Goal: Information Seeking & Learning: Learn about a topic

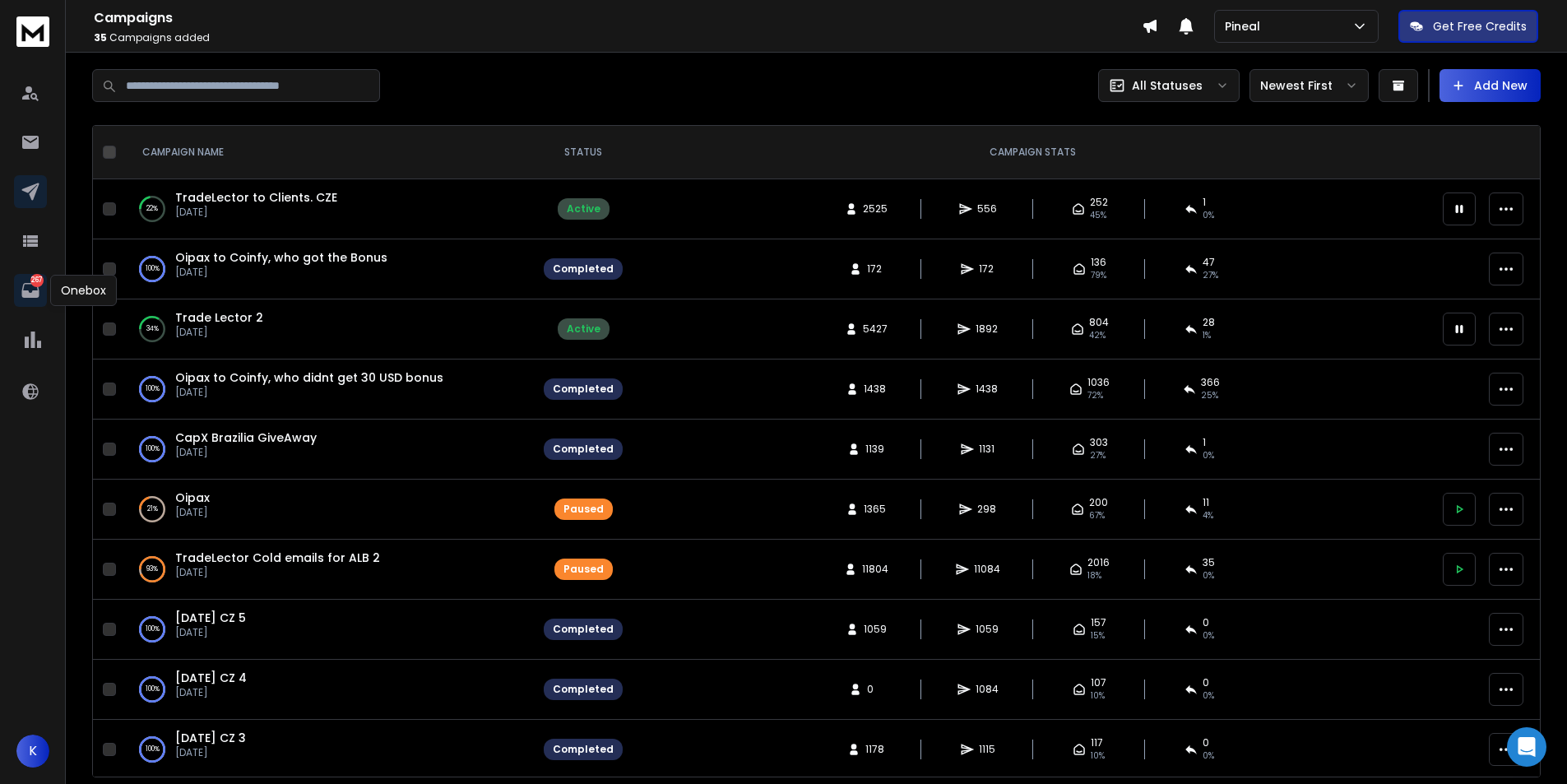
click at [38, 296] on icon at bounding box center [30, 291] width 20 height 20
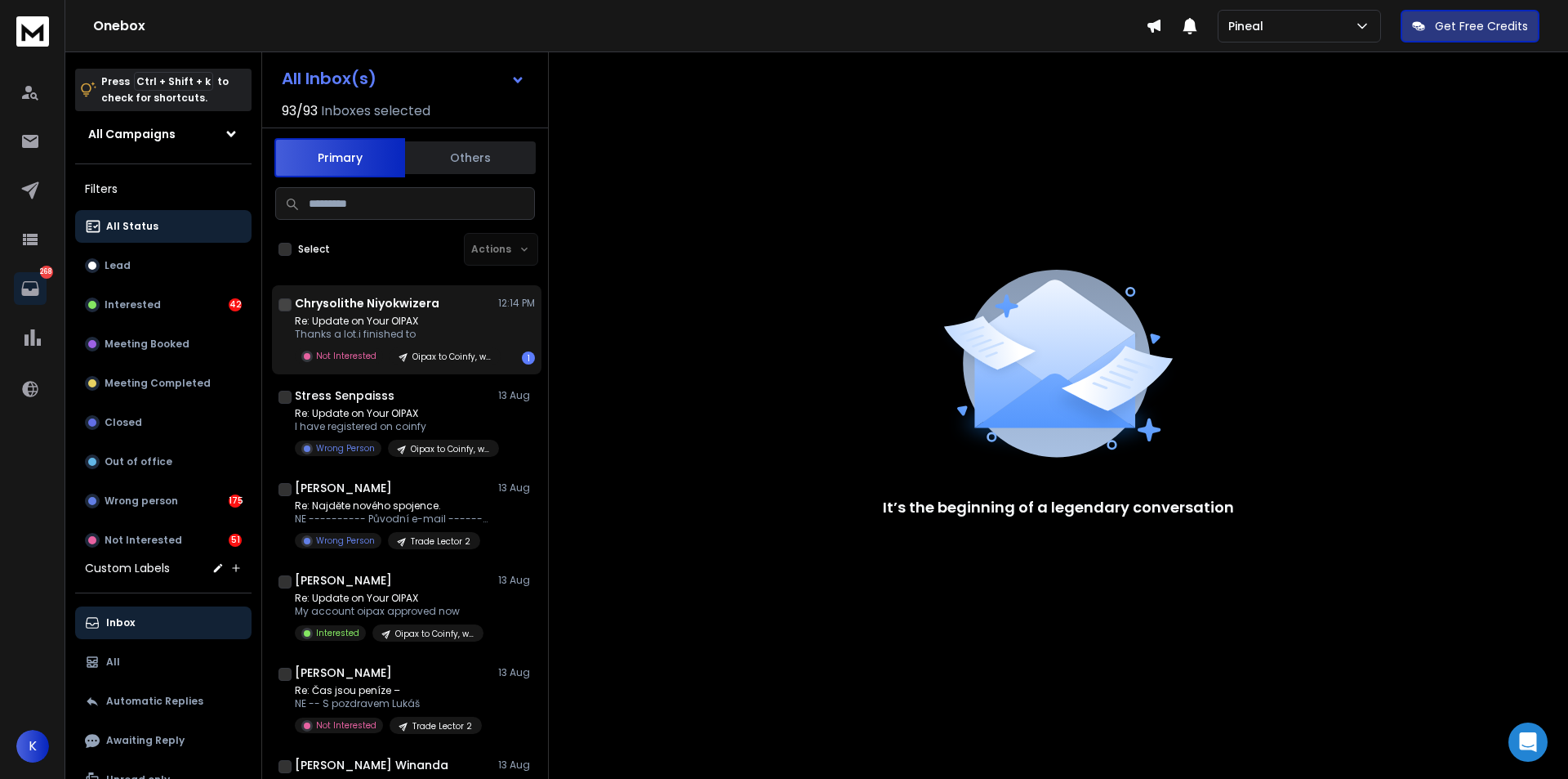
click at [373, 297] on h1 "Chrysolithe Niyokwizera" at bounding box center [367, 303] width 144 height 16
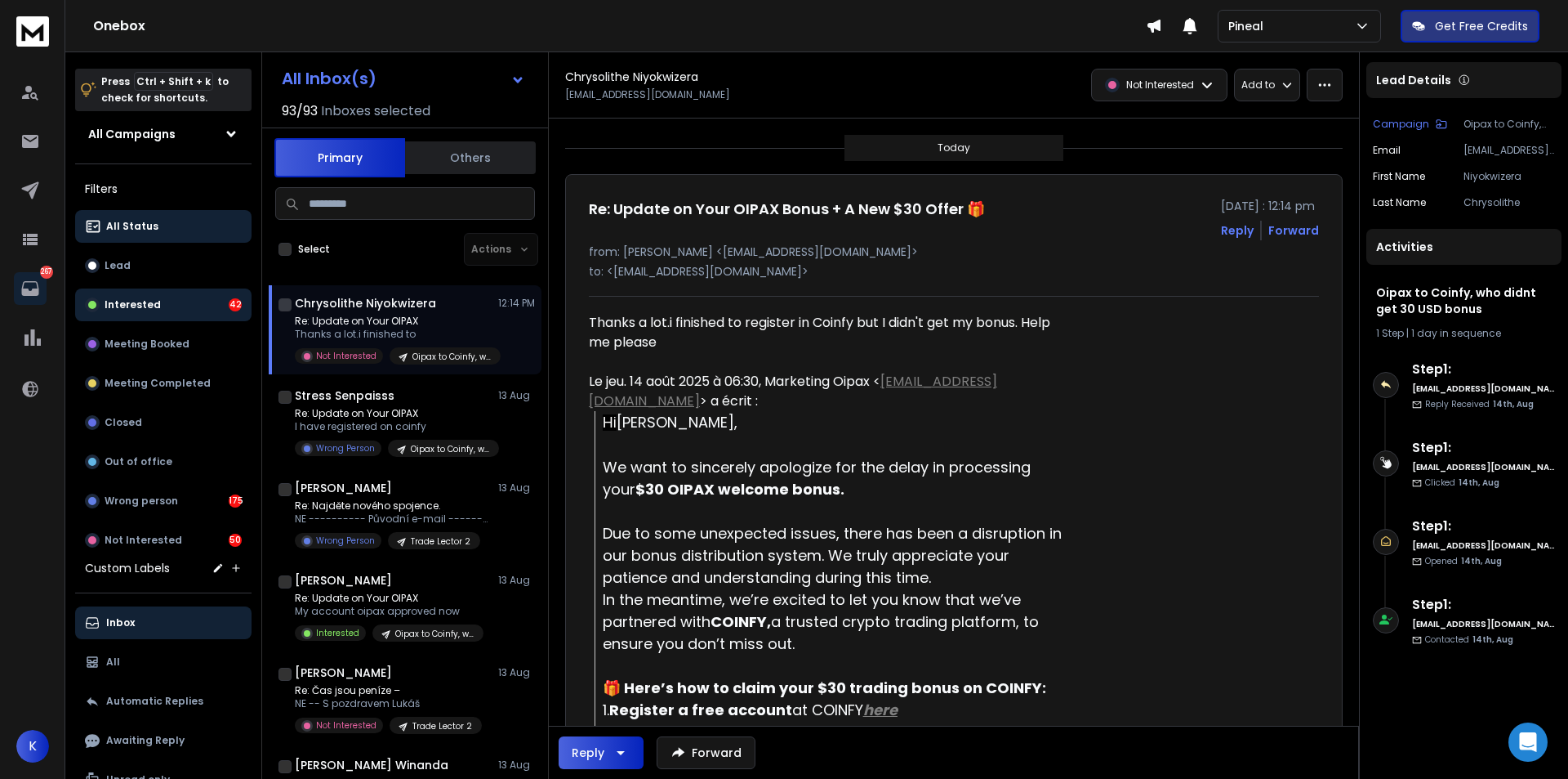
click at [172, 305] on button "Interested 42" at bounding box center [163, 305] width 176 height 33
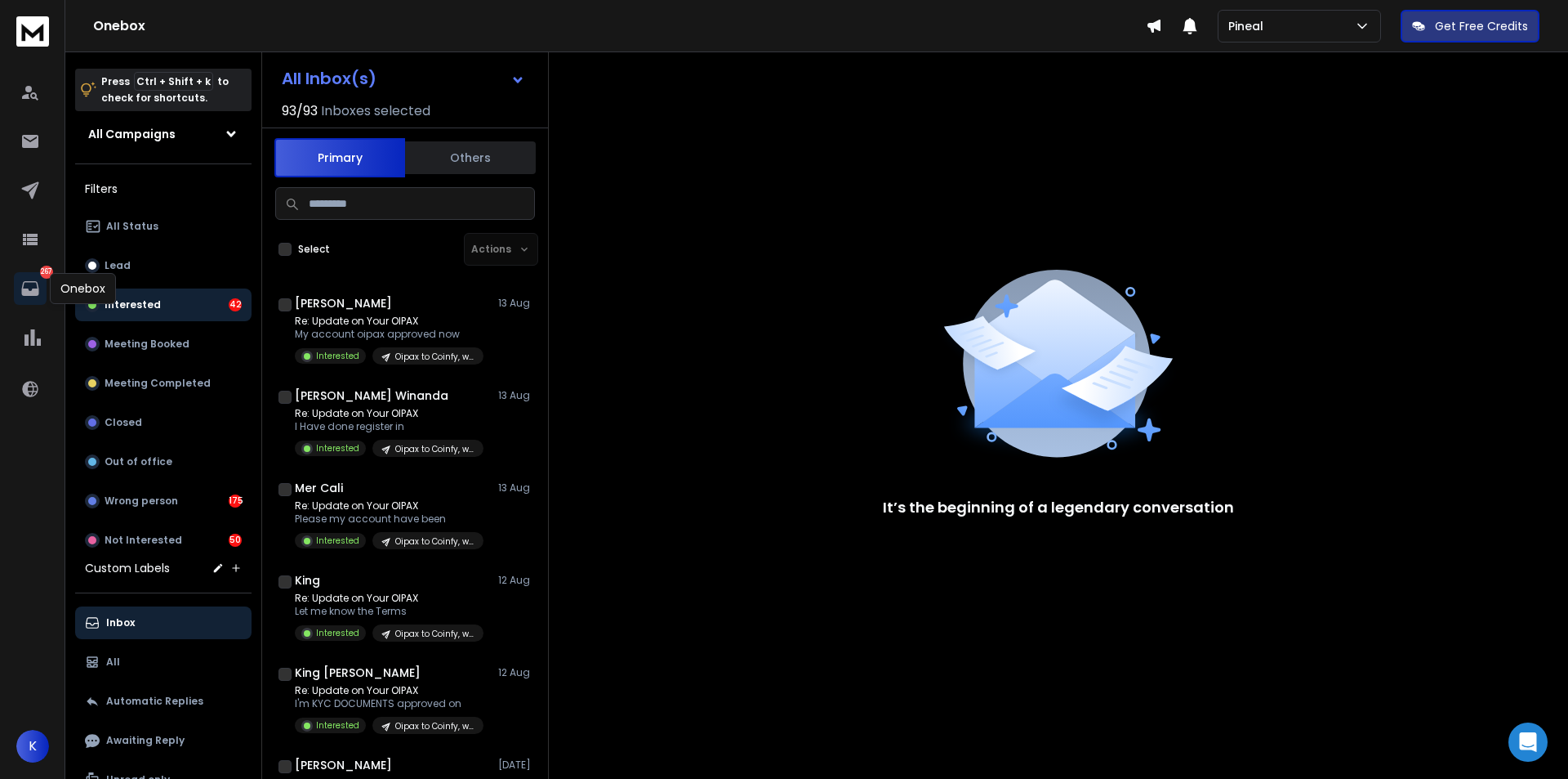
click at [16, 281] on link "267" at bounding box center [30, 289] width 33 height 33
click at [33, 185] on icon at bounding box center [29, 190] width 17 height 17
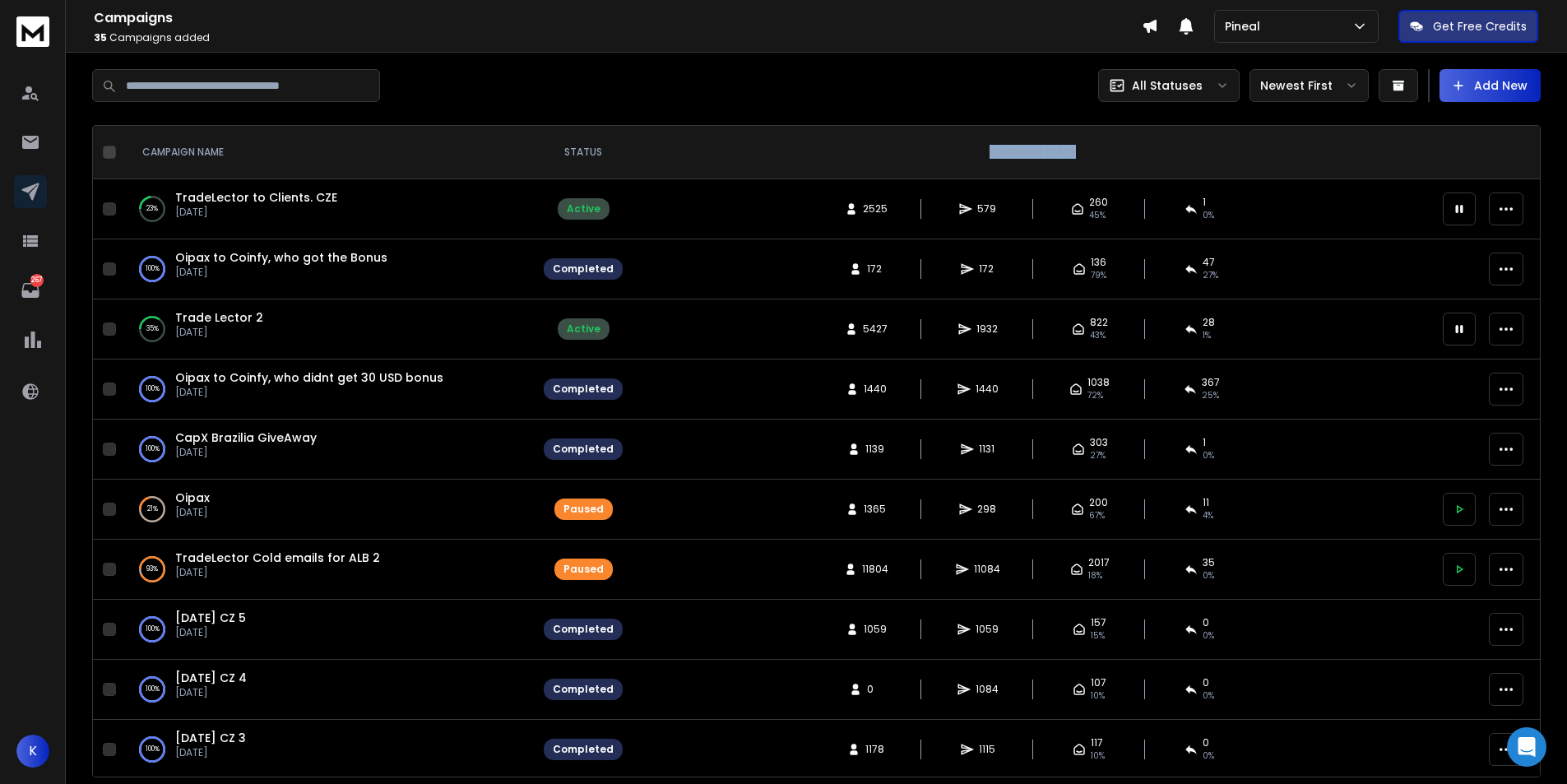
drag, startPoint x: 908, startPoint y: 149, endPoint x: 1078, endPoint y: 148, distance: 170.0
click at [1078, 148] on th "CAMPAIGN STATS" at bounding box center [1033, 153] width 801 height 53
drag, startPoint x: 1089, startPoint y: 148, endPoint x: 130, endPoint y: 143, distance: 959.0
click at [130, 143] on tr "CAMPAIGN NAME STATUS CAMPAIGN STATS" at bounding box center [816, 153] width 1447 height 53
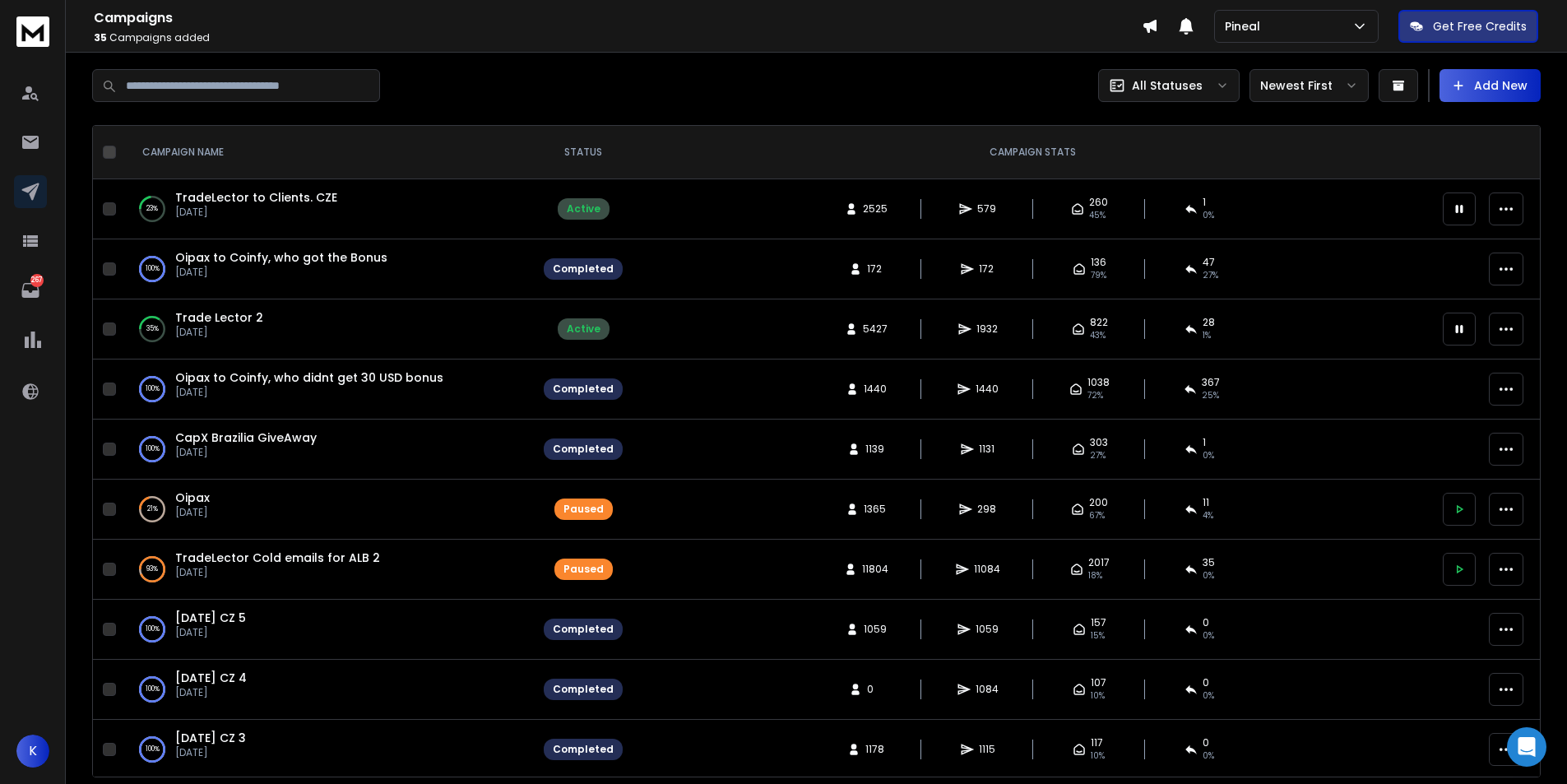
click at [180, 124] on div "Campaigns 35 Campaigns Added All Statuses Newest First Add New CAMPAIGN NAME ST…" at bounding box center [816, 423] width 1449 height 708
drag, startPoint x: 144, startPoint y: 152, endPoint x: 241, endPoint y: 153, distance: 97.0
click at [241, 153] on th "CAMPAIGN NAME" at bounding box center [328, 153] width 411 height 53
click at [19, 281] on link "267" at bounding box center [30, 291] width 33 height 33
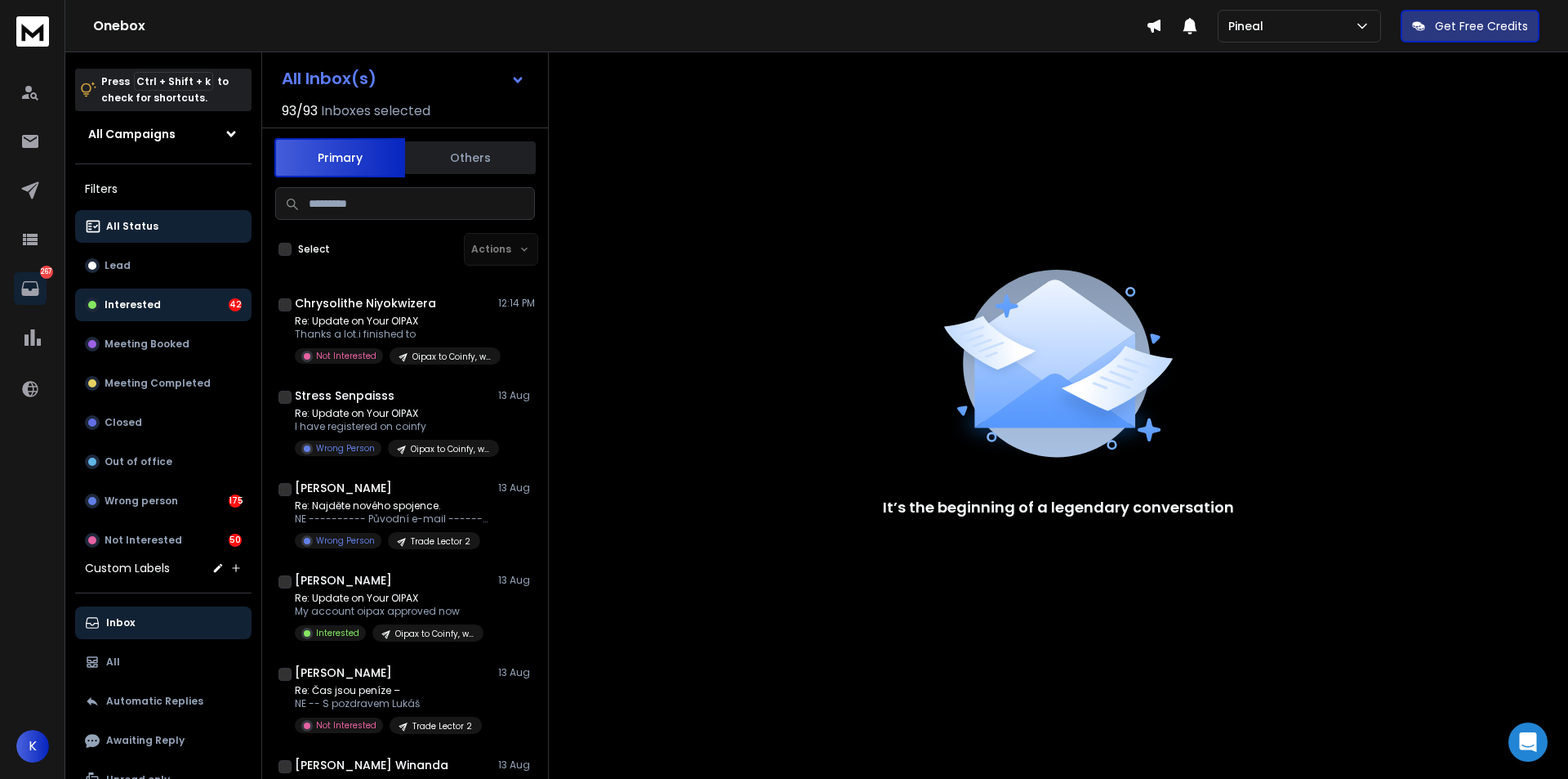
click at [209, 305] on button "Interested 42" at bounding box center [163, 305] width 176 height 33
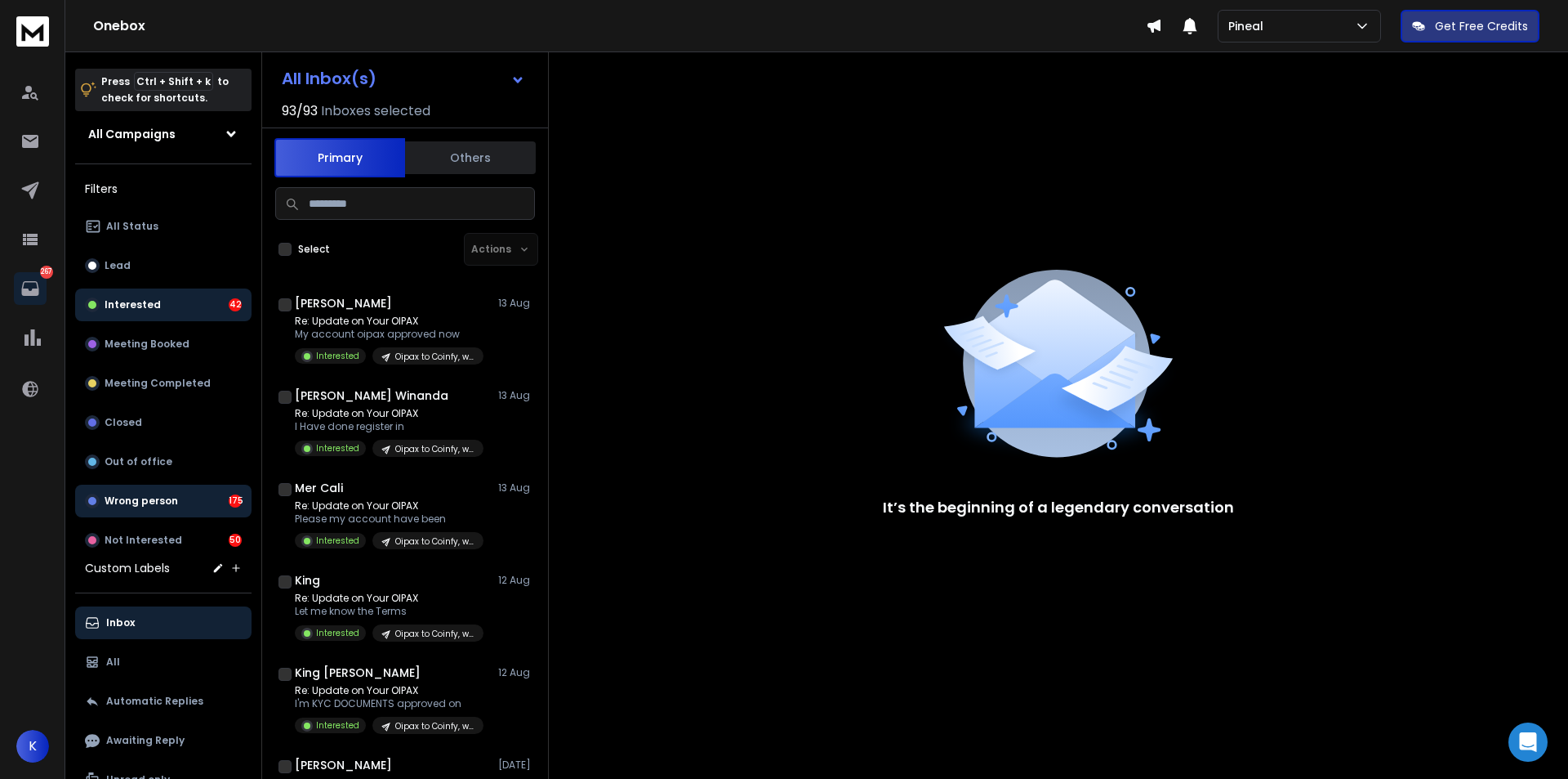
click at [167, 501] on p "Wrong person" at bounding box center [141, 500] width 74 height 13
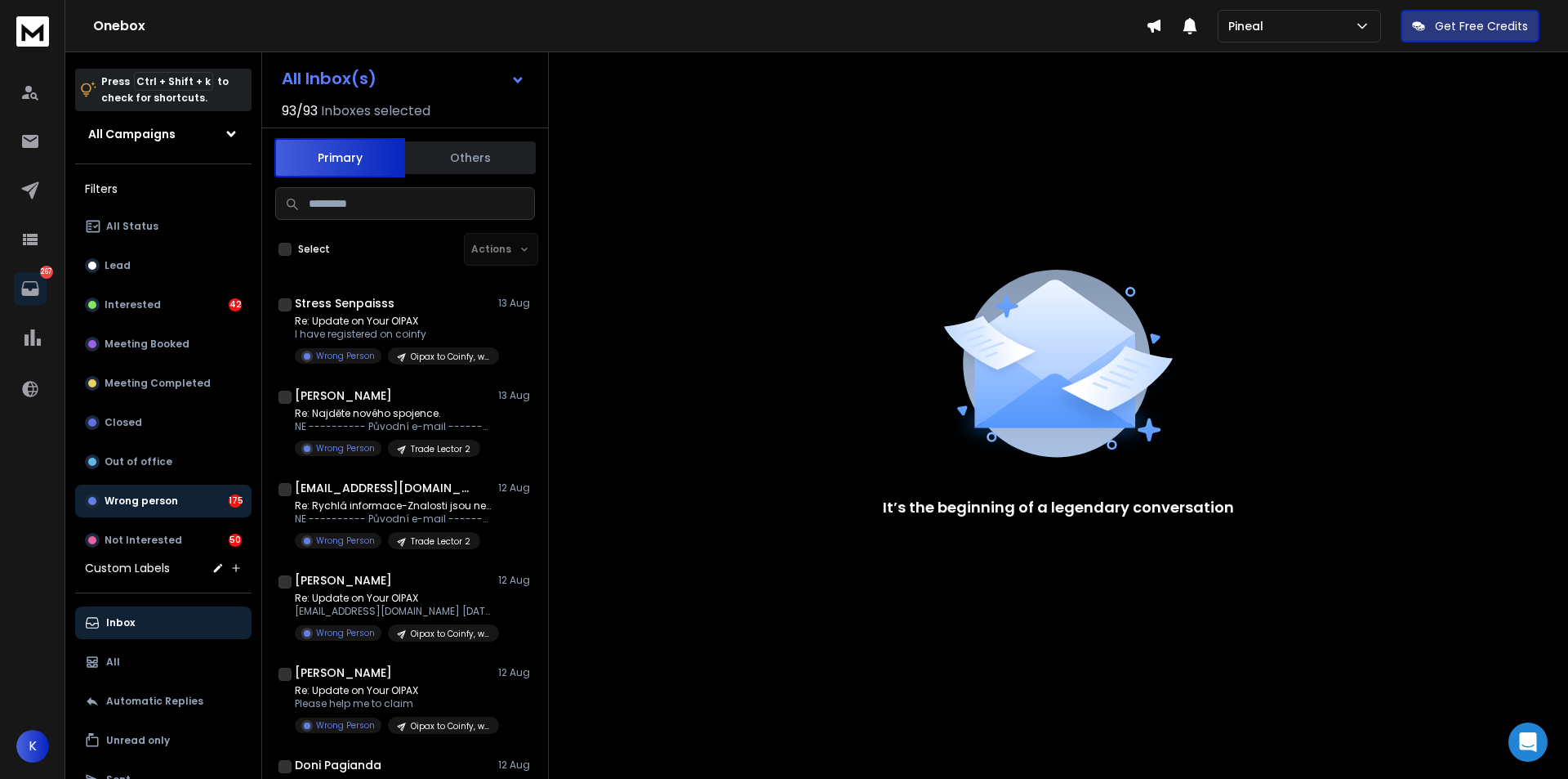
click at [179, 550] on button "Not Interested 50" at bounding box center [163, 540] width 176 height 33
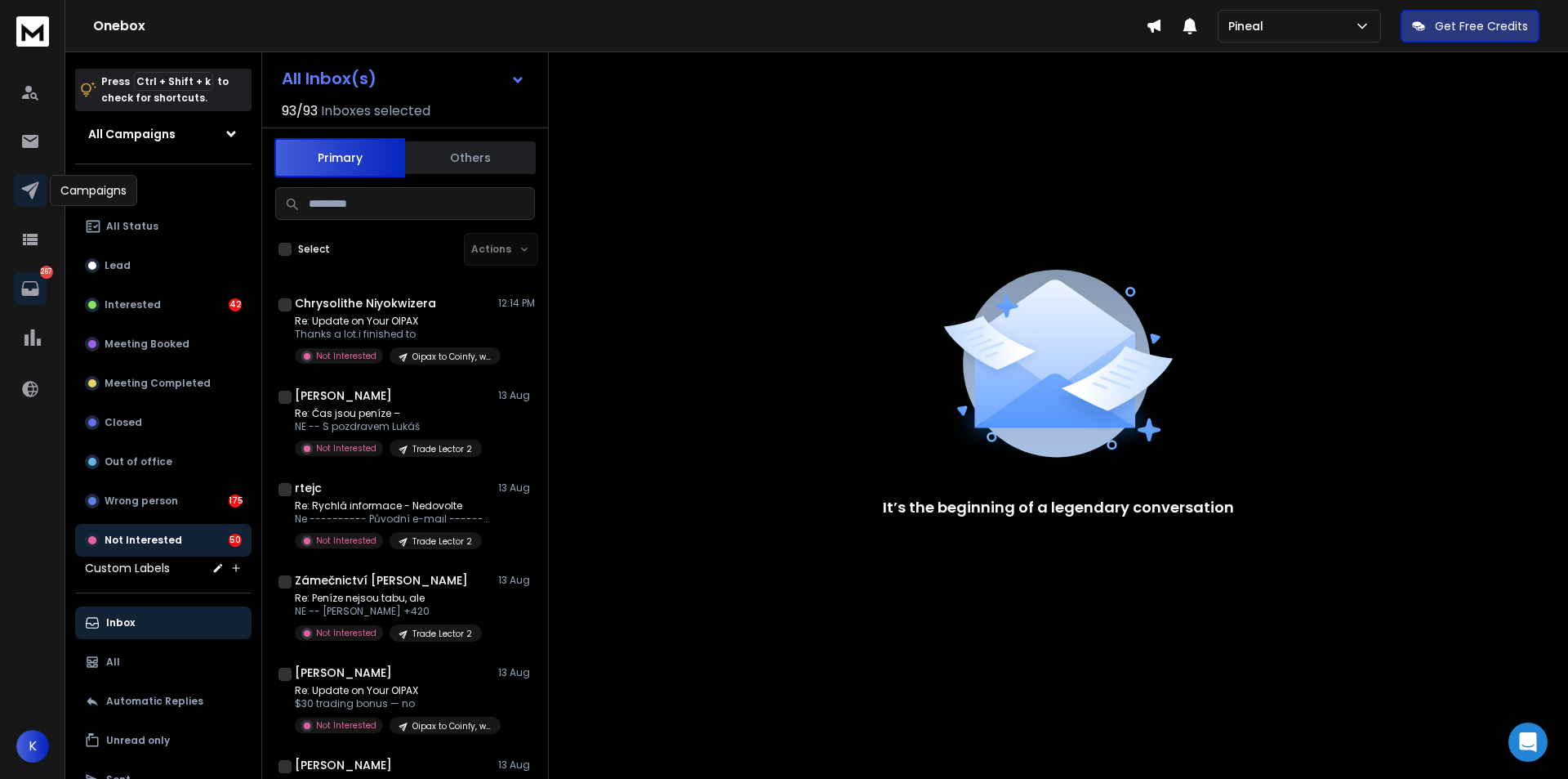
click at [20, 205] on link at bounding box center [30, 191] width 33 height 33
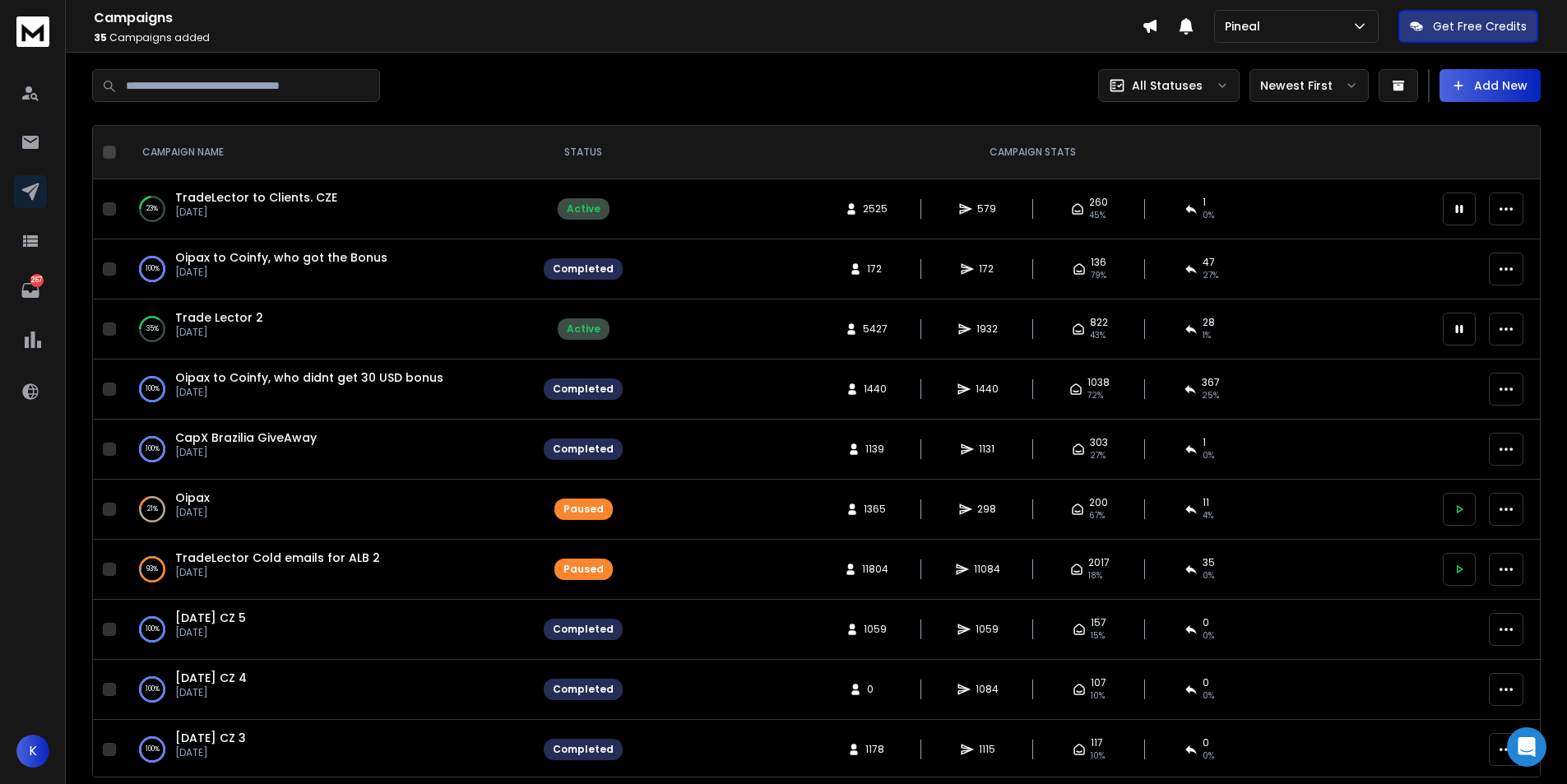
drag, startPoint x: 498, startPoint y: 83, endPoint x: 110, endPoint y: 94, distance: 388.2
drag, startPoint x: 110, startPoint y: 94, endPoint x: 374, endPoint y: 70, distance: 265.1
click at [374, 70] on input at bounding box center [236, 86] width 288 height 33
click at [397, 83] on div at bounding box center [454, 86] width 725 height 33
drag, startPoint x: 410, startPoint y: 83, endPoint x: 80, endPoint y: 86, distance: 330.0
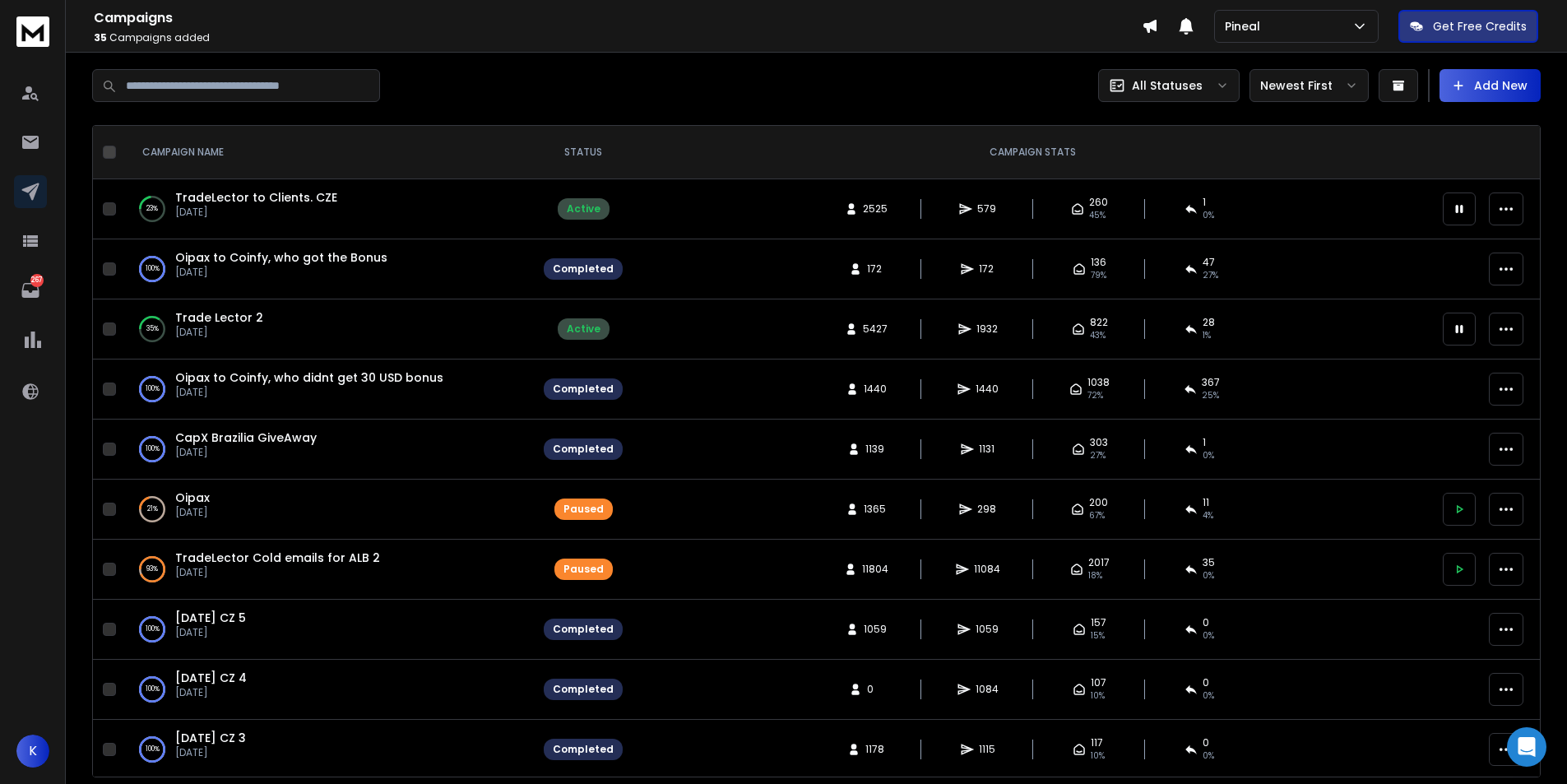
click at [80, 86] on div "Campaigns 35 Campaigns Added All Statuses Newest First Add New CAMPAIGN NAME ST…" at bounding box center [816, 423] width 1501 height 741
drag, startPoint x: 80, startPoint y: 86, endPoint x: 349, endPoint y: 79, distance: 269.1
click at [349, 79] on div "Campaigns 35 Campaigns Added All Statuses Newest First Add New CAMPAIGN NAME ST…" at bounding box center [816, 423] width 1501 height 741
click at [435, 95] on div at bounding box center [454, 86] width 725 height 33
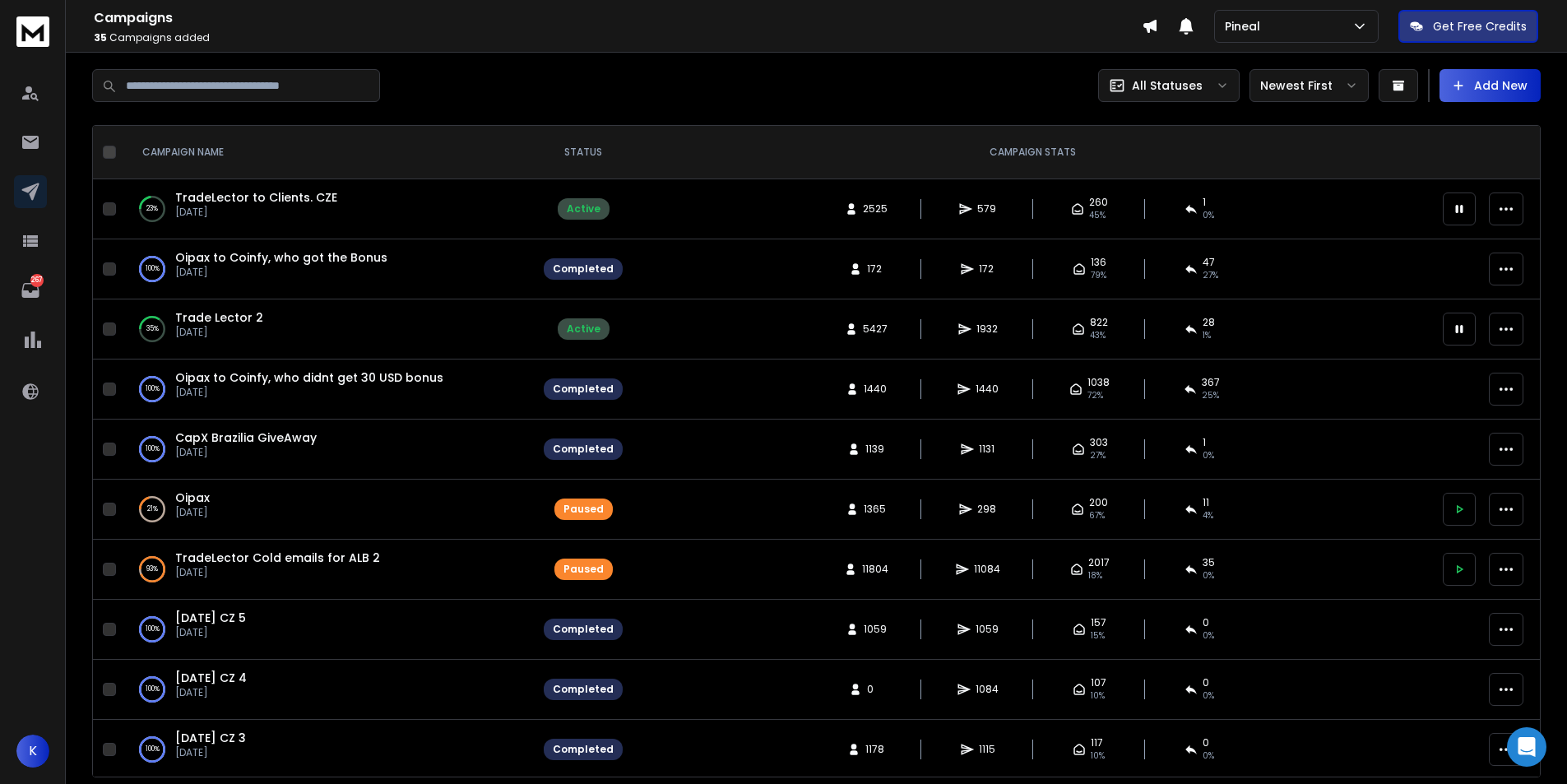
drag, startPoint x: 467, startPoint y: 78, endPoint x: 109, endPoint y: 80, distance: 358.0
click at [109, 80] on div at bounding box center [454, 86] width 725 height 33
click at [465, 59] on div "Campaigns 35 Campaigns Added All Statuses Newest First Add New CAMPAIGN NAME ST…" at bounding box center [816, 423] width 1501 height 741
drag, startPoint x: 509, startPoint y: 99, endPoint x: 152, endPoint y: 73, distance: 357.9
click at [152, 73] on div at bounding box center [454, 86] width 725 height 33
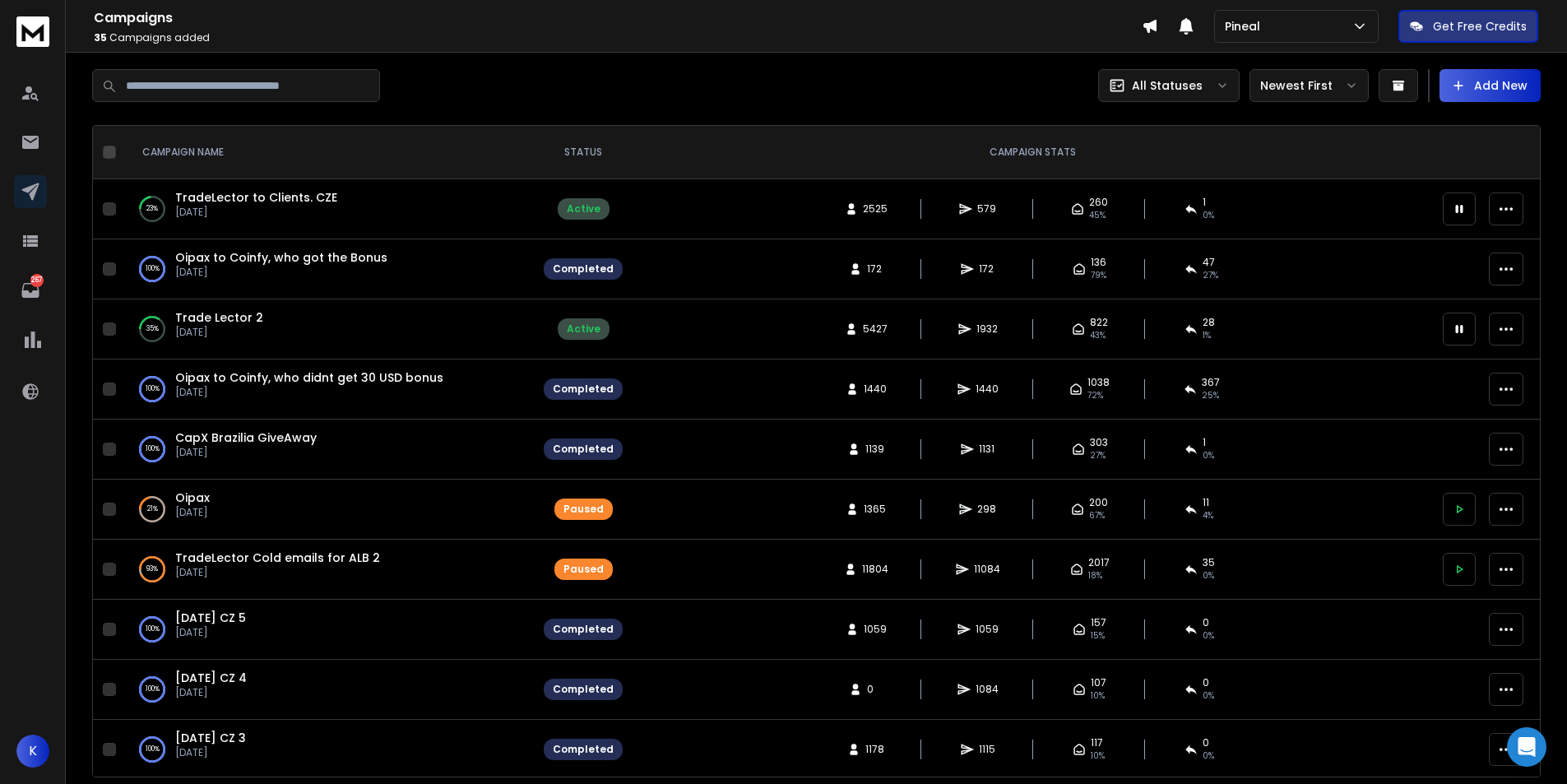
click at [461, 57] on div "Campaigns 35 Campaigns Added All Statuses Newest First Add New CAMPAIGN NAME ST…" at bounding box center [816, 423] width 1501 height 741
click at [1253, 210] on div "2525 580 260 45 % 1 0 %" at bounding box center [1033, 208] width 781 height 26
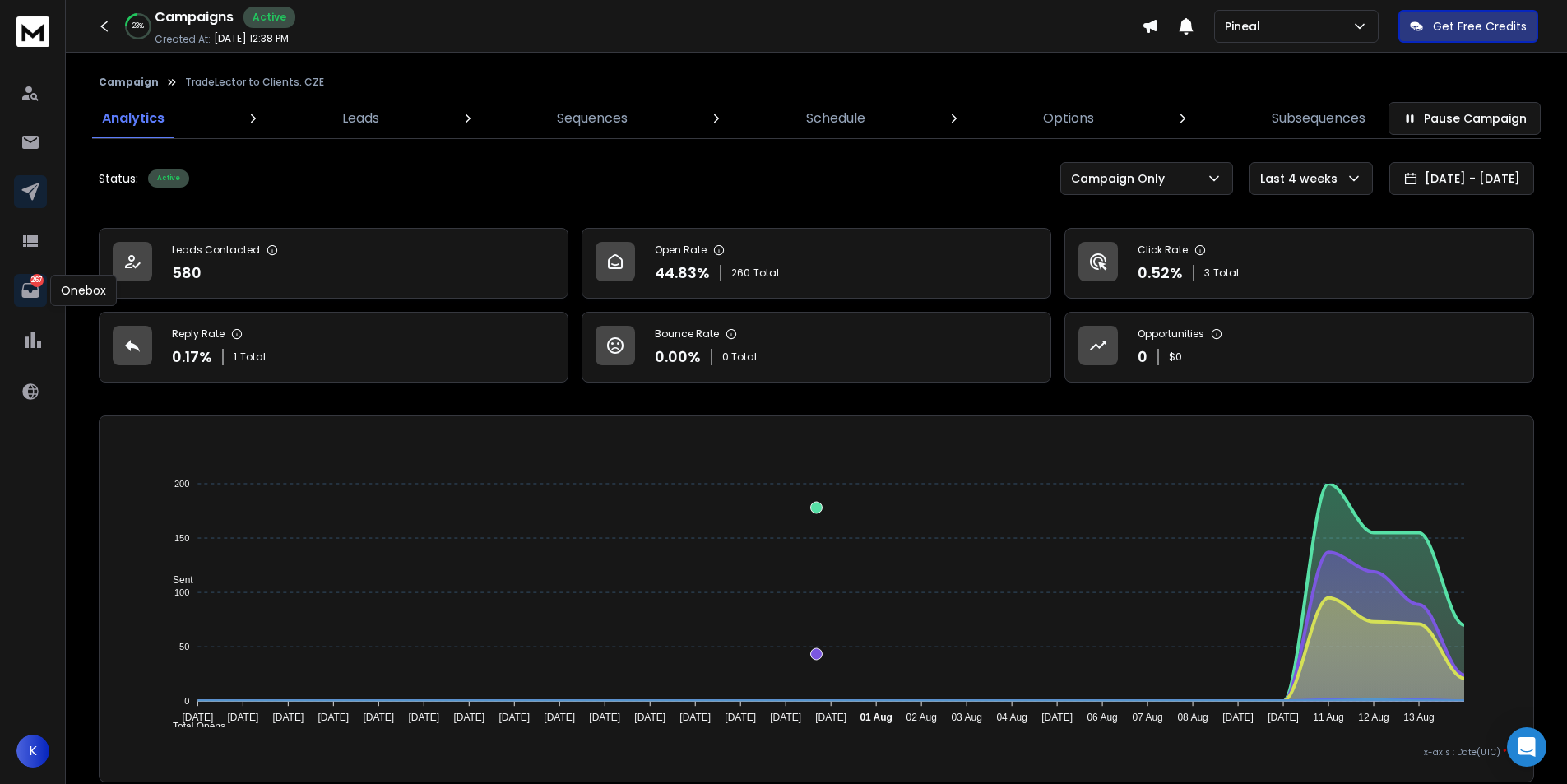
click at [20, 296] on icon at bounding box center [30, 291] width 20 height 20
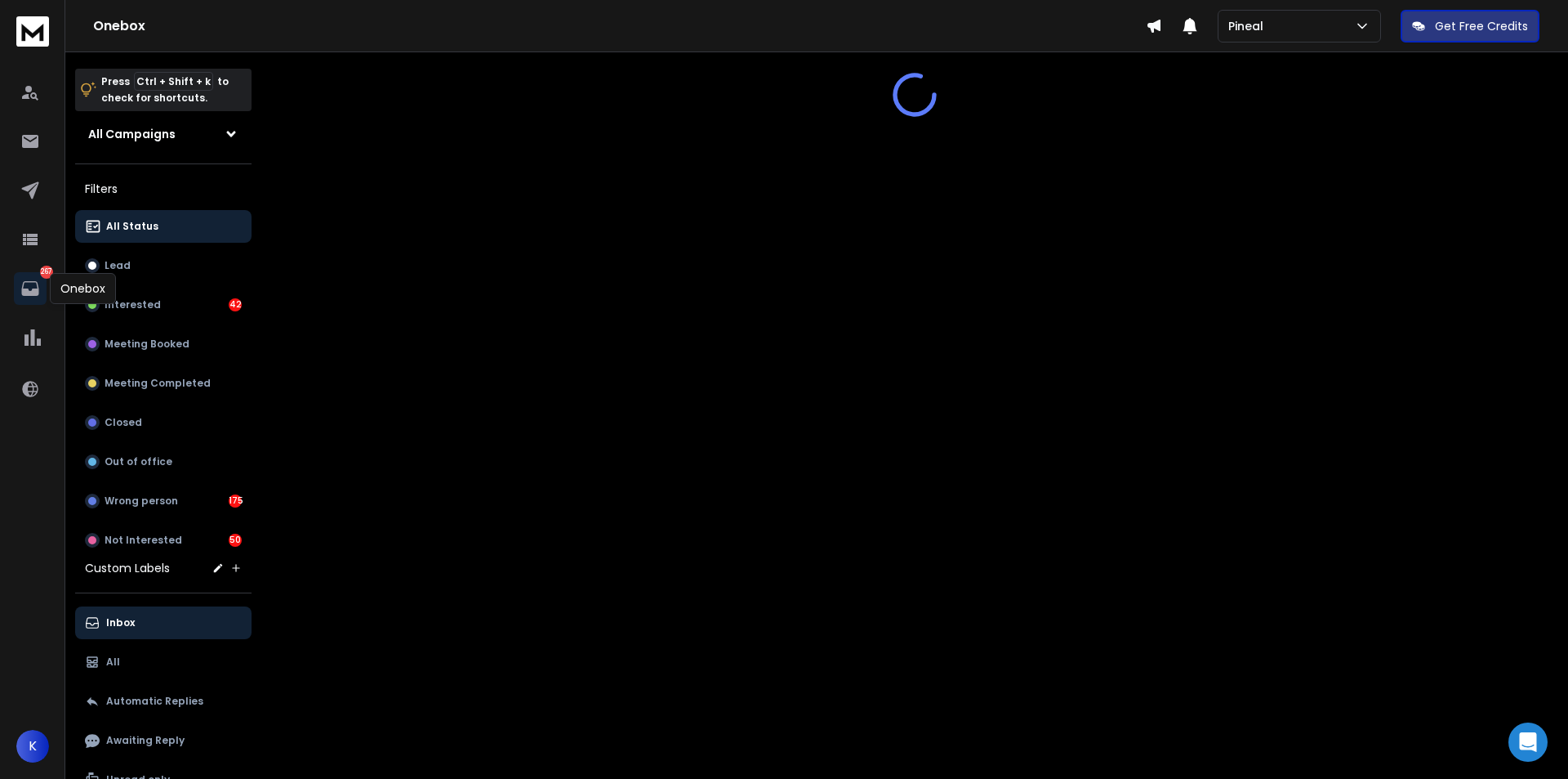
click at [158, 326] on div "All Status Lead Interested 42 Meeting Booked Meeting Completed Closed Out of of…" at bounding box center [163, 383] width 176 height 347
click at [181, 314] on button "Interested 42" at bounding box center [163, 305] width 176 height 33
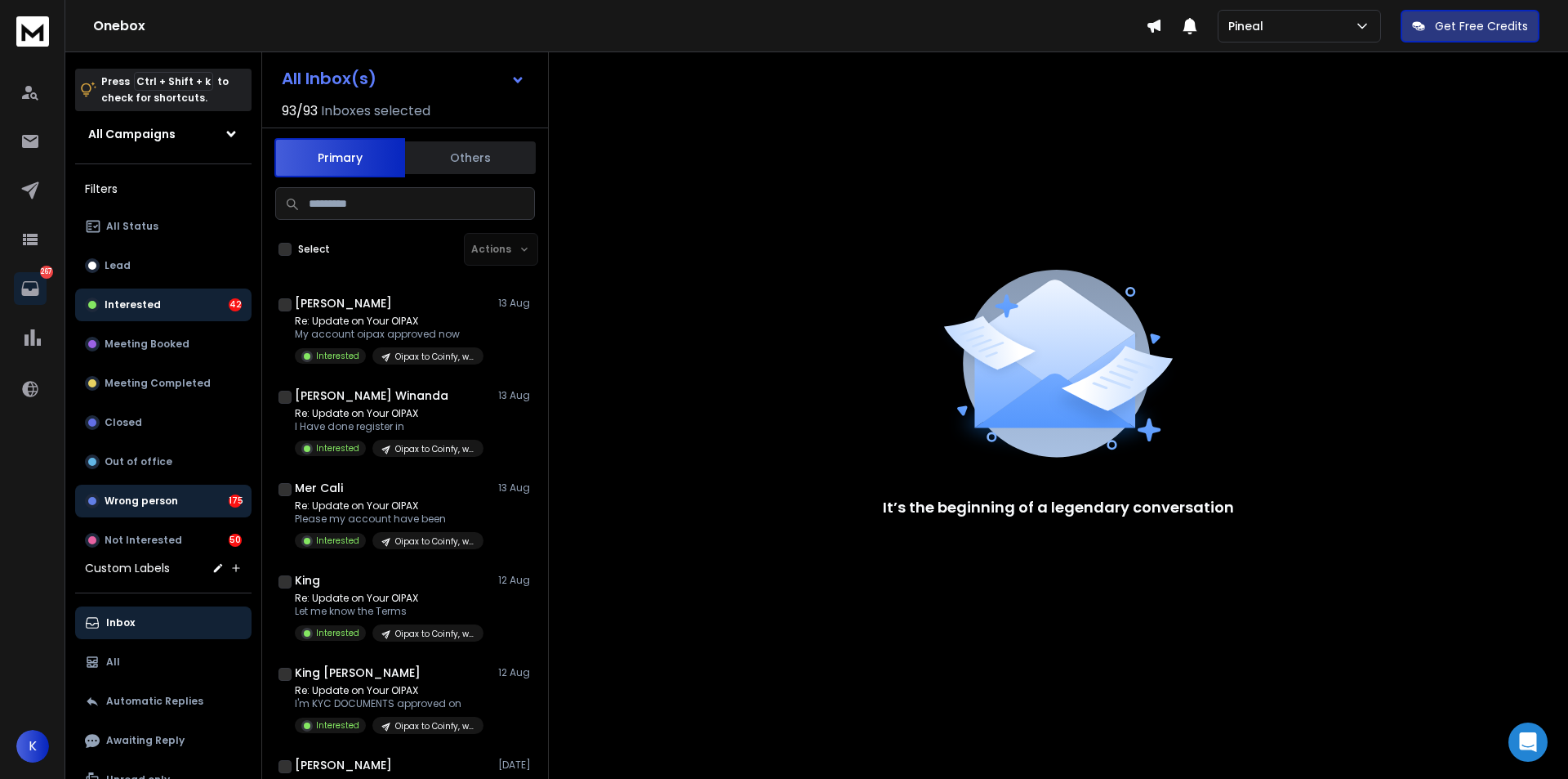
click at [202, 506] on button "Wrong person 175" at bounding box center [163, 501] width 176 height 33
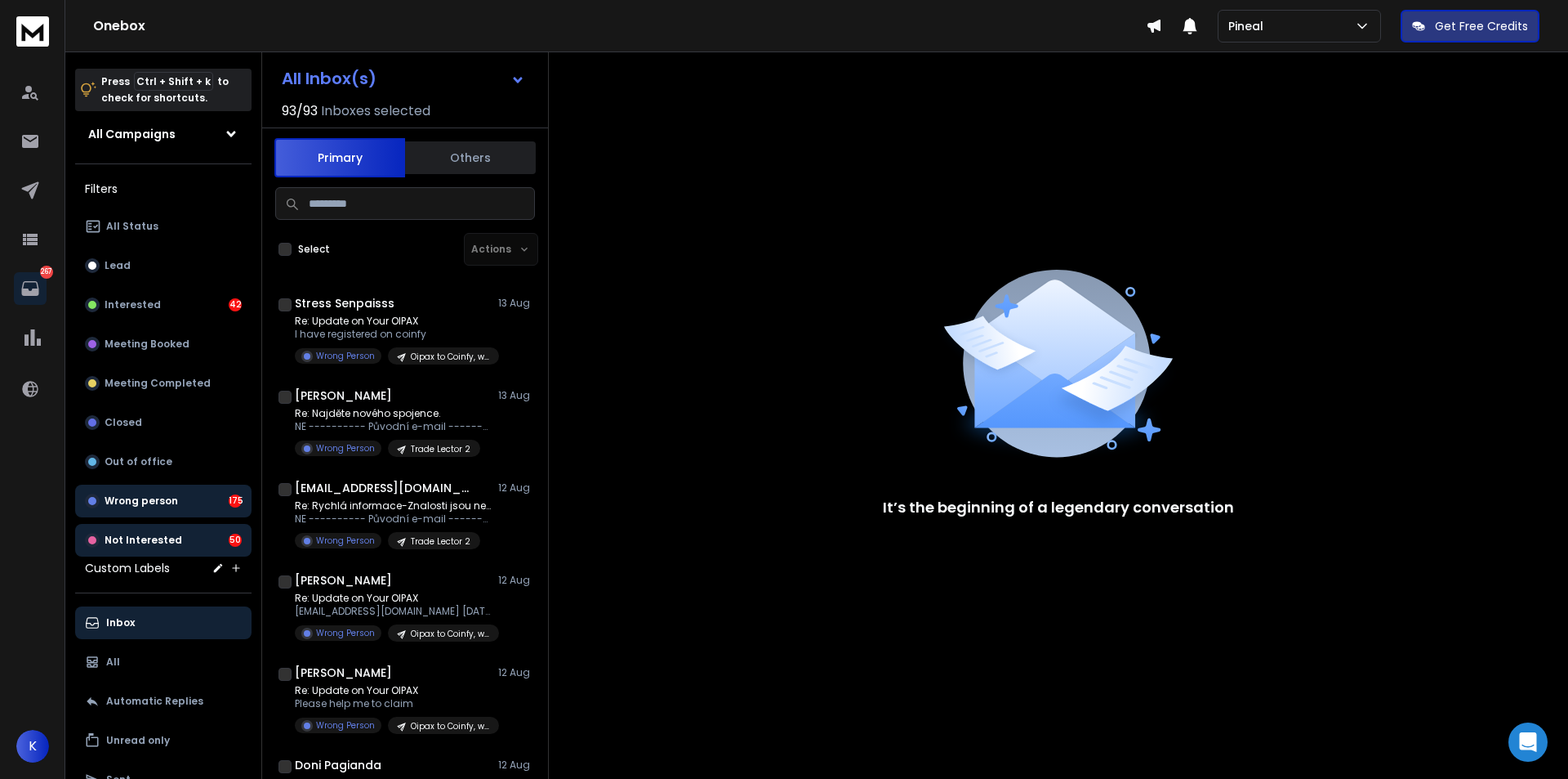
click at [214, 543] on button "Not Interested 50" at bounding box center [163, 540] width 176 height 33
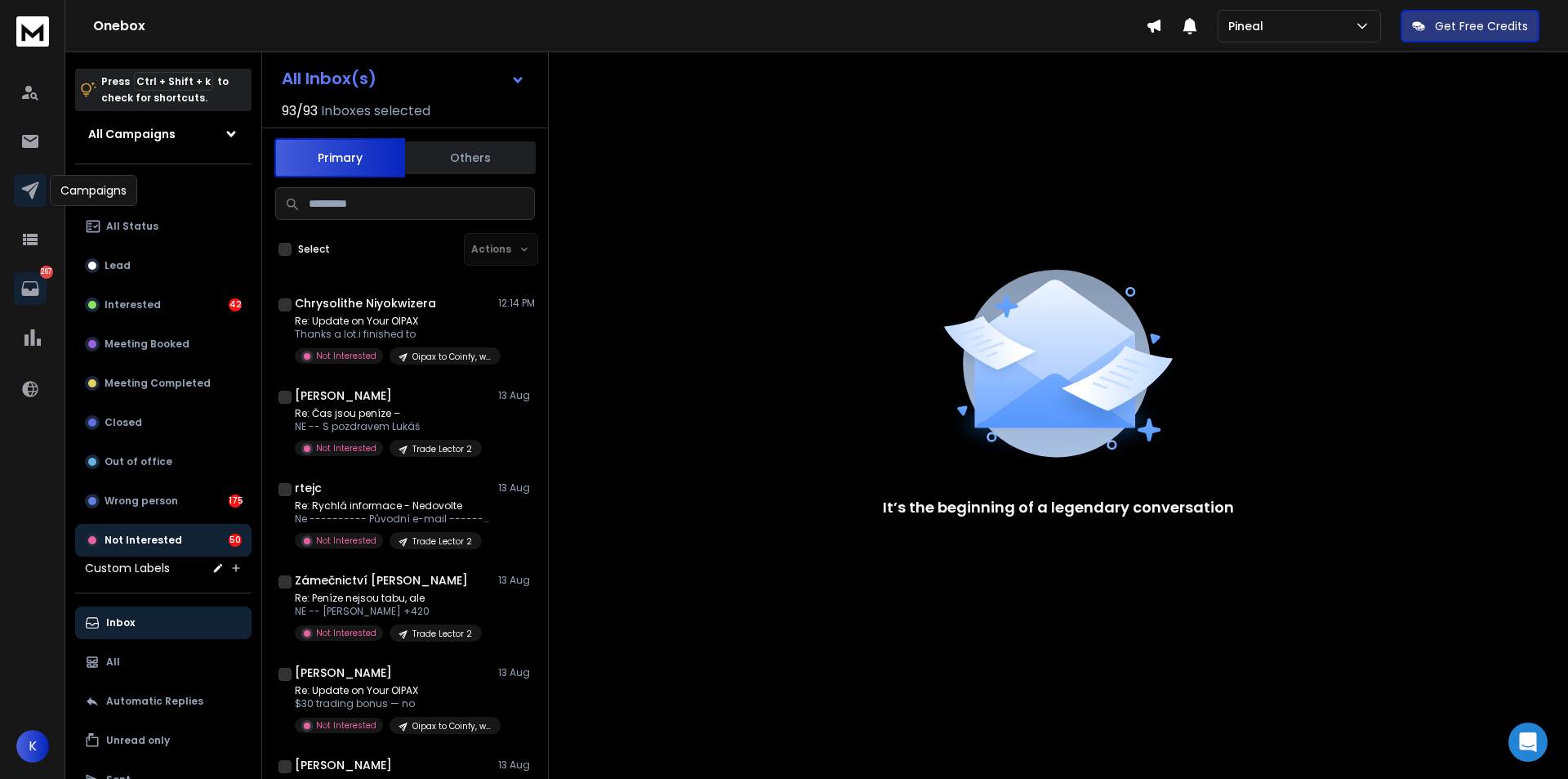
click at [34, 192] on icon at bounding box center [29, 190] width 17 height 17
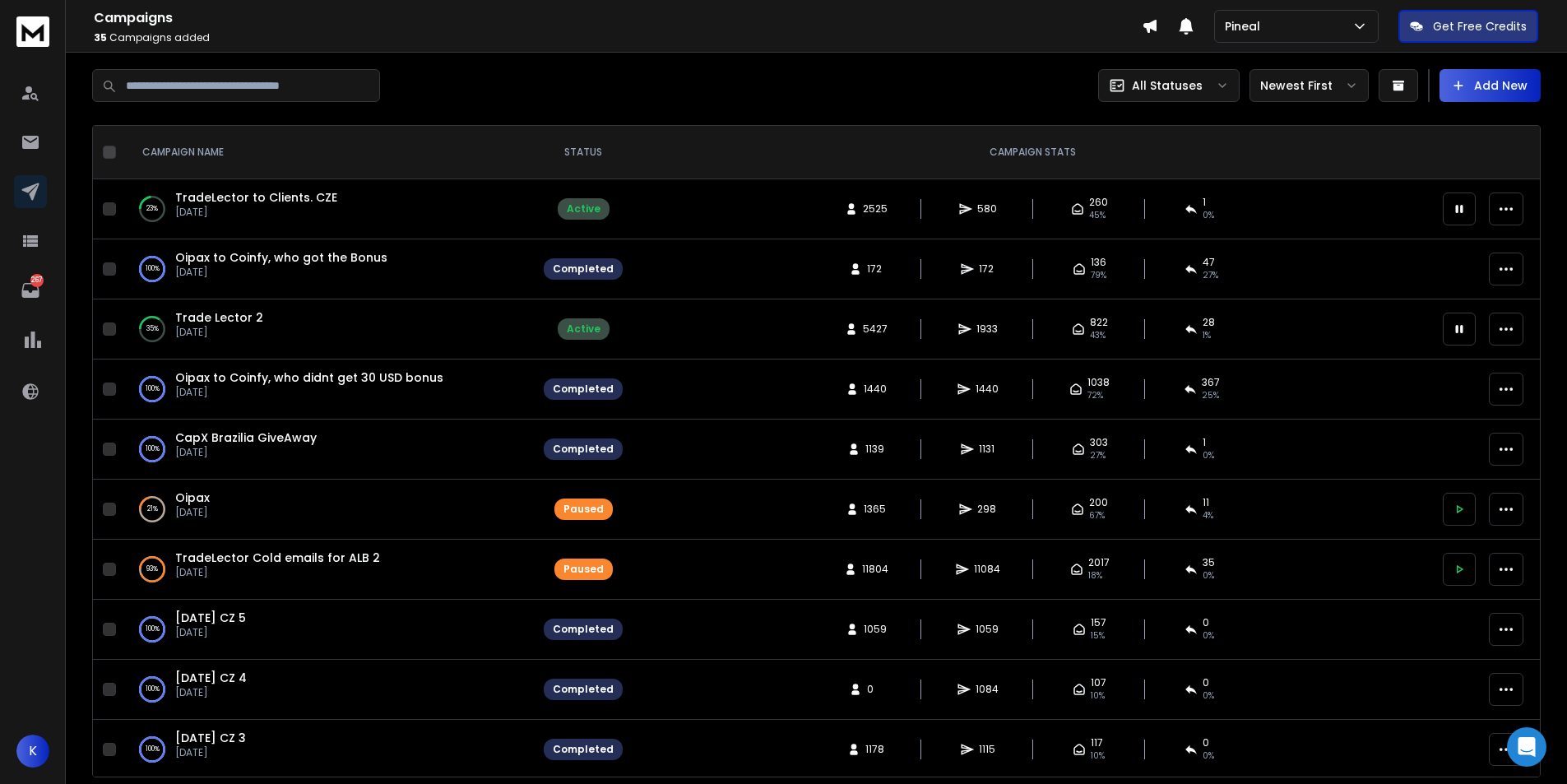
click at [971, 58] on div "Campaigns 35 Campaigns Added All Statuses Newest First Add New CAMPAIGN NAME ST…" at bounding box center [816, 423] width 1501 height 741
click at [1267, 31] on p "Pineal" at bounding box center [1246, 26] width 42 height 16
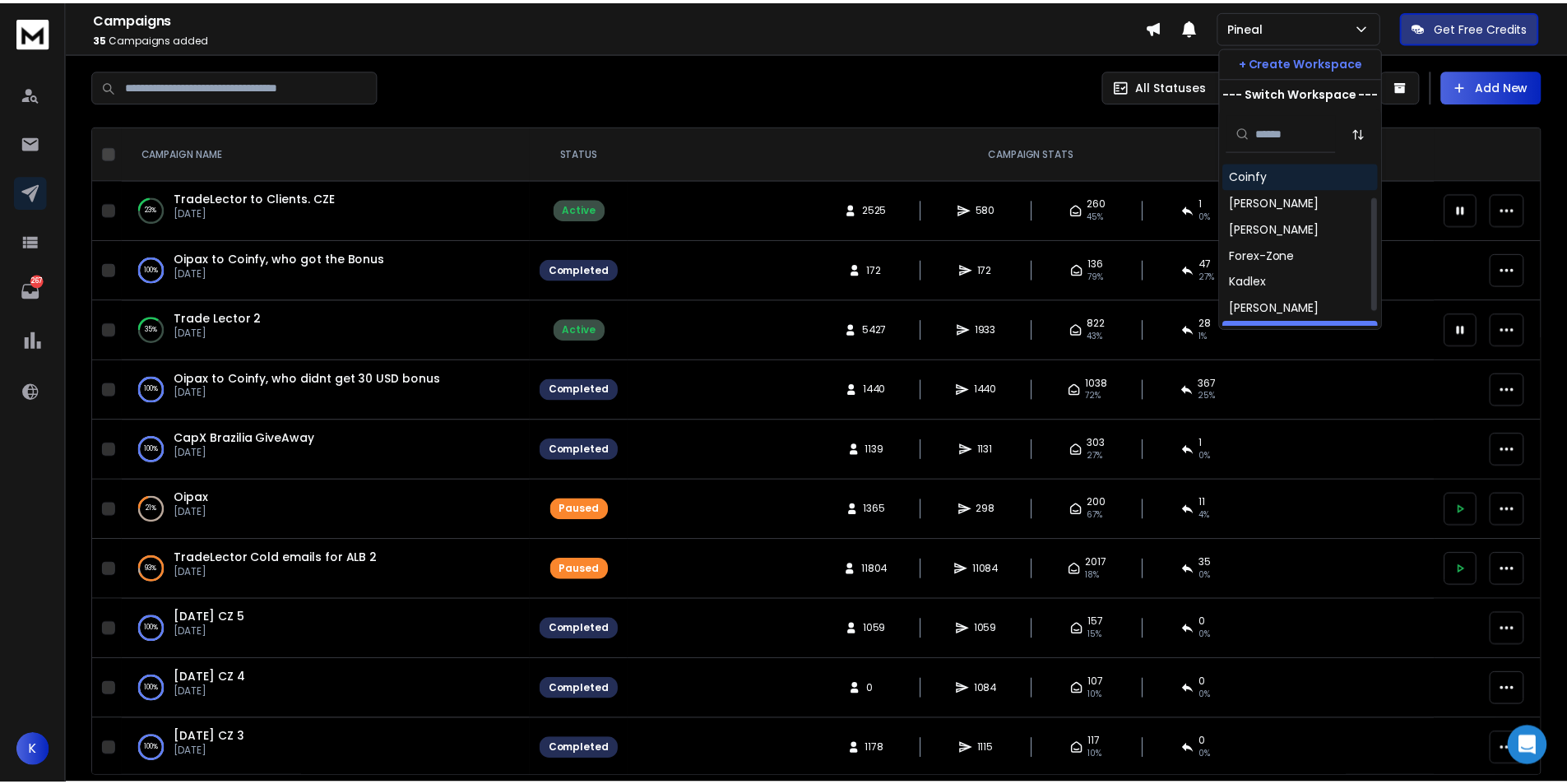
scroll to position [72, 0]
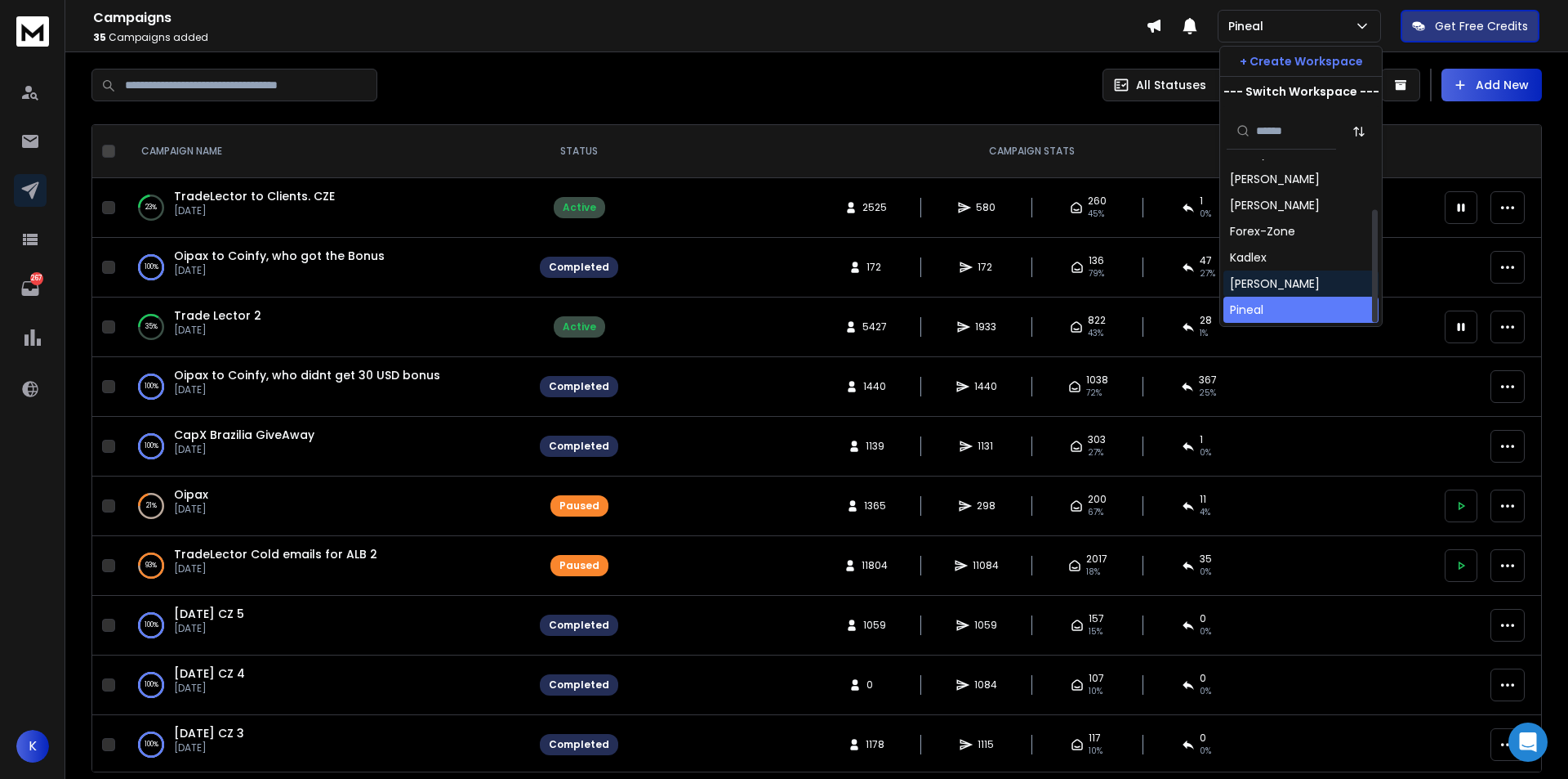
click at [1304, 281] on div "Naga Marian" at bounding box center [1300, 283] width 155 height 26
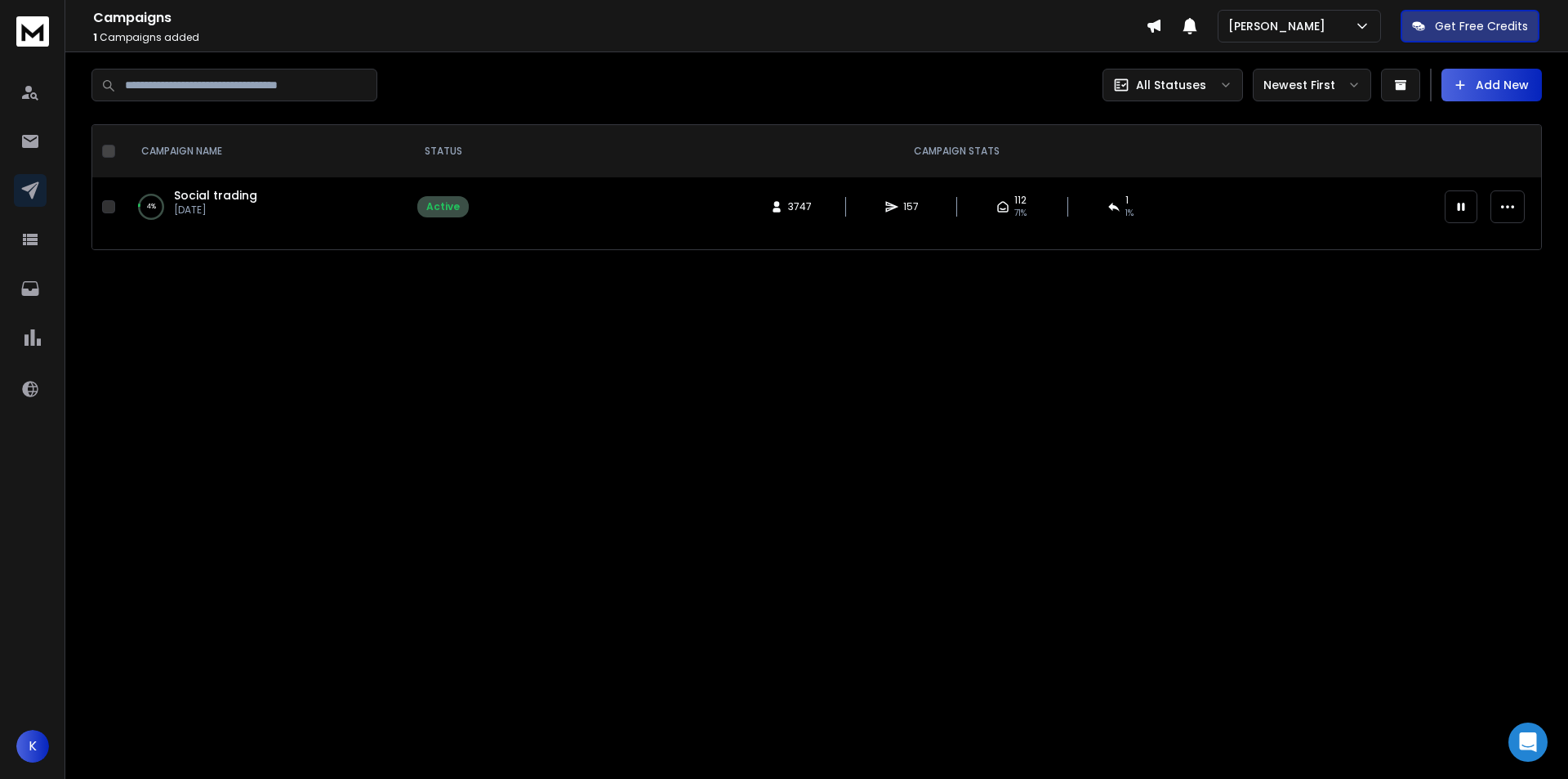
click at [245, 206] on p "11 days ago" at bounding box center [216, 210] width 83 height 13
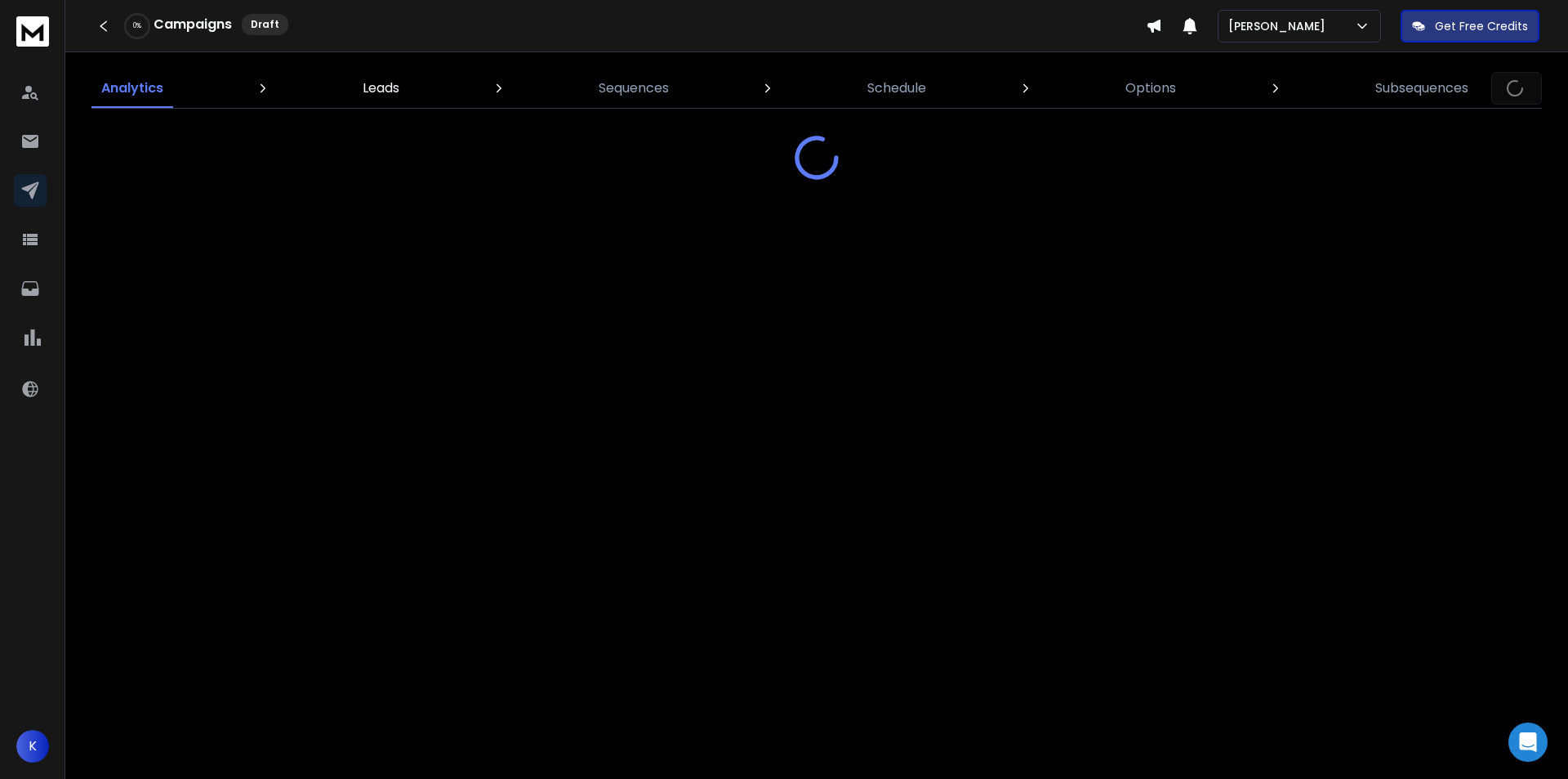
click at [386, 94] on p "Leads" at bounding box center [381, 88] width 36 height 20
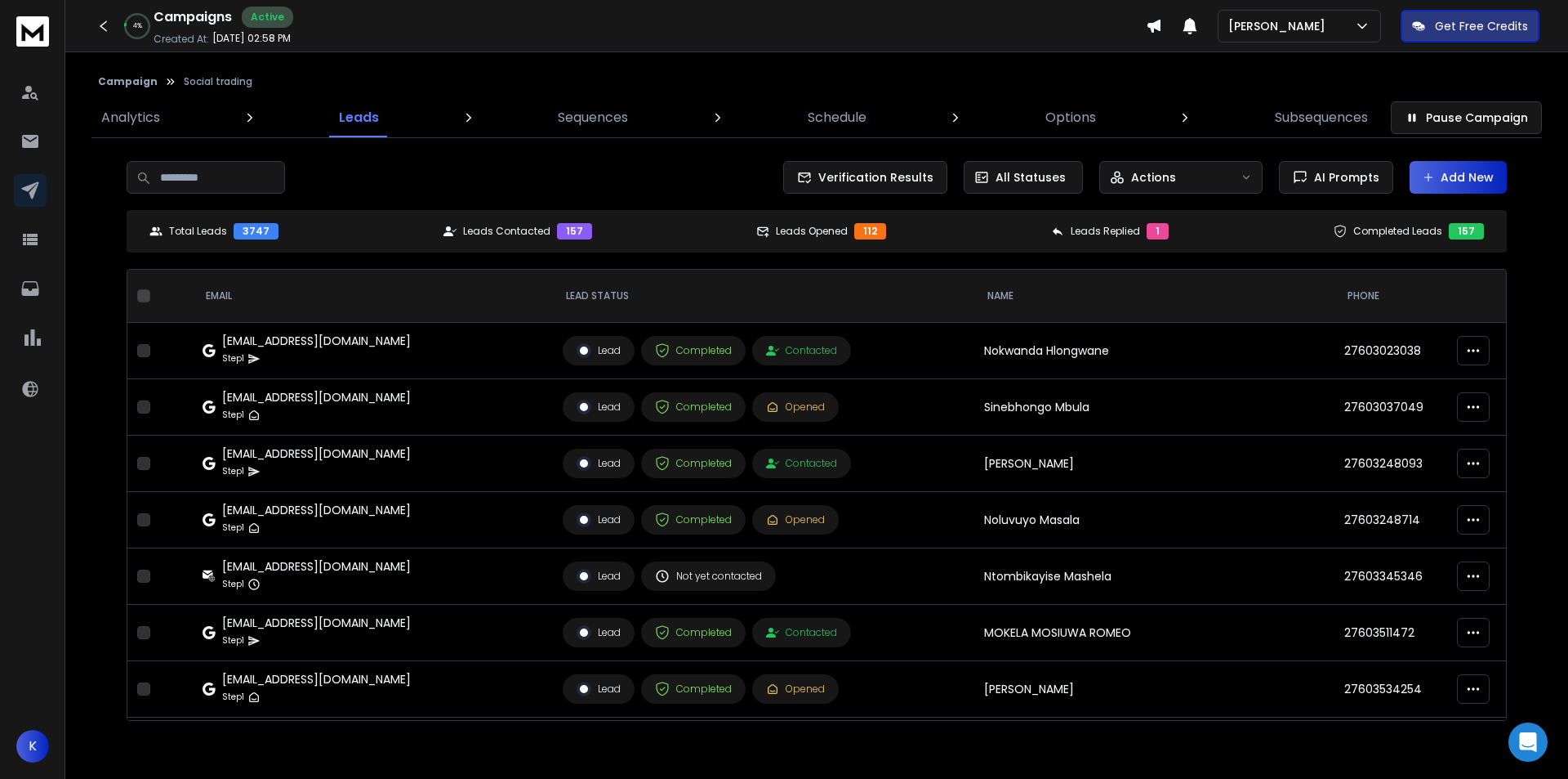
click at [1432, 186] on button "Add New" at bounding box center [1457, 177] width 97 height 33
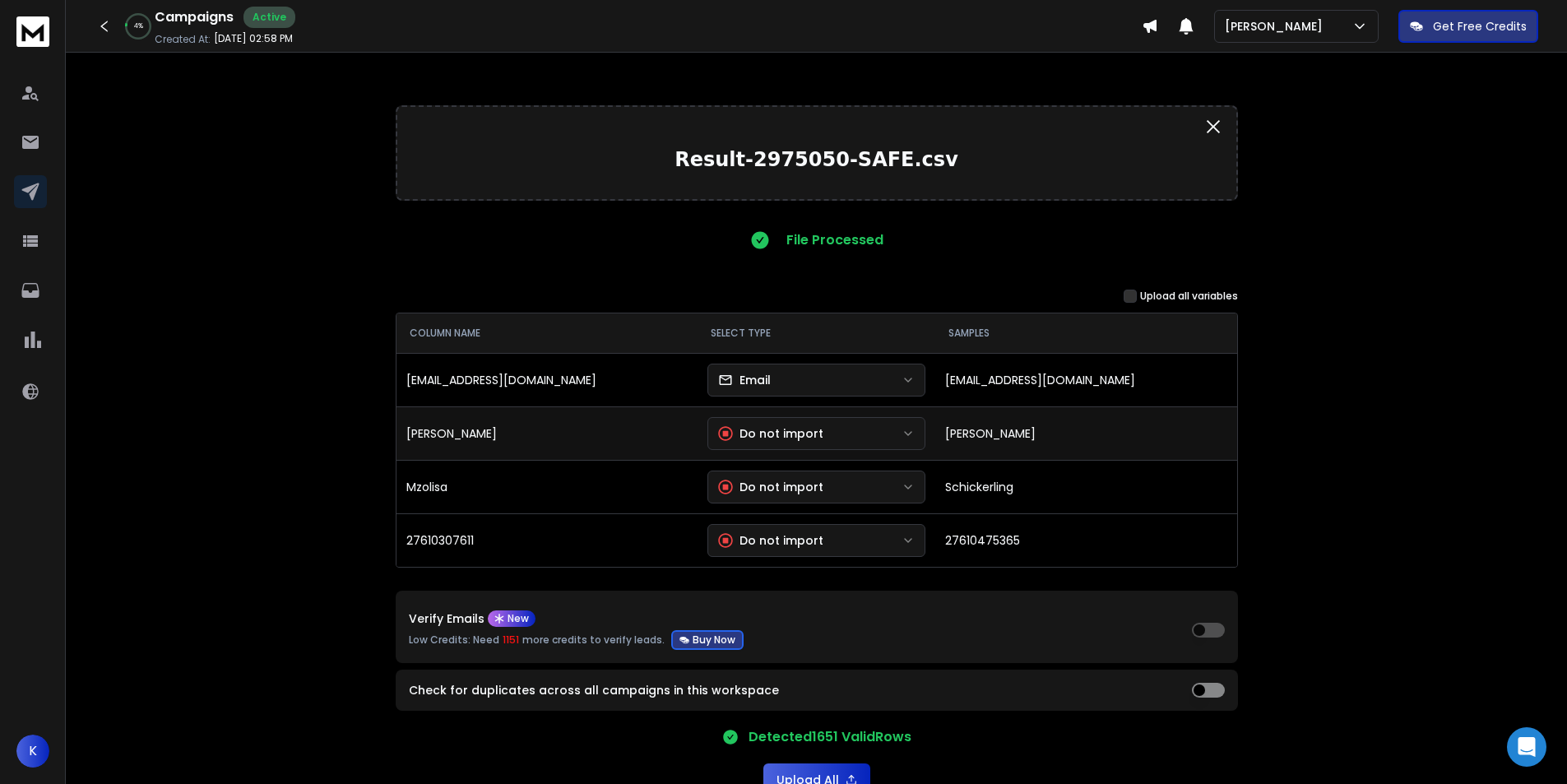
click at [744, 440] on div "Do not import" at bounding box center [771, 433] width 105 height 16
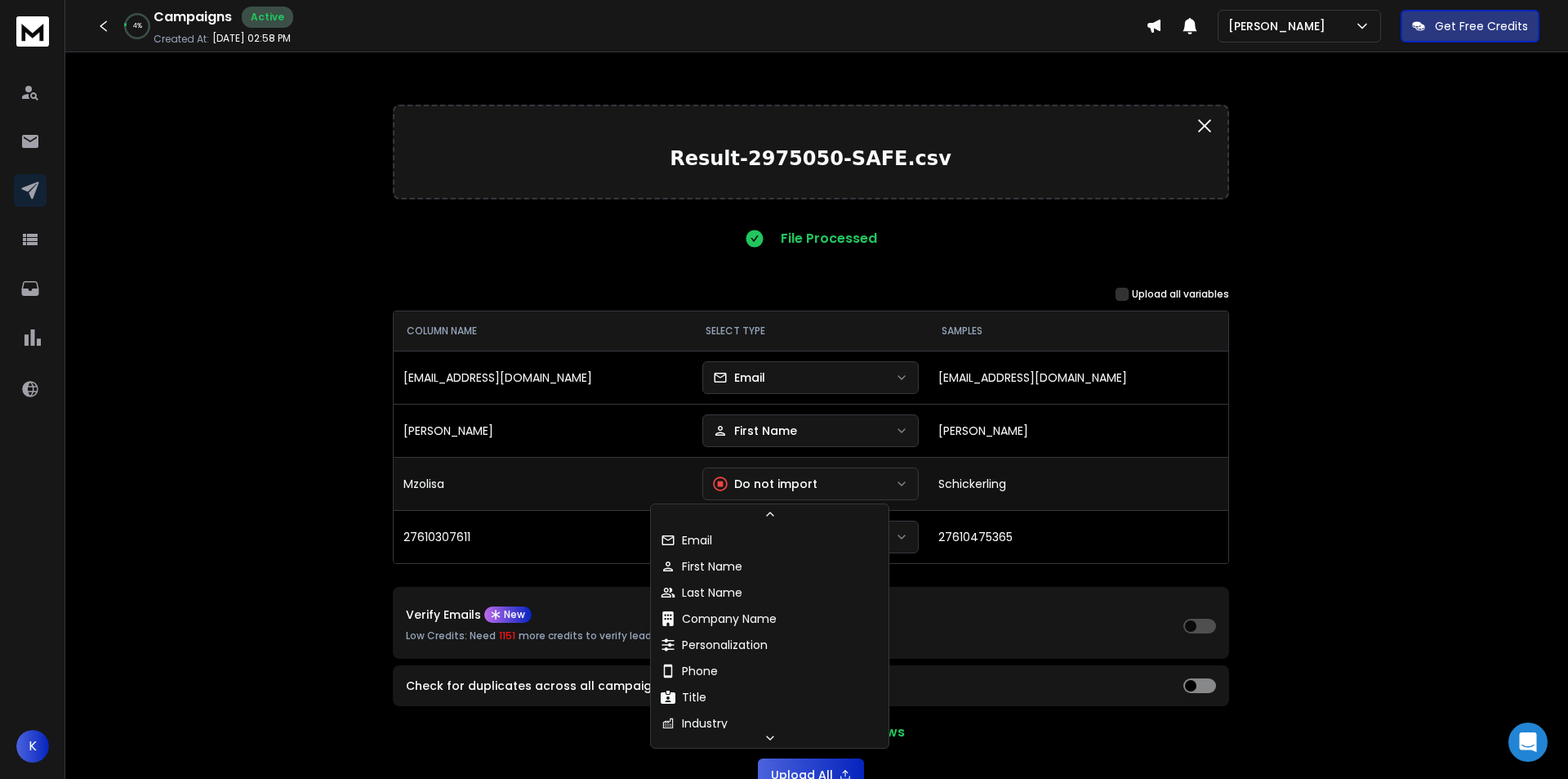
click at [749, 495] on button "Do not import" at bounding box center [810, 484] width 217 height 33
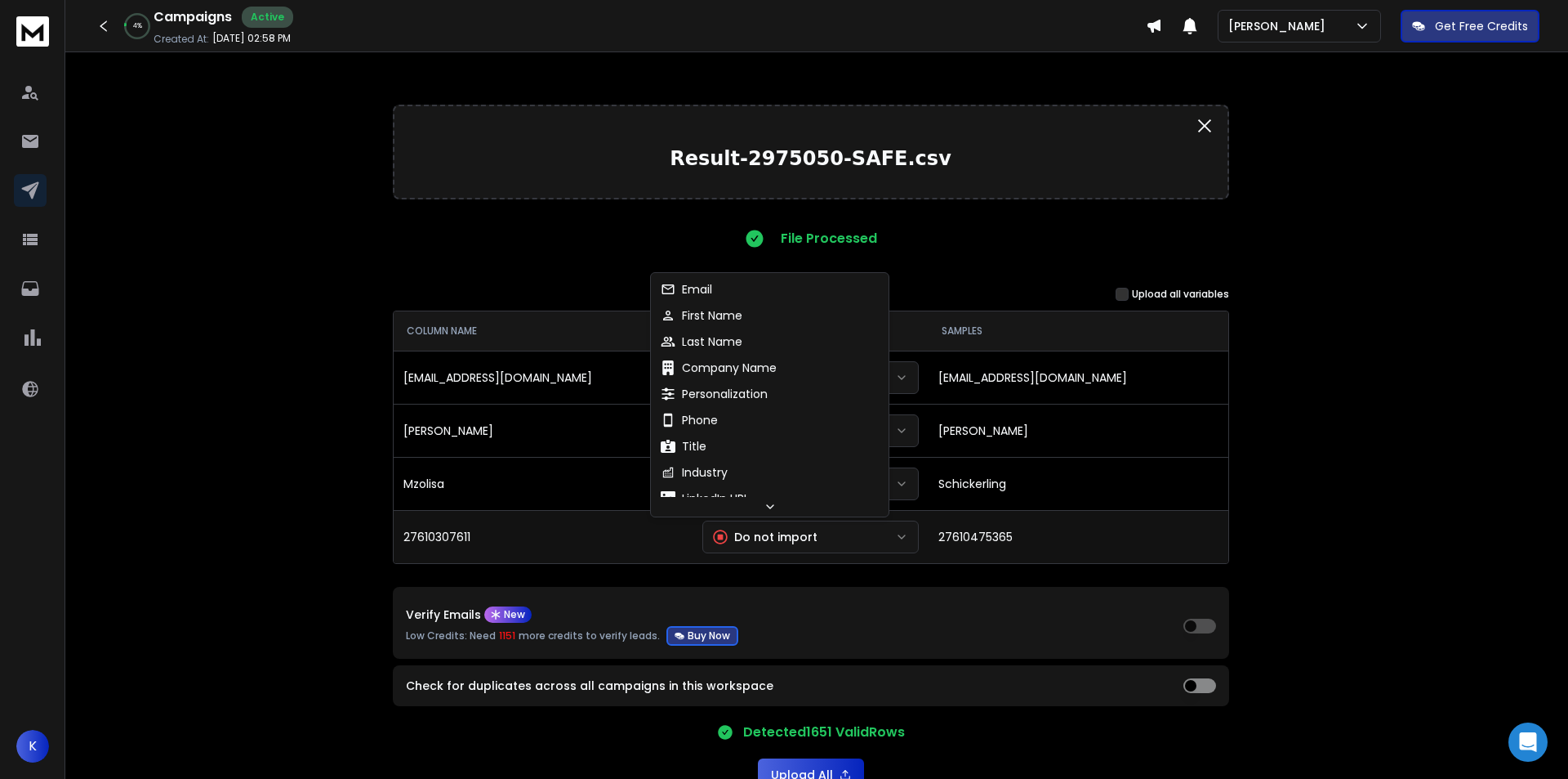
click at [788, 546] on button "Do not import" at bounding box center [810, 537] width 217 height 33
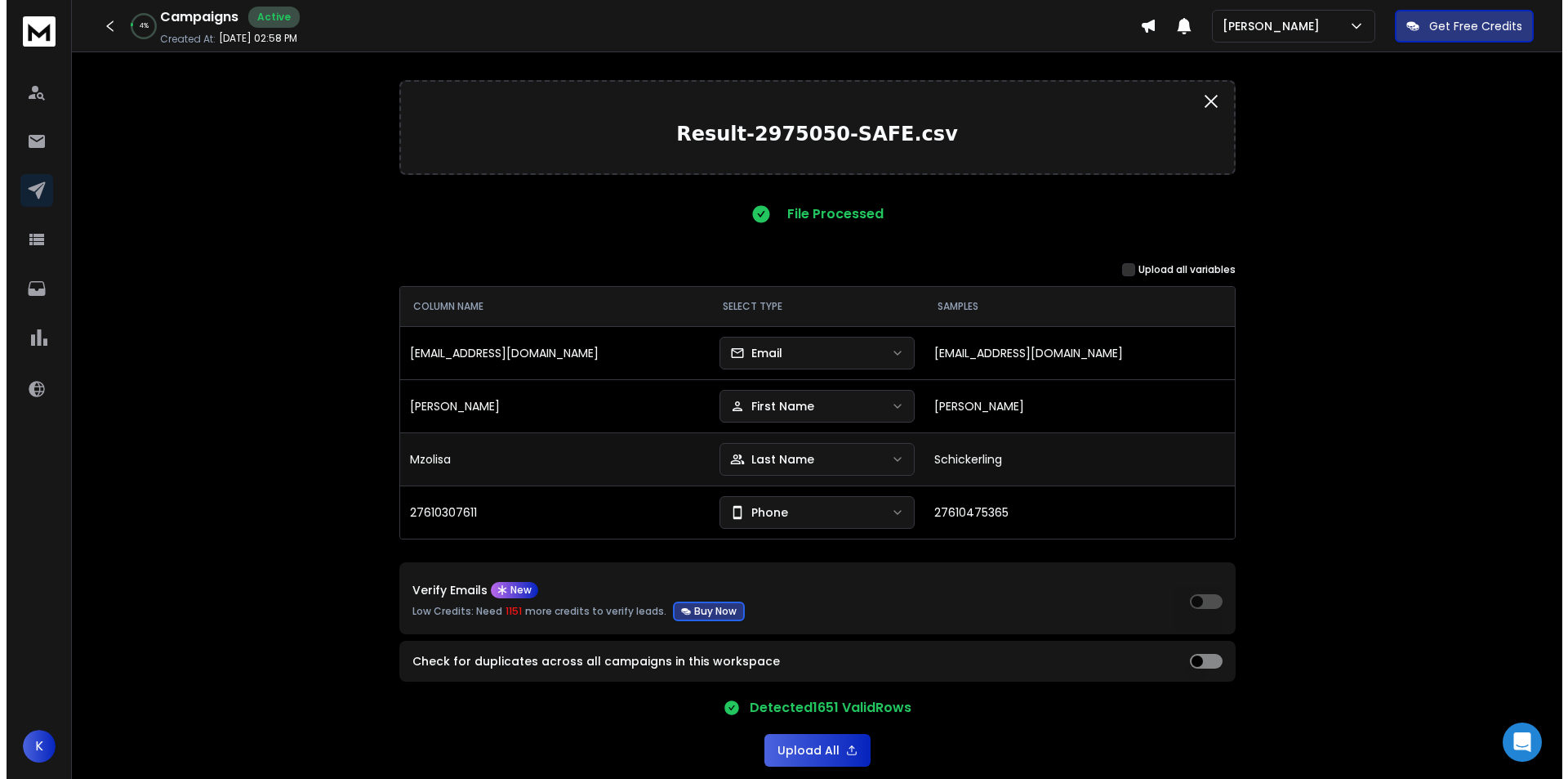
scroll to position [38, 0]
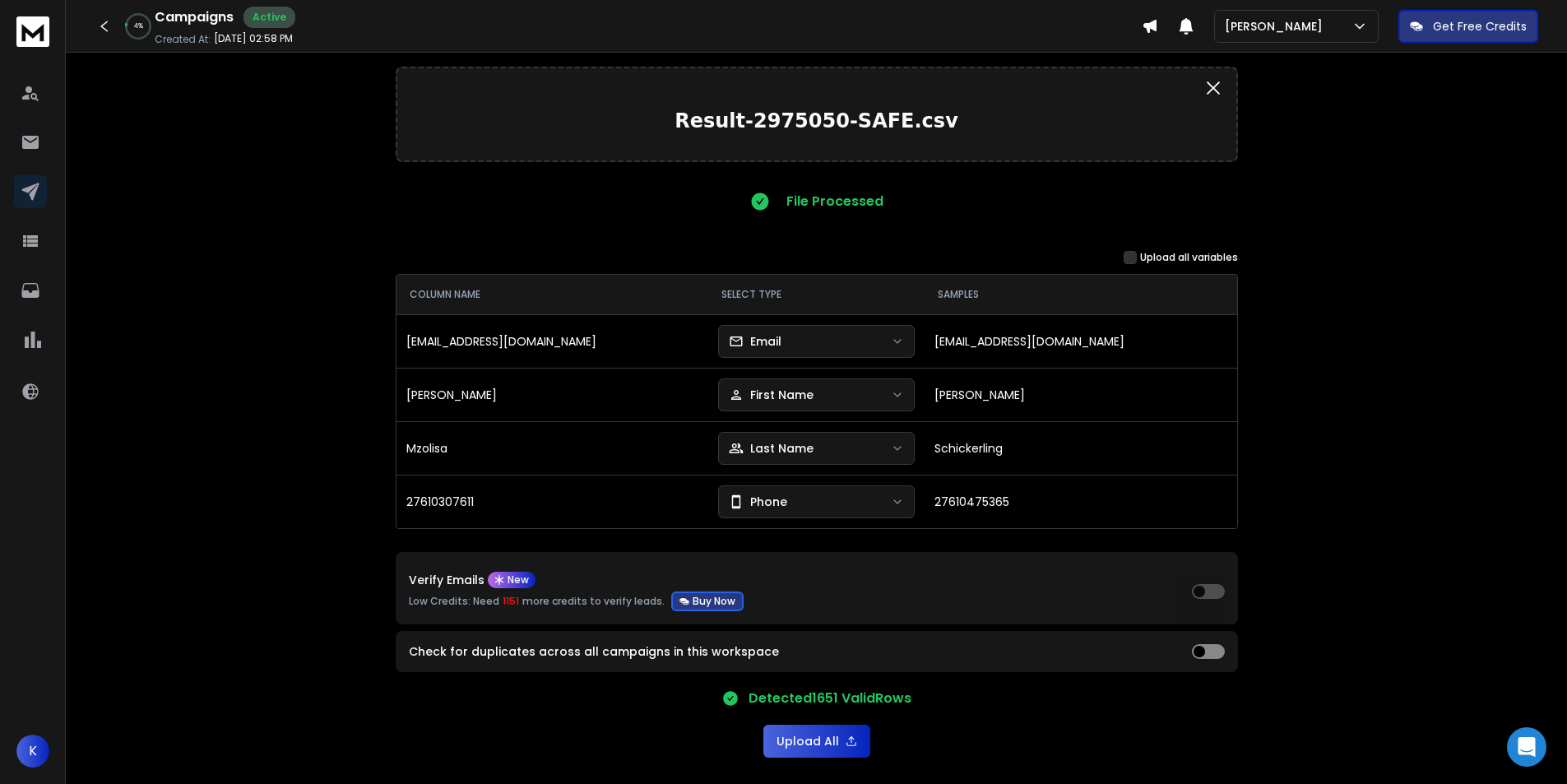
click at [829, 745] on button "Upload All" at bounding box center [816, 741] width 107 height 33
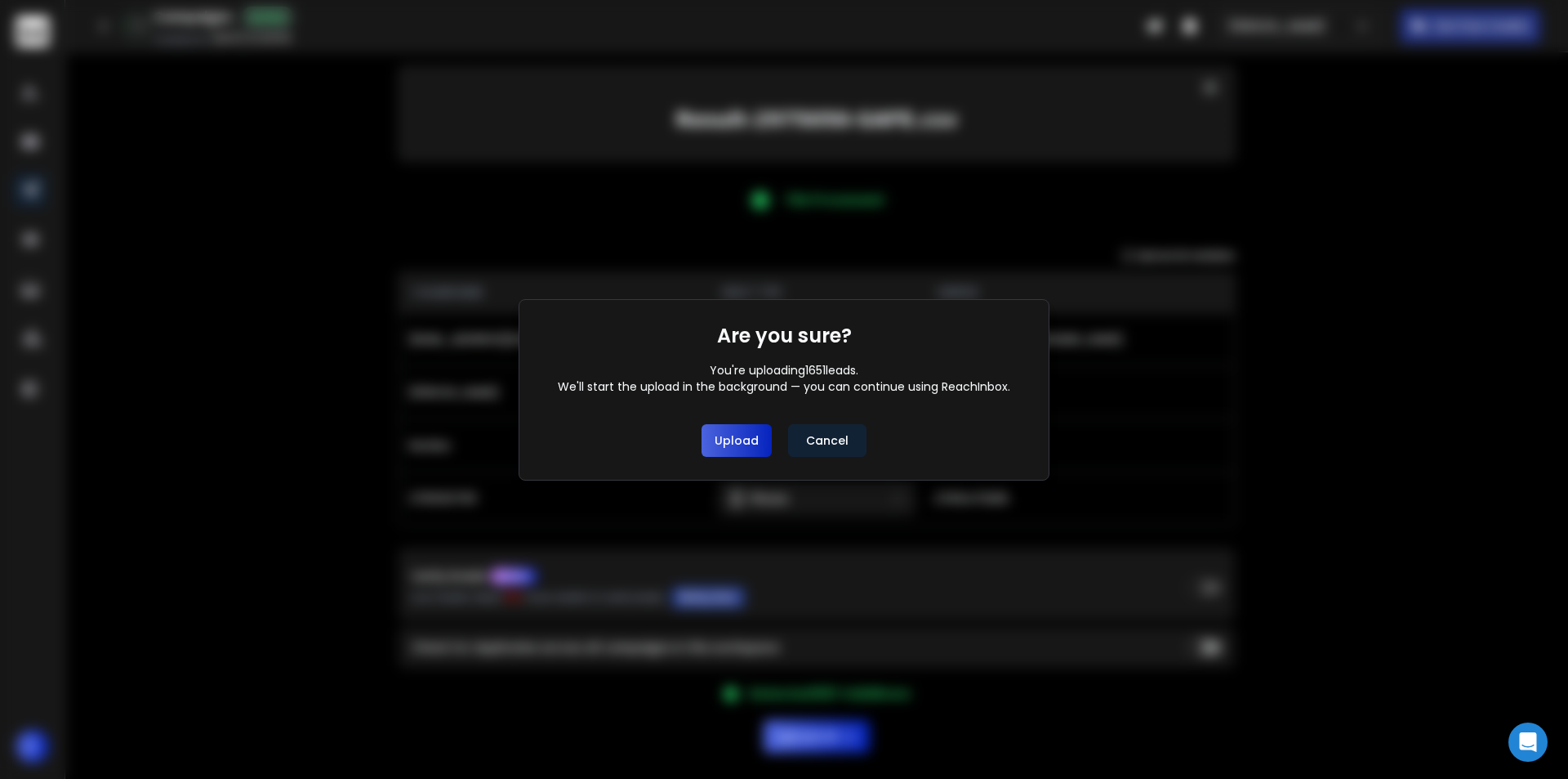
click at [756, 449] on button "Upload" at bounding box center [736, 440] width 70 height 33
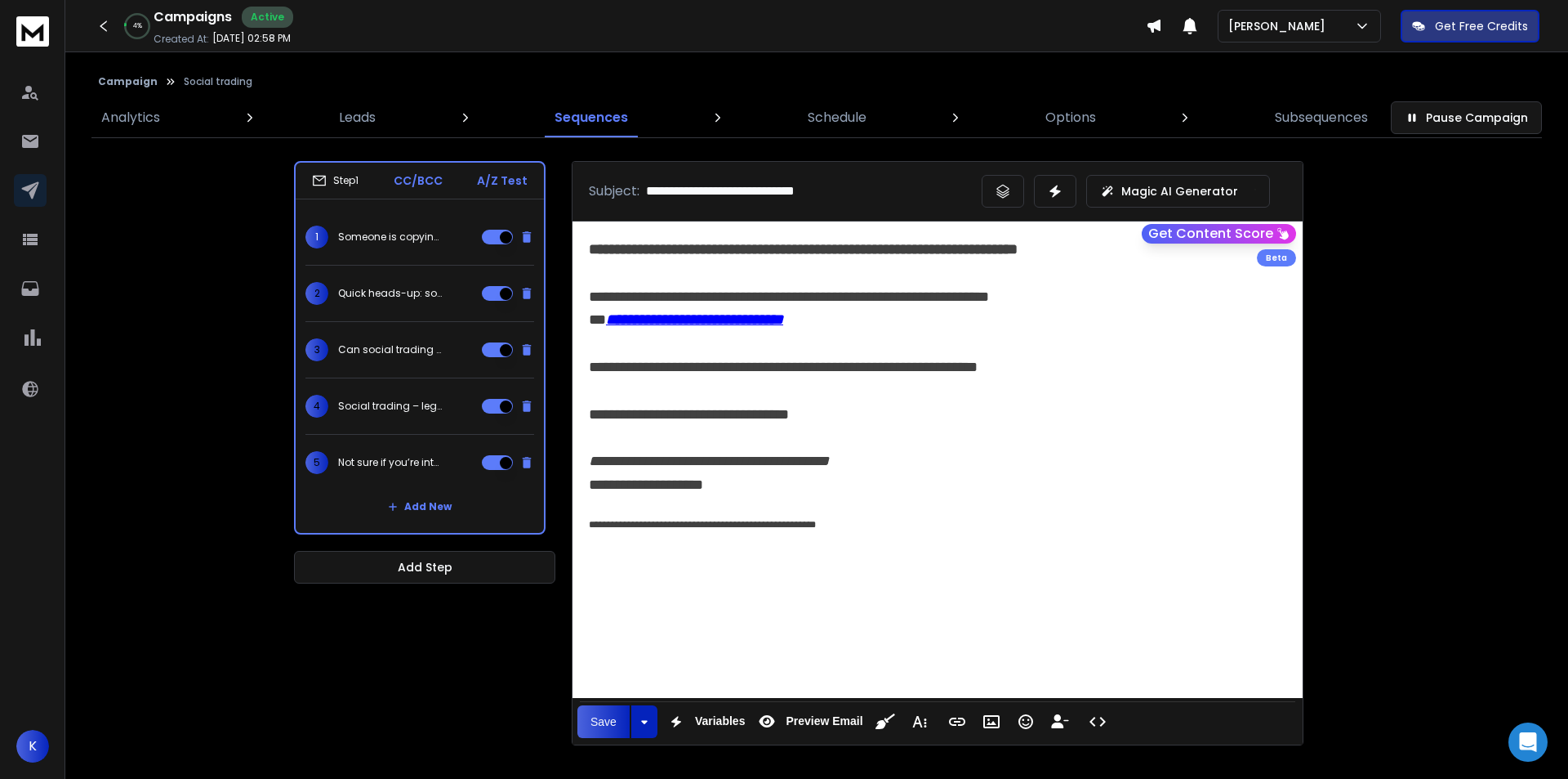
click at [388, 118] on div "Analytics Leads Sequences Schedule Options Subsequences" at bounding box center [734, 117] width 1286 height 39
click at [374, 114] on p "Leads" at bounding box center [357, 118] width 36 height 20
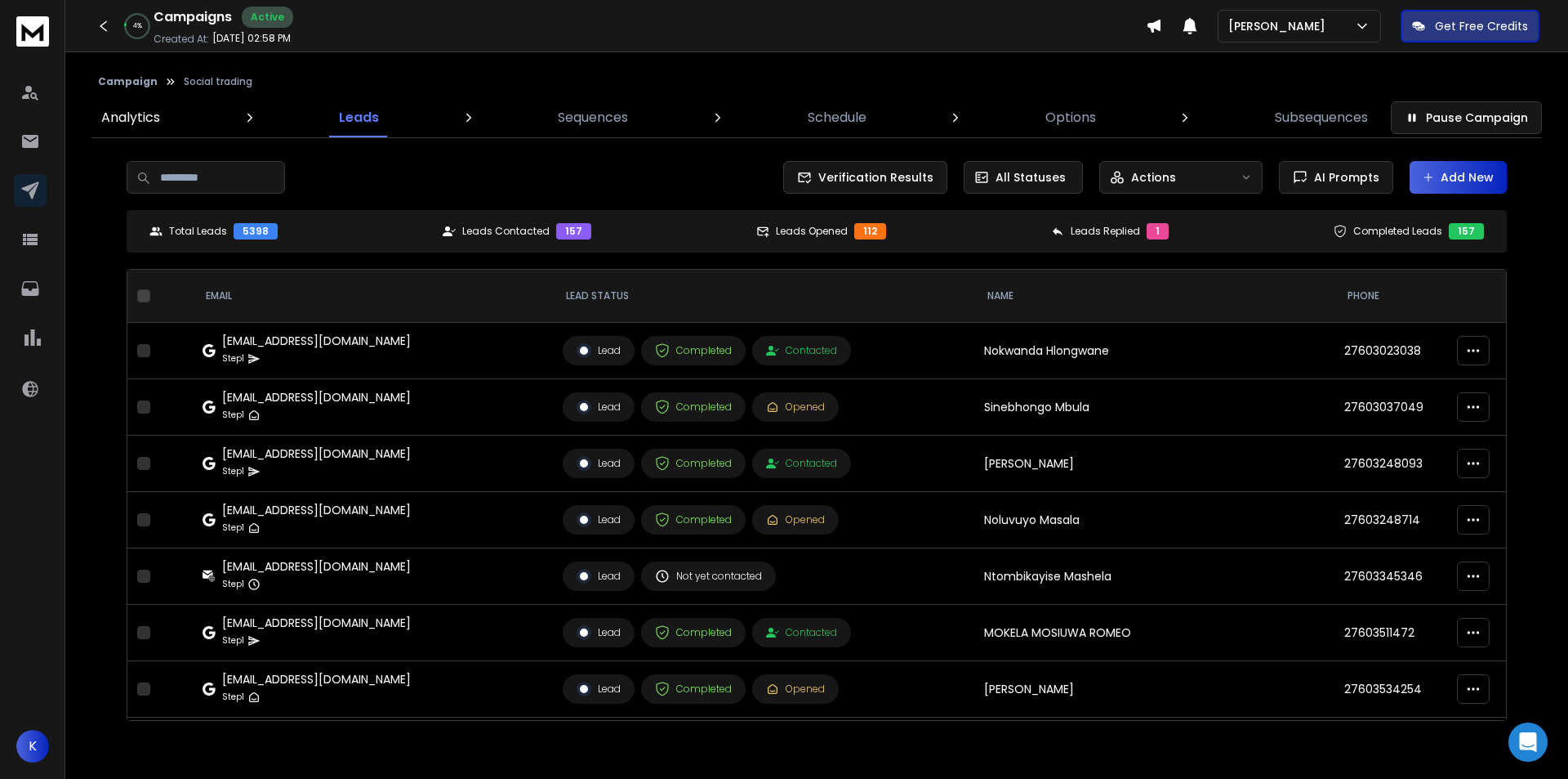
click at [115, 112] on p "Analytics" at bounding box center [131, 118] width 59 height 20
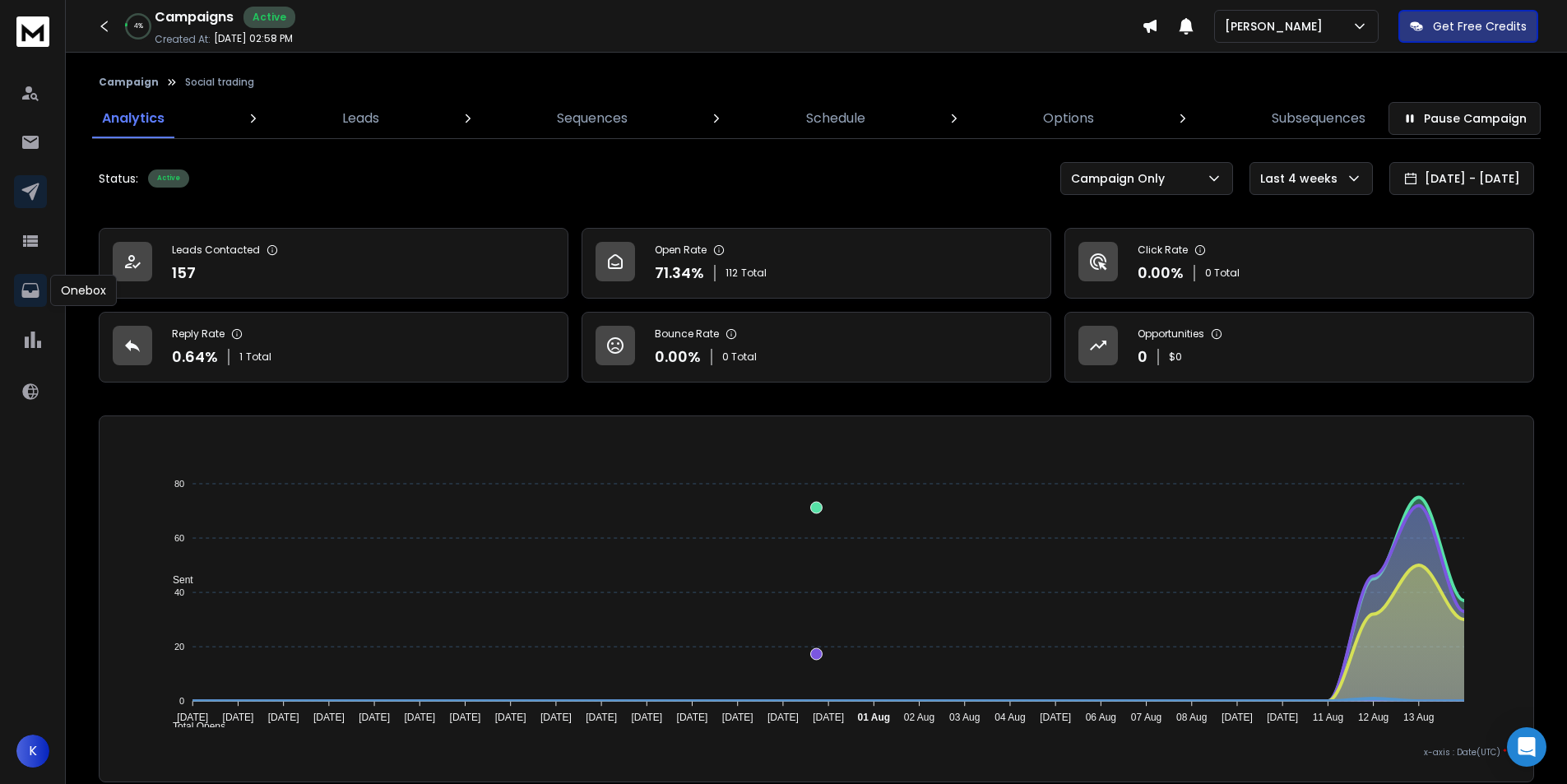
click at [32, 284] on icon at bounding box center [30, 291] width 20 height 20
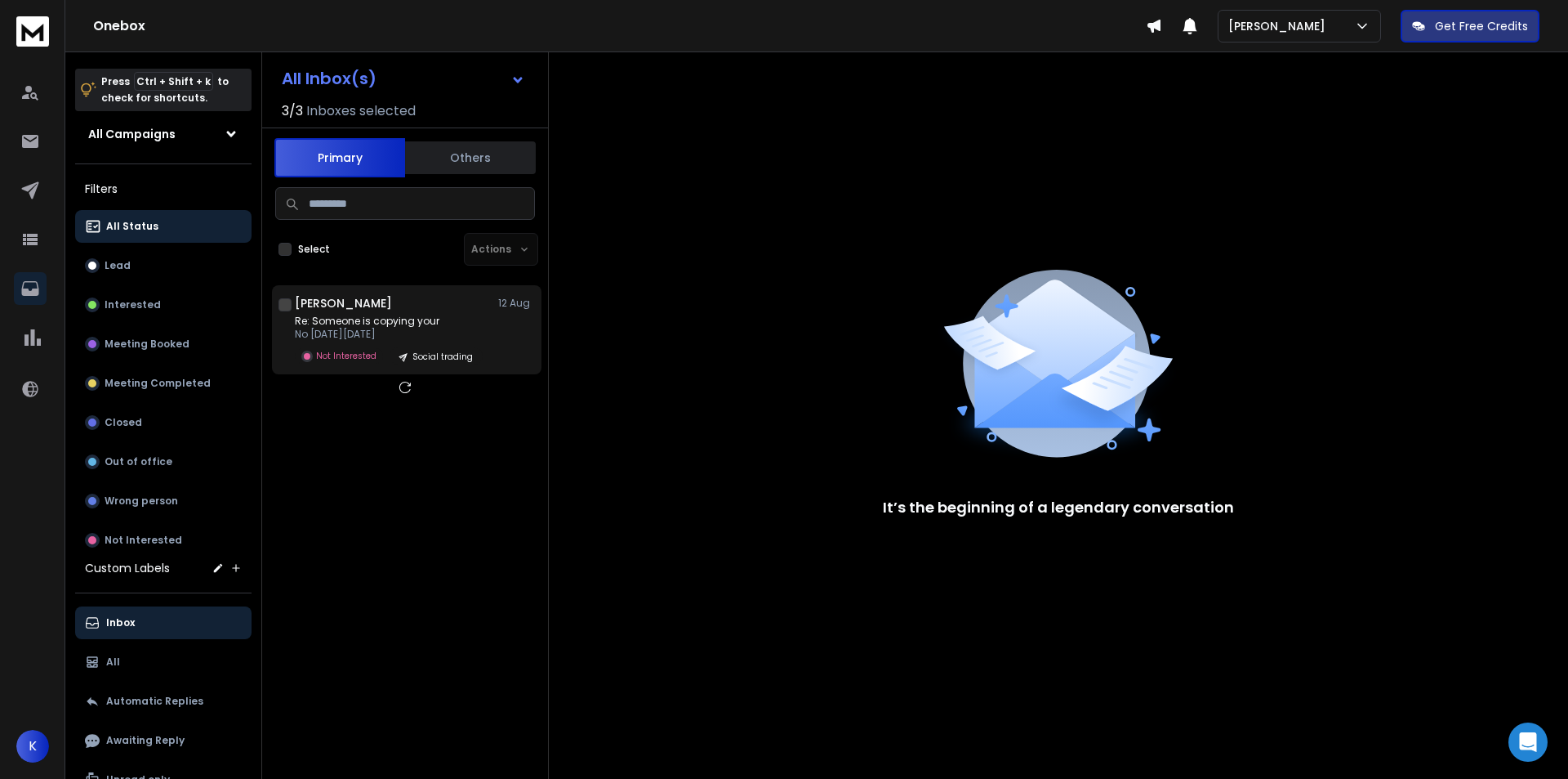
click at [401, 298] on div "Thabo Madia 12 Aug" at bounding box center [415, 303] width 240 height 16
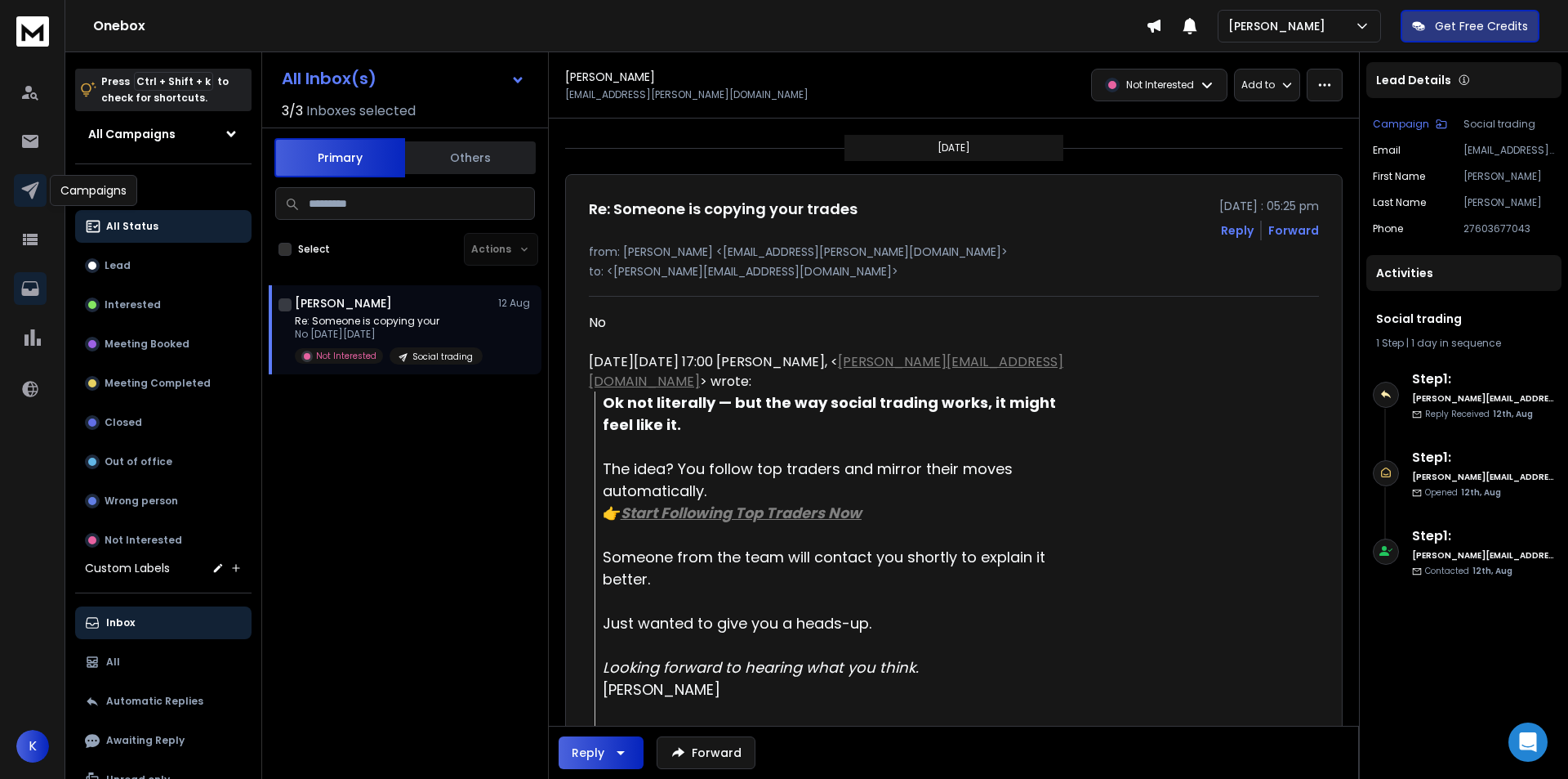
click at [31, 179] on link at bounding box center [30, 191] width 33 height 33
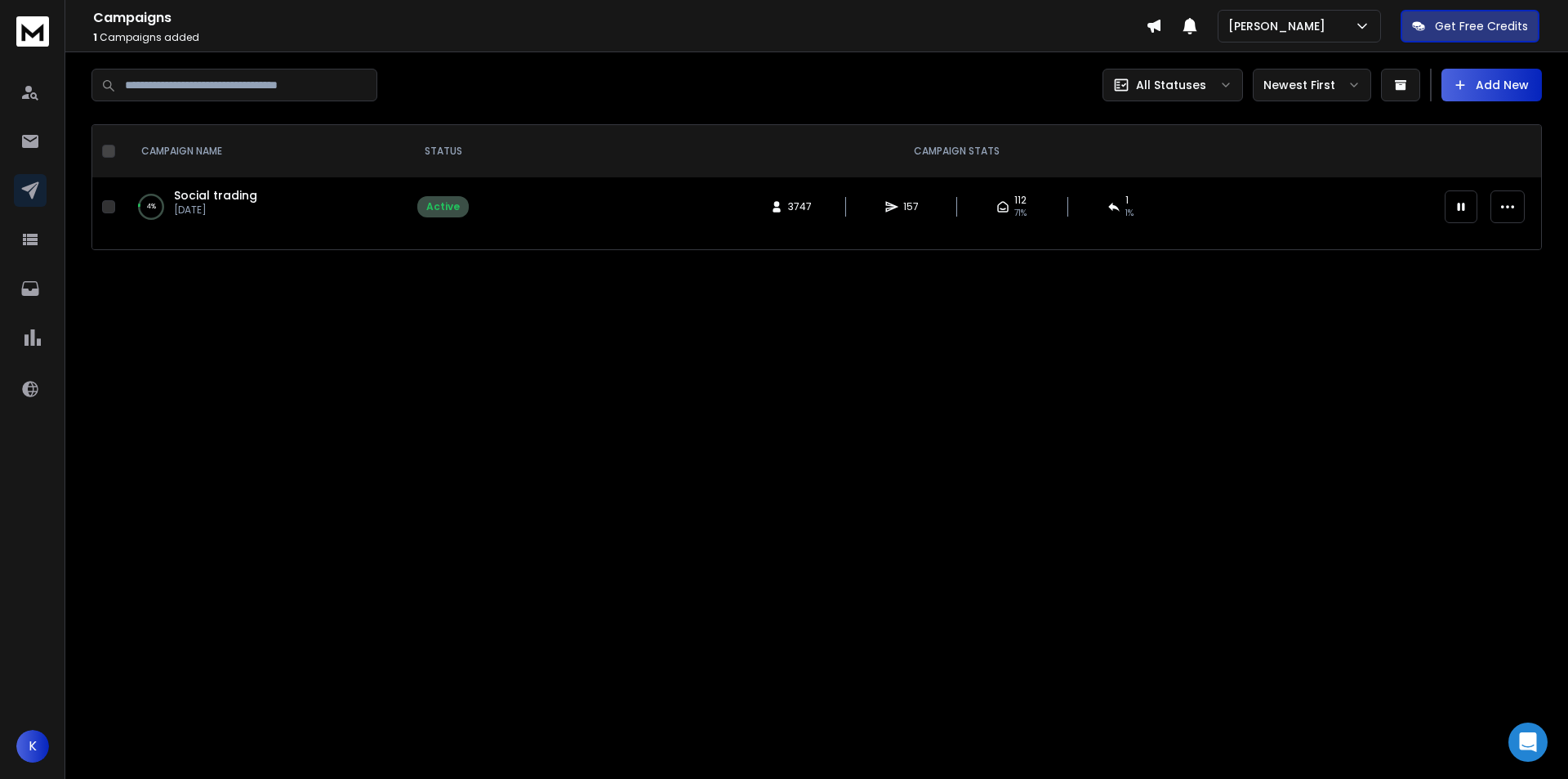
click at [203, 183] on td "4 % Social trading 11 days ago" at bounding box center [264, 206] width 286 height 59
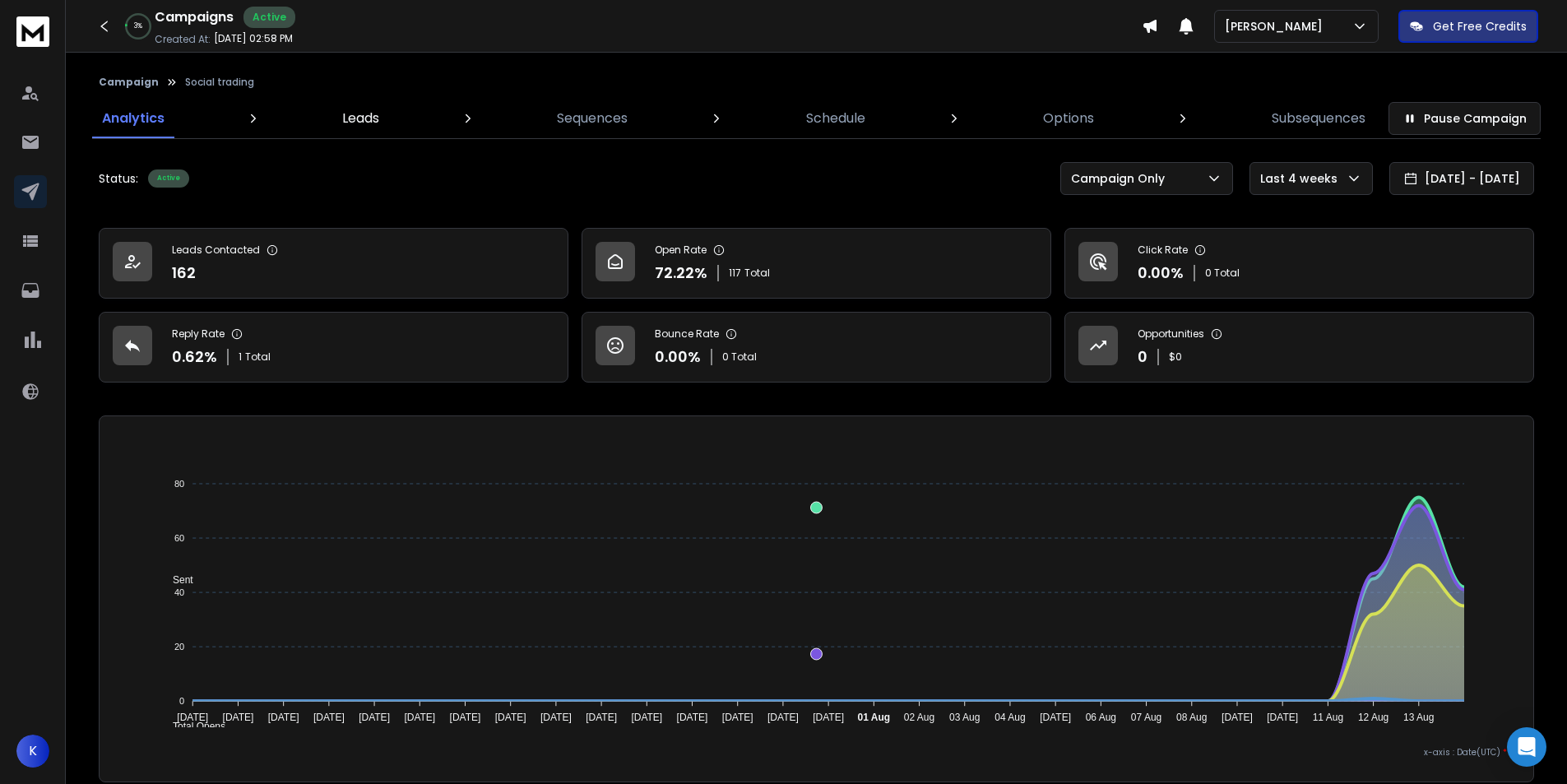
scroll to position [375, 0]
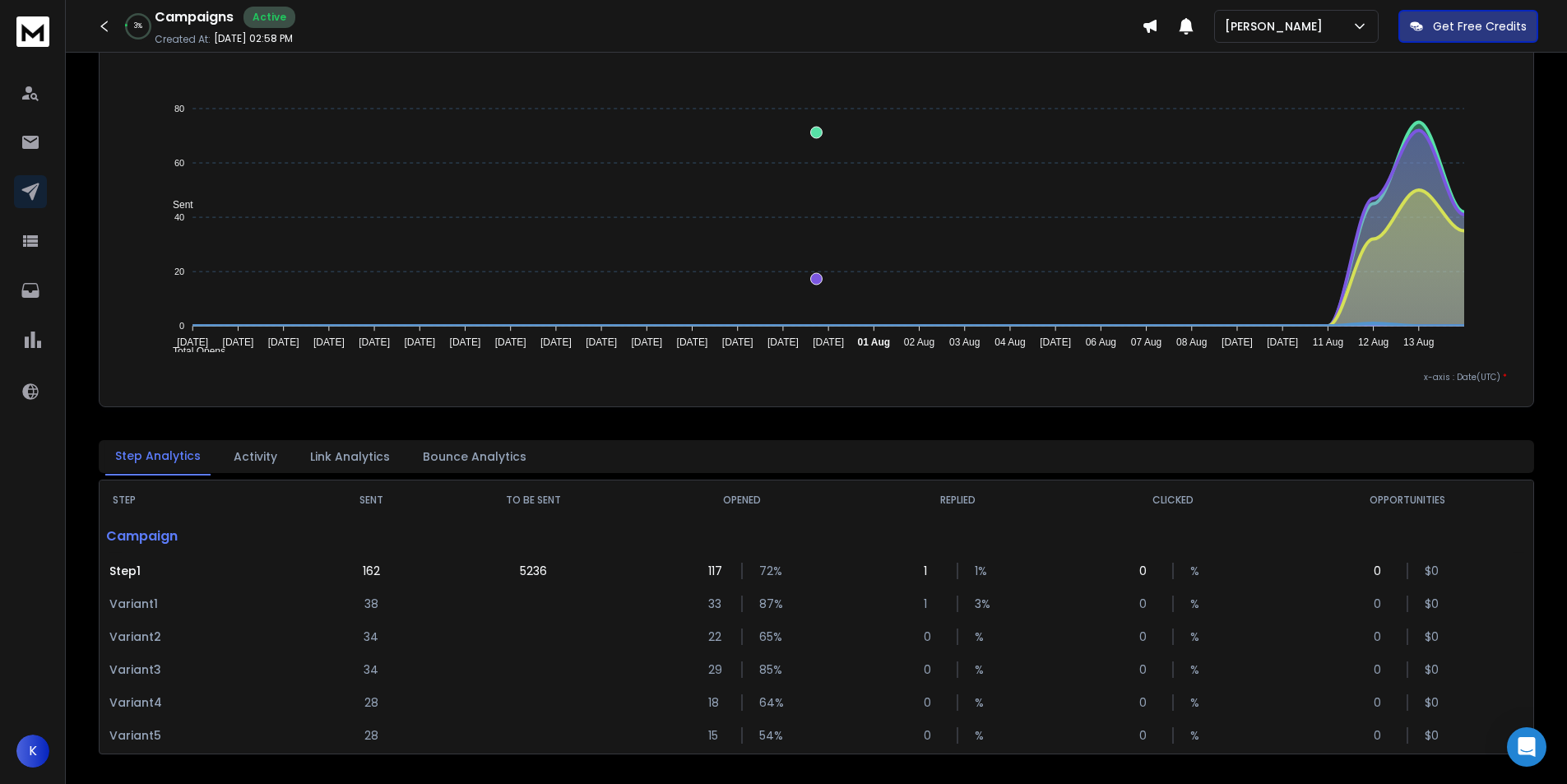
click at [519, 410] on div "Leads Contacted 162 Open Rate 72.22 % 117 Total Click Rate 0.00 % 0 Total Reply…" at bounding box center [816, 306] width 1435 height 907
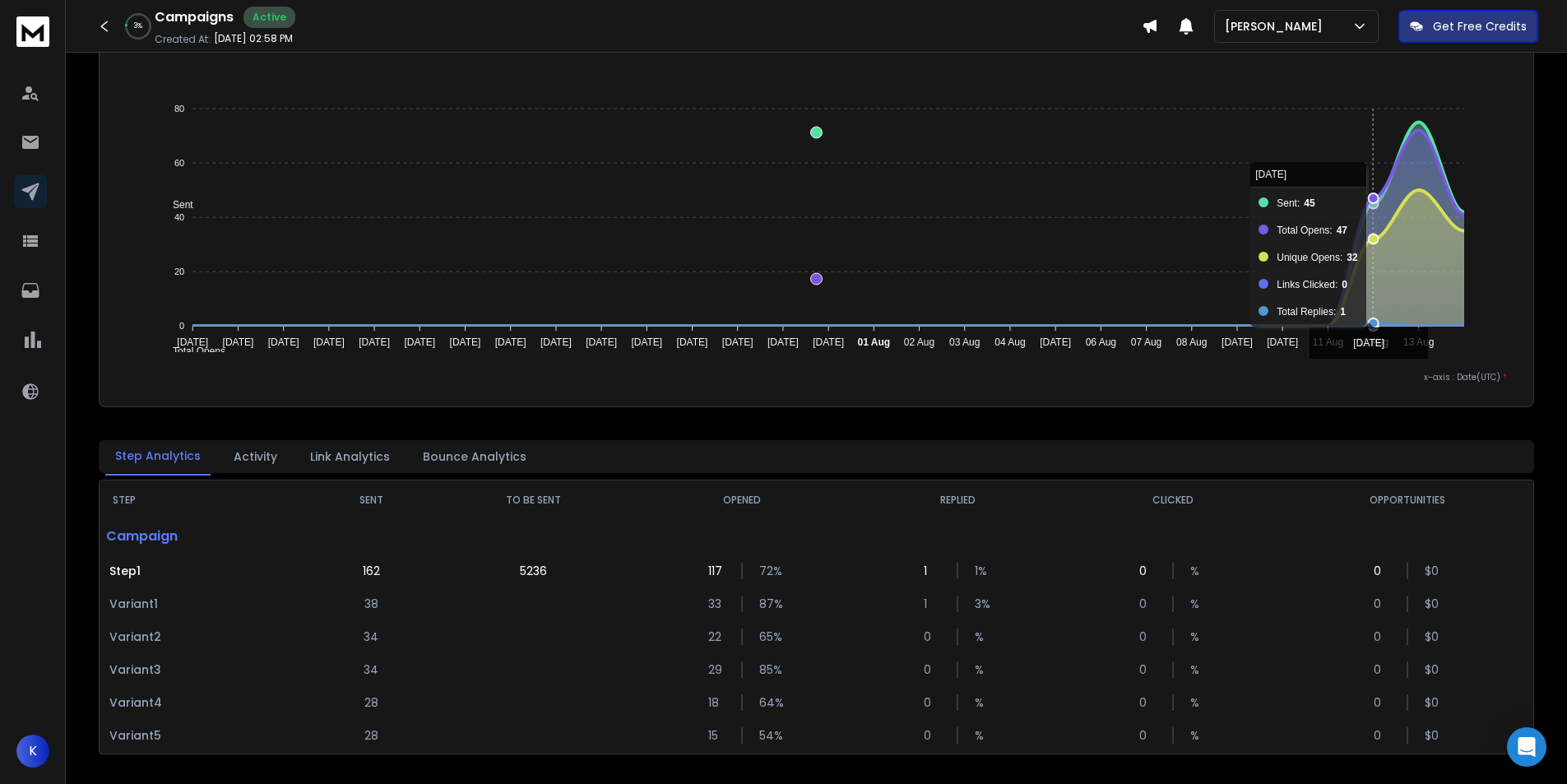
scroll to position [46, 0]
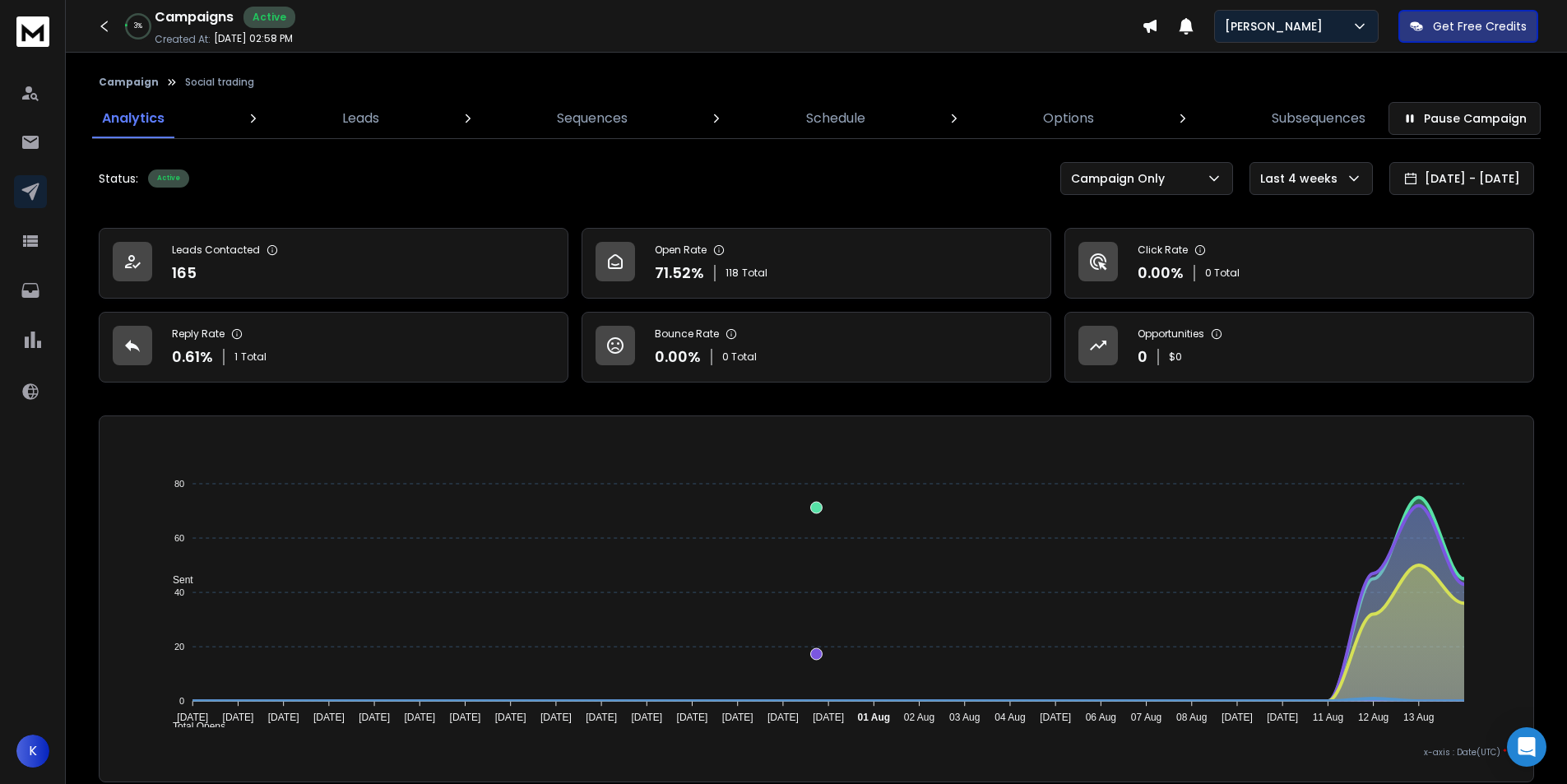
click at [1243, 23] on p "[PERSON_NAME]" at bounding box center [1277, 26] width 104 height 16
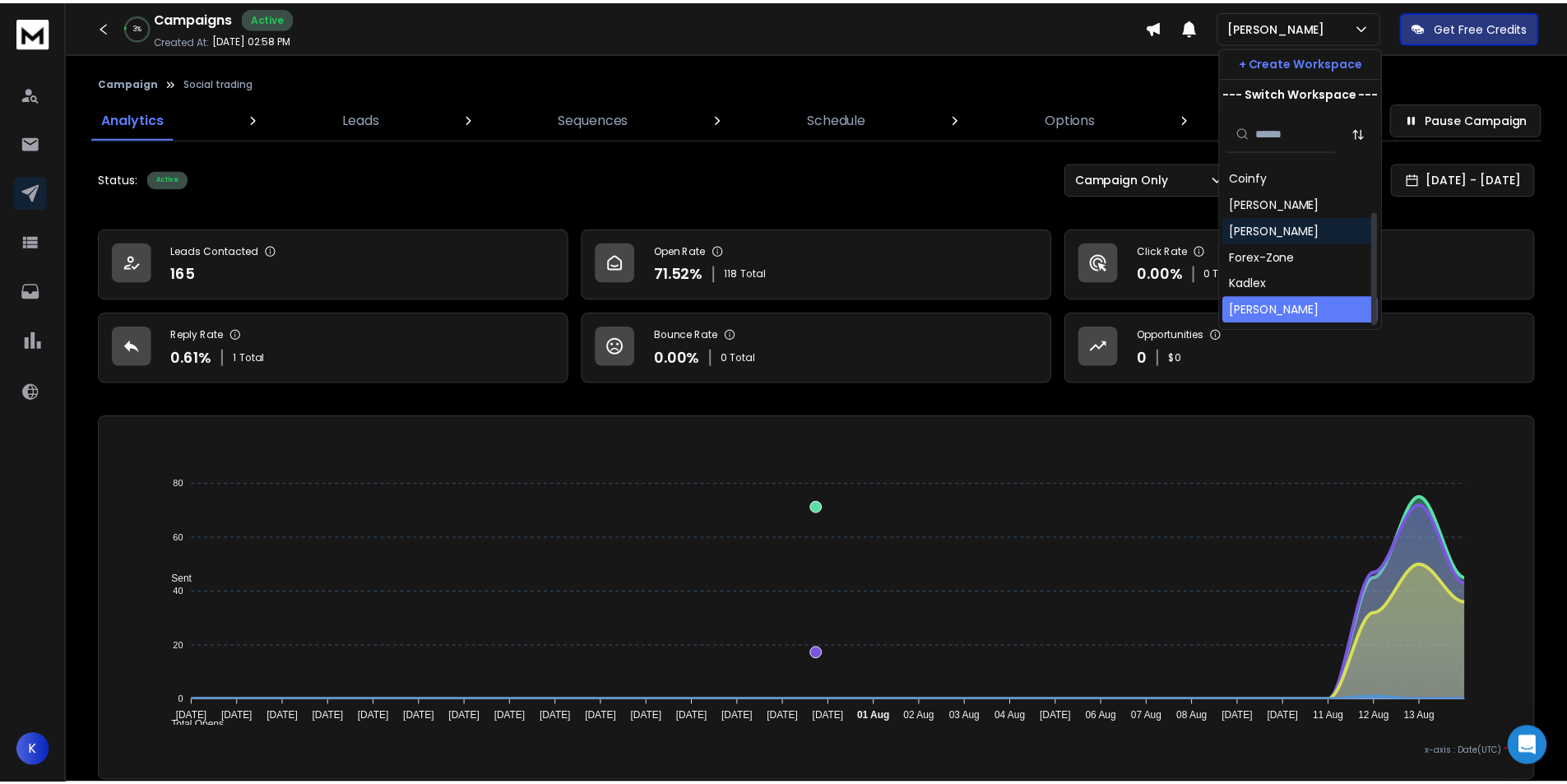
scroll to position [72, 0]
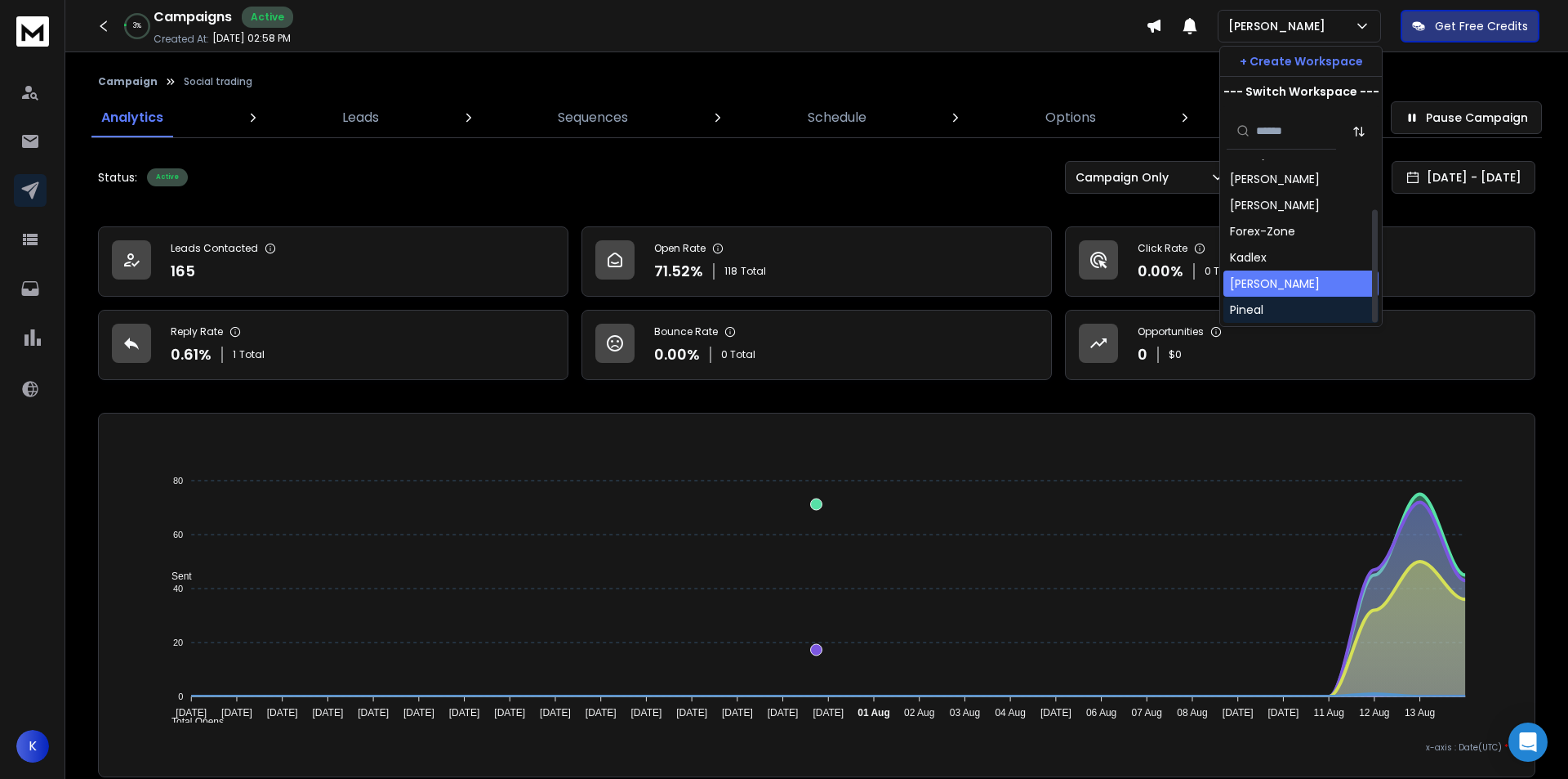
click at [1275, 310] on div "Pineal" at bounding box center [1300, 310] width 155 height 26
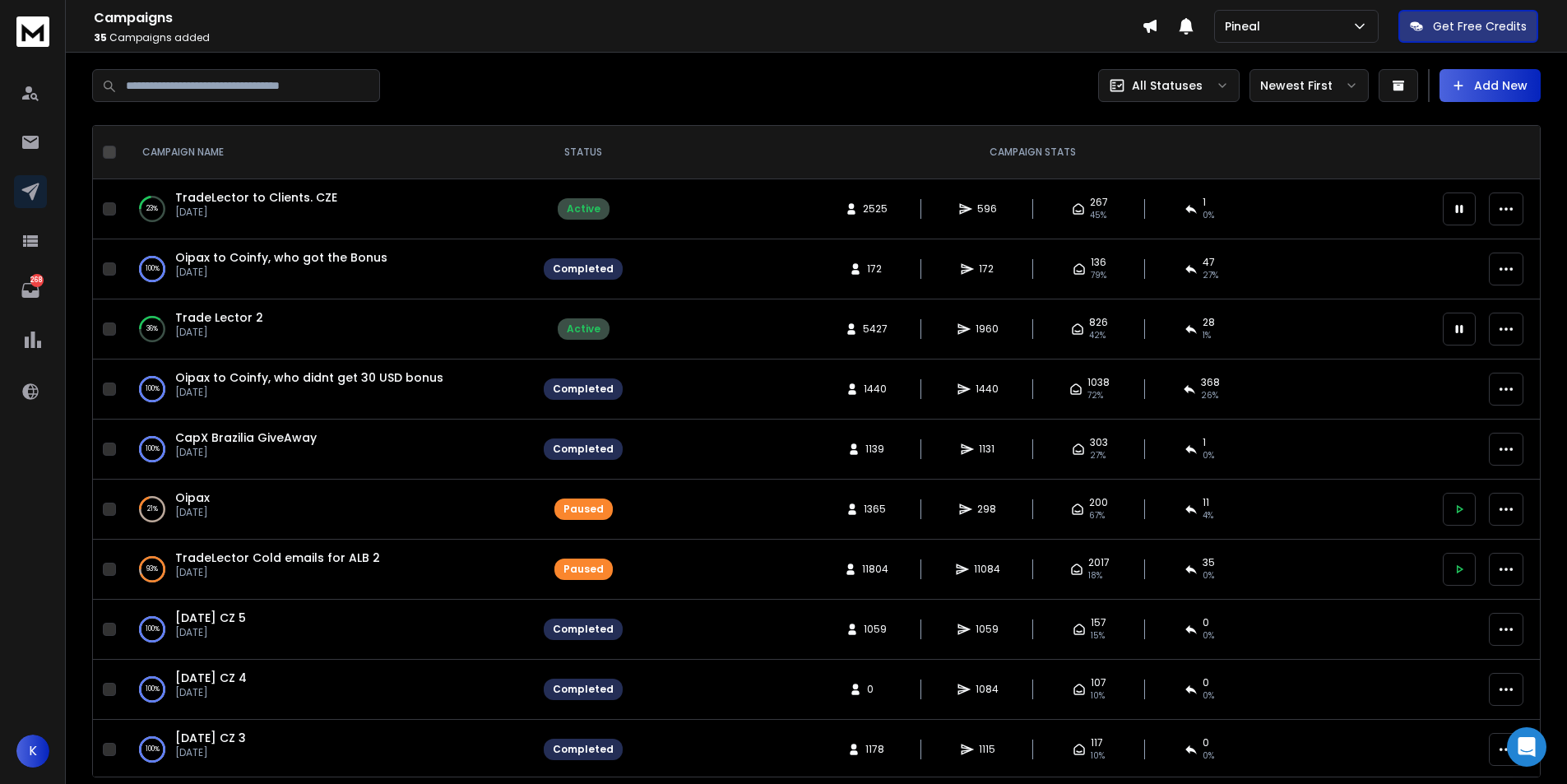
click at [415, 193] on div "23 % TradeLector to Clients. CZE [DATE]" at bounding box center [328, 208] width 378 height 39
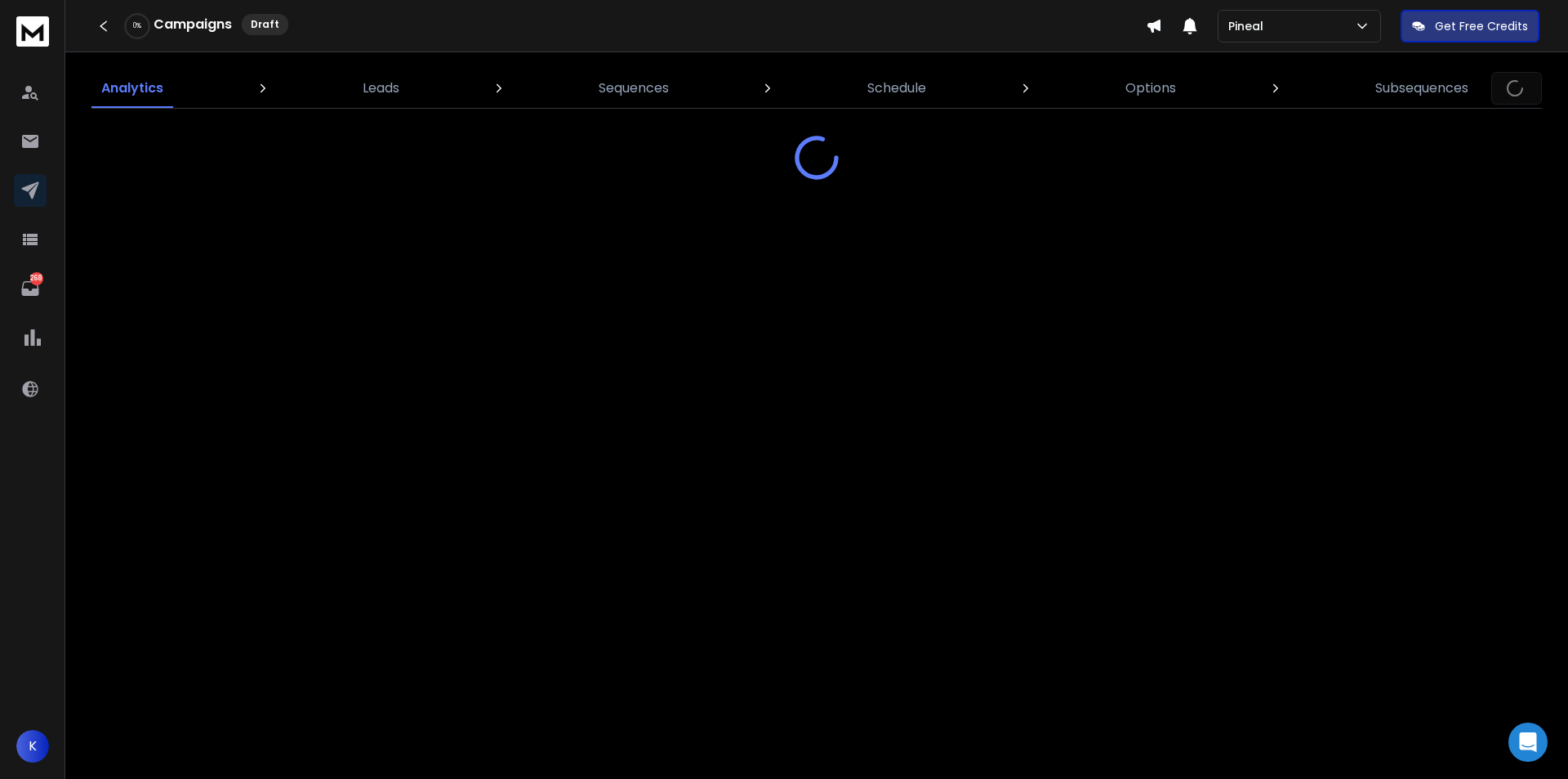
click at [412, 92] on div "Analytics Leads Sequences Schedule Options Subsequences" at bounding box center [785, 88] width 1387 height 39
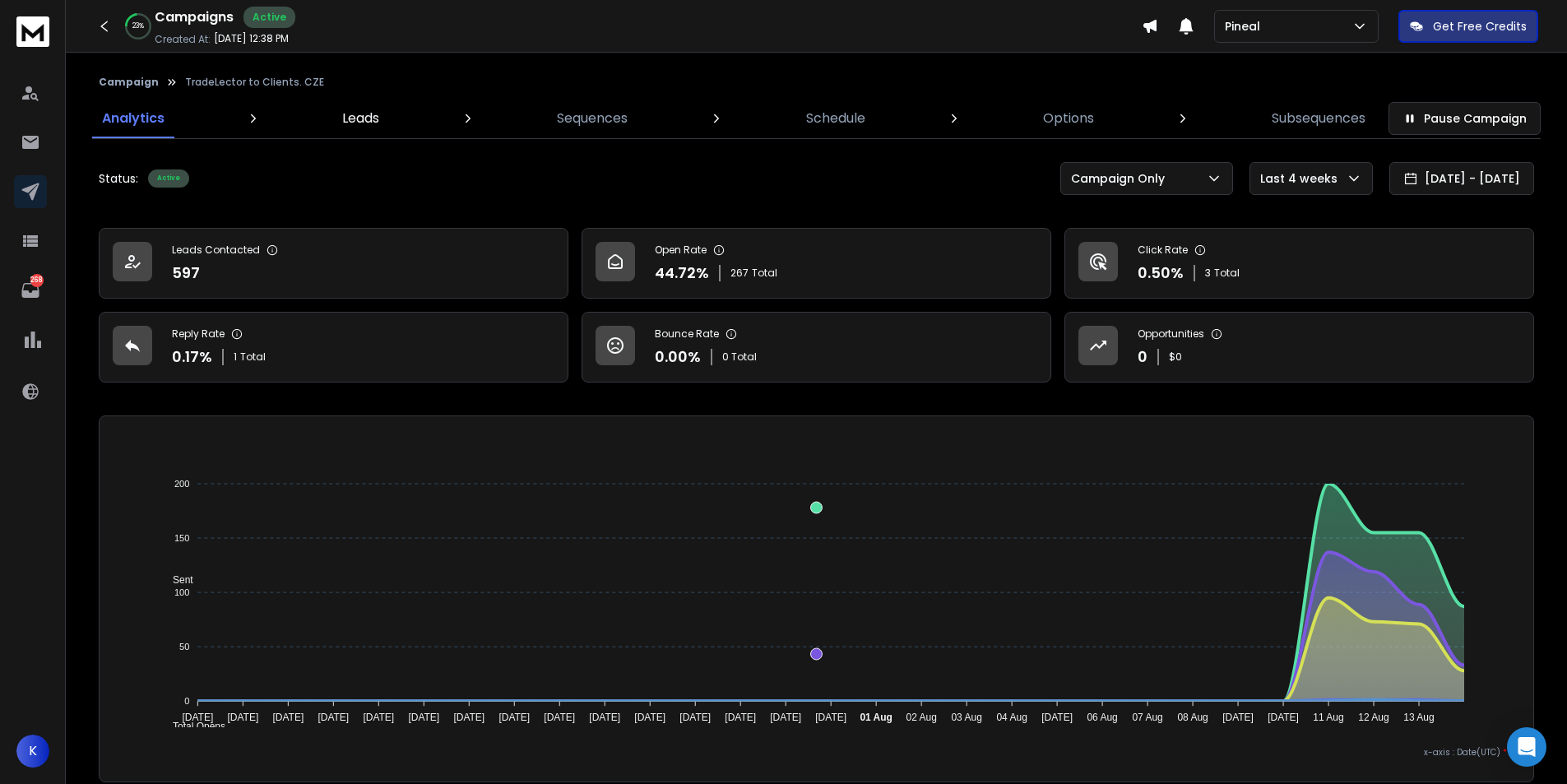
click at [379, 100] on link "Leads" at bounding box center [361, 118] width 57 height 39
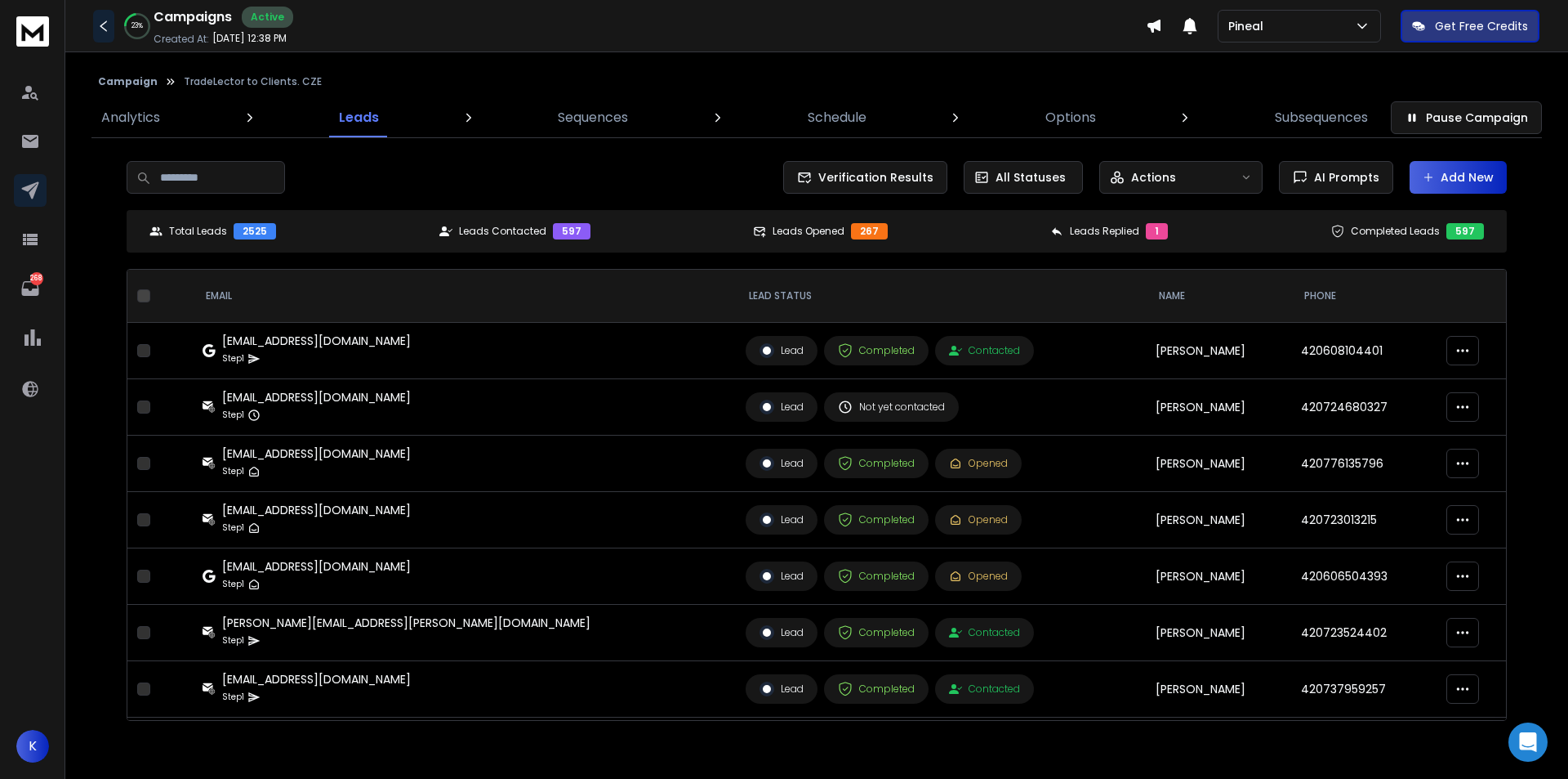
click at [101, 36] on button at bounding box center [103, 26] width 21 height 33
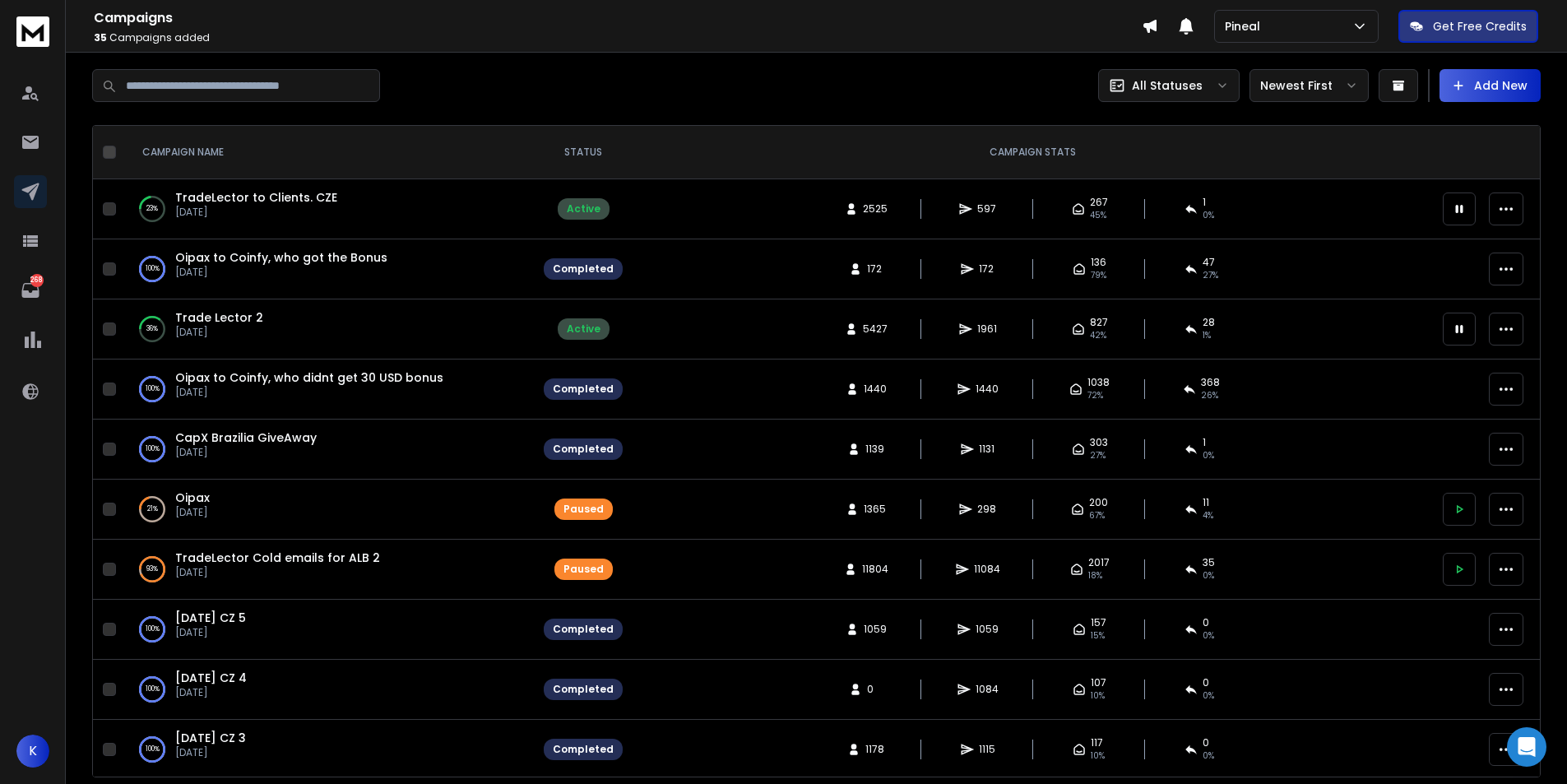
click at [896, 120] on div "Campaigns 35 Campaigns Added All Statuses Newest First Add New CAMPAIGN NAME ST…" at bounding box center [816, 423] width 1449 height 708
click at [36, 282] on p "268" at bounding box center [37, 281] width 13 height 13
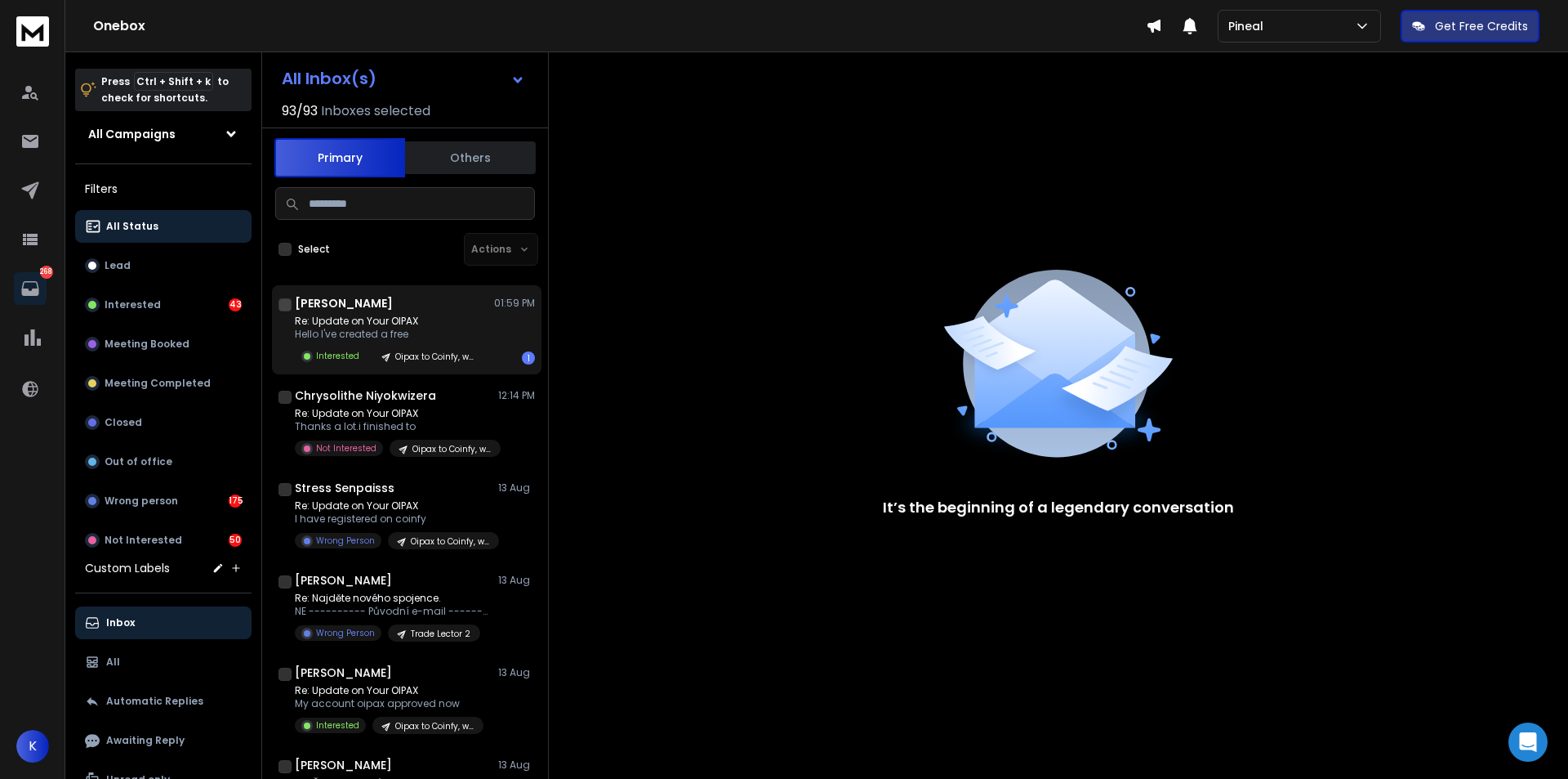
click at [488, 330] on div "Re: Update on Your OIPAX Hello I've created a free Interested Oipax to Coinfy, …" at bounding box center [415, 339] width 240 height 50
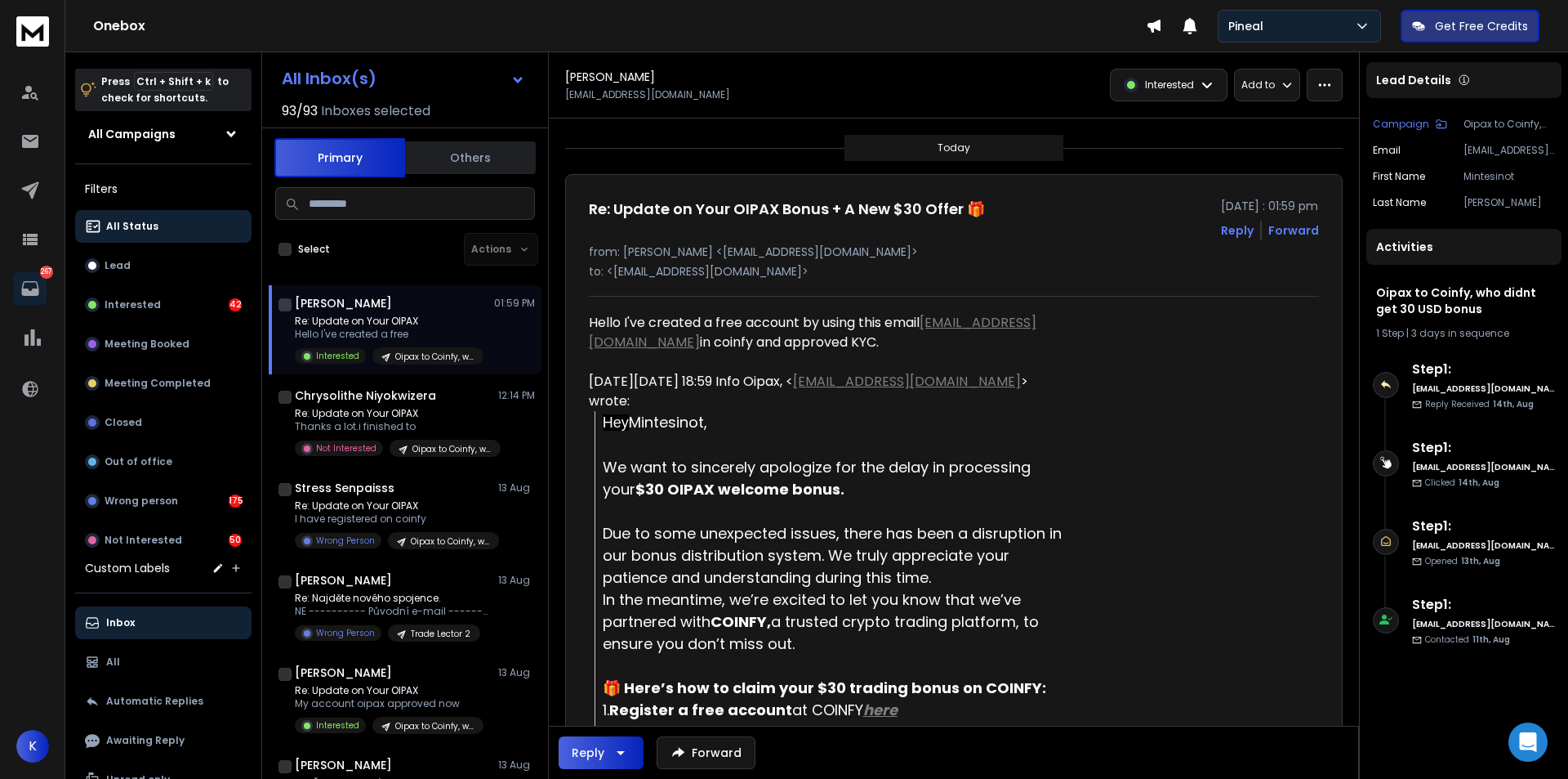
click at [1300, 33] on div "Pineal" at bounding box center [1298, 26] width 142 height 16
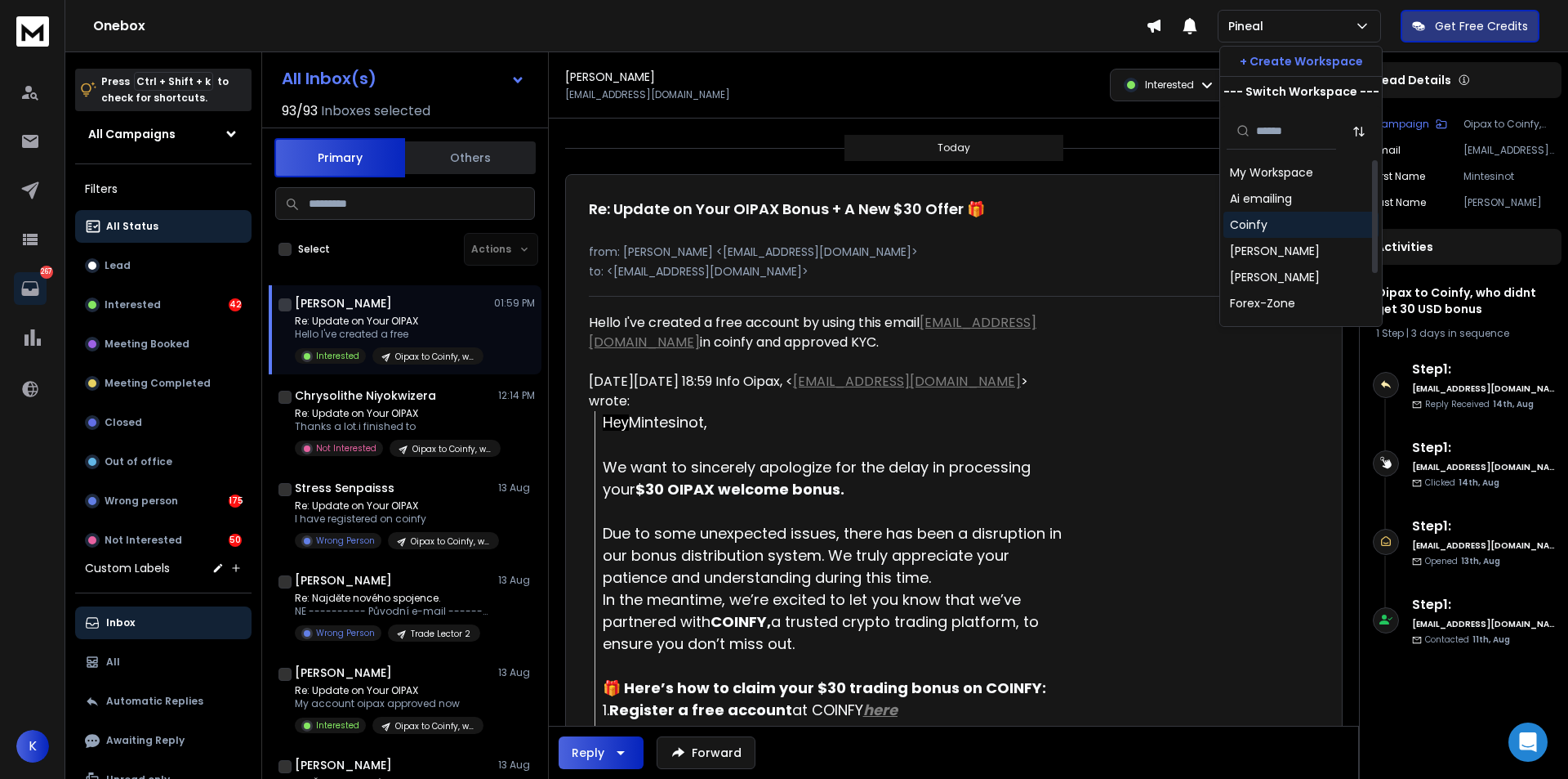
click at [1269, 227] on div "Coinfy" at bounding box center [1300, 224] width 155 height 26
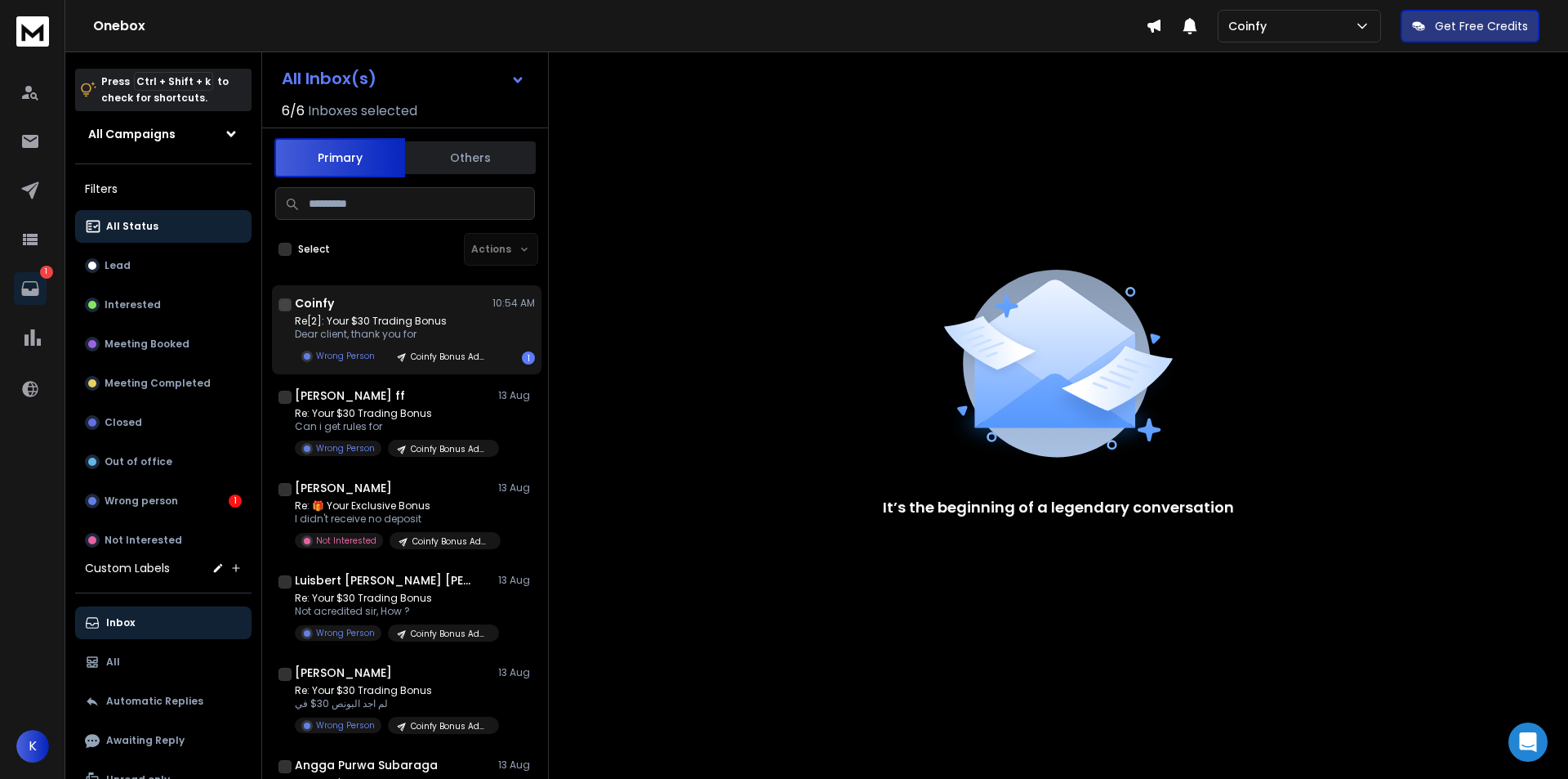
click at [477, 327] on p "Re[2]: Your $30 Trading Bonus" at bounding box center [393, 320] width 196 height 13
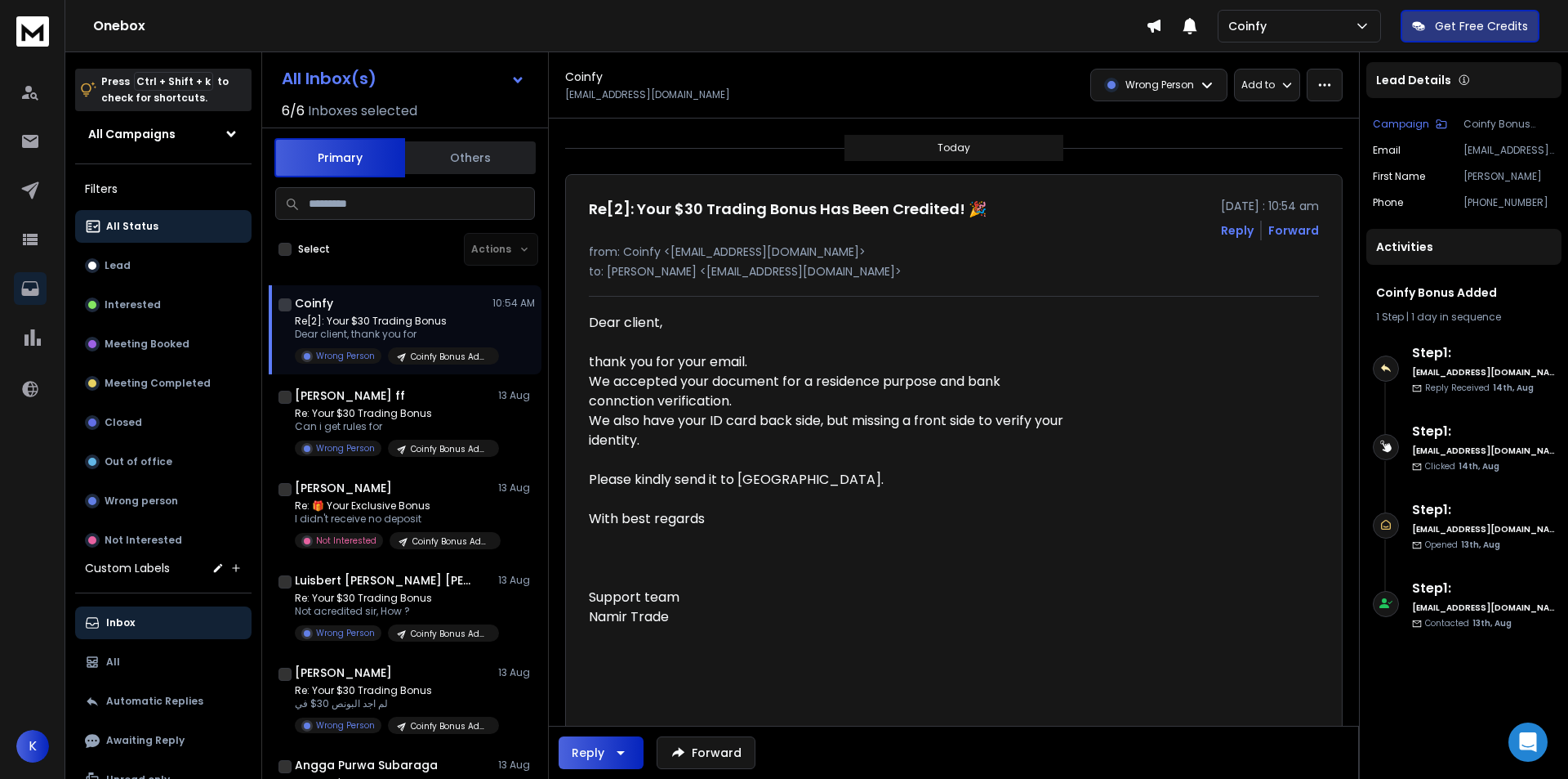
click at [501, 331] on div "Re[2]: Your $30 Trading Bonus Dear client, thank you for Wrong Person Coinfy Bo…" at bounding box center [415, 339] width 240 height 50
click at [738, 275] on p "to: Maxsuda Adilova <adilovamaxsuda8@gmail.com>" at bounding box center [954, 271] width 730 height 16
click at [25, 181] on icon at bounding box center [30, 191] width 20 height 20
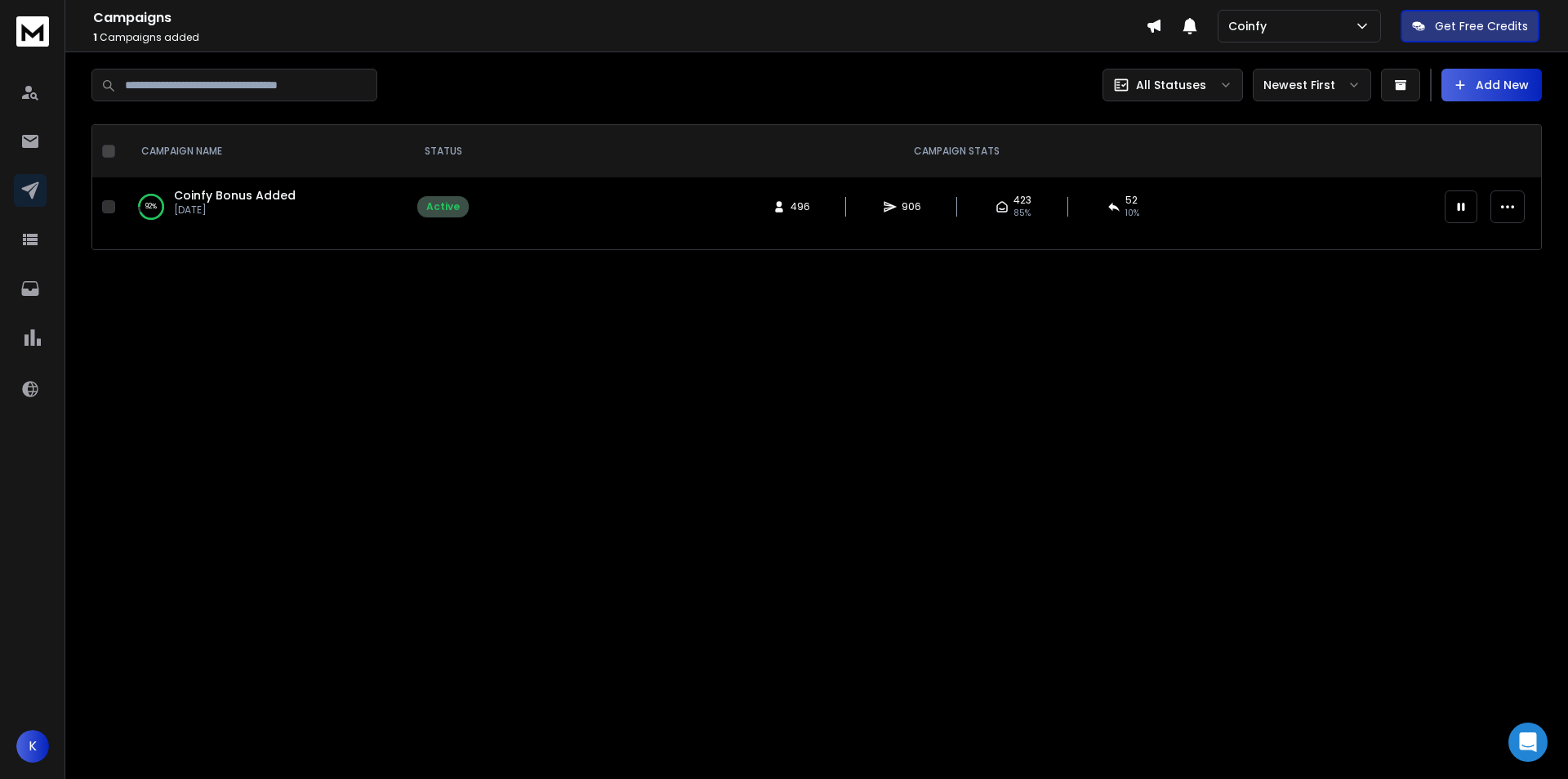
click at [288, 222] on div "Coinfy Bonus Added 10 days ago" at bounding box center [235, 206] width 122 height 39
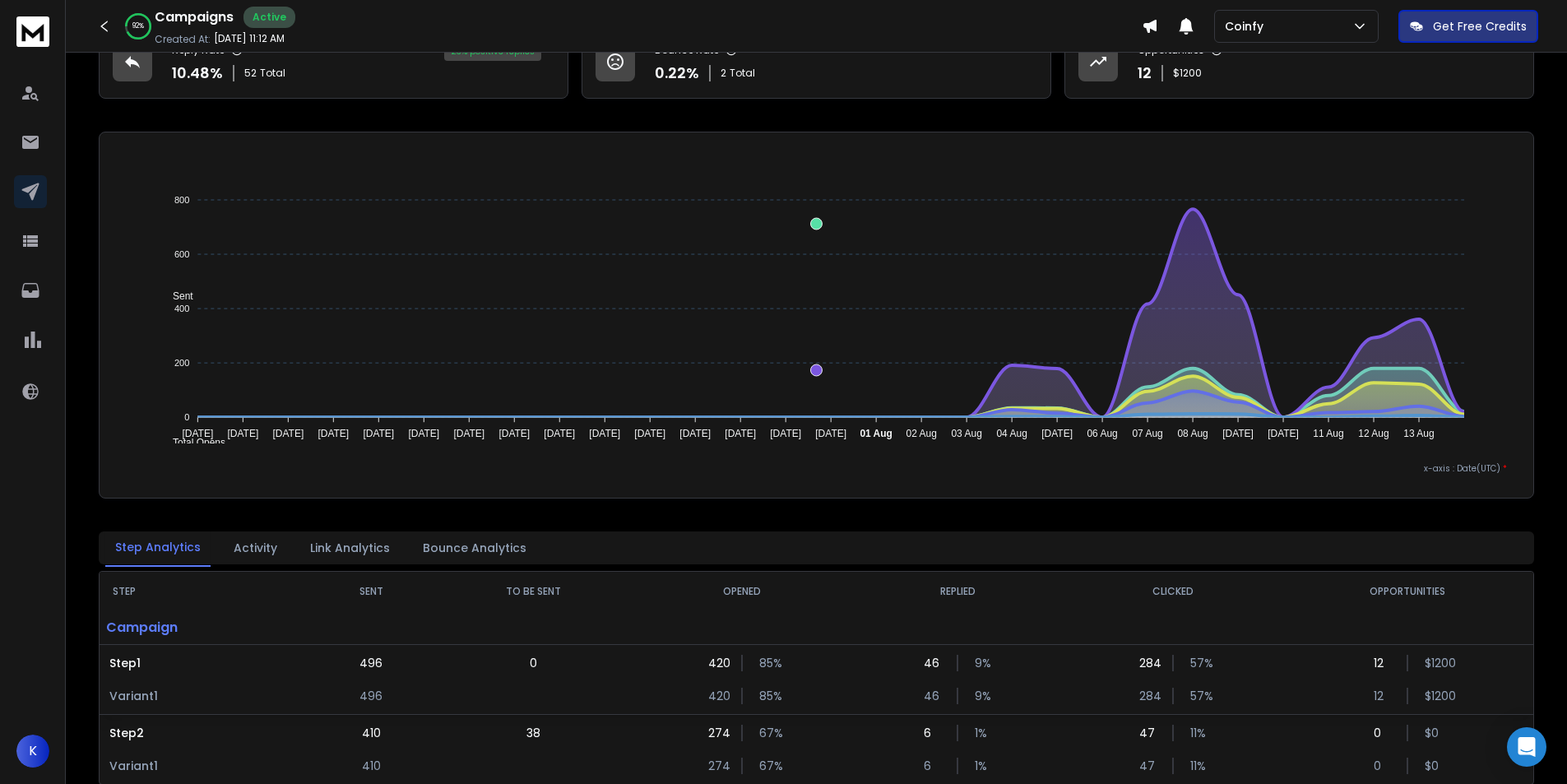
scroll to position [314, 0]
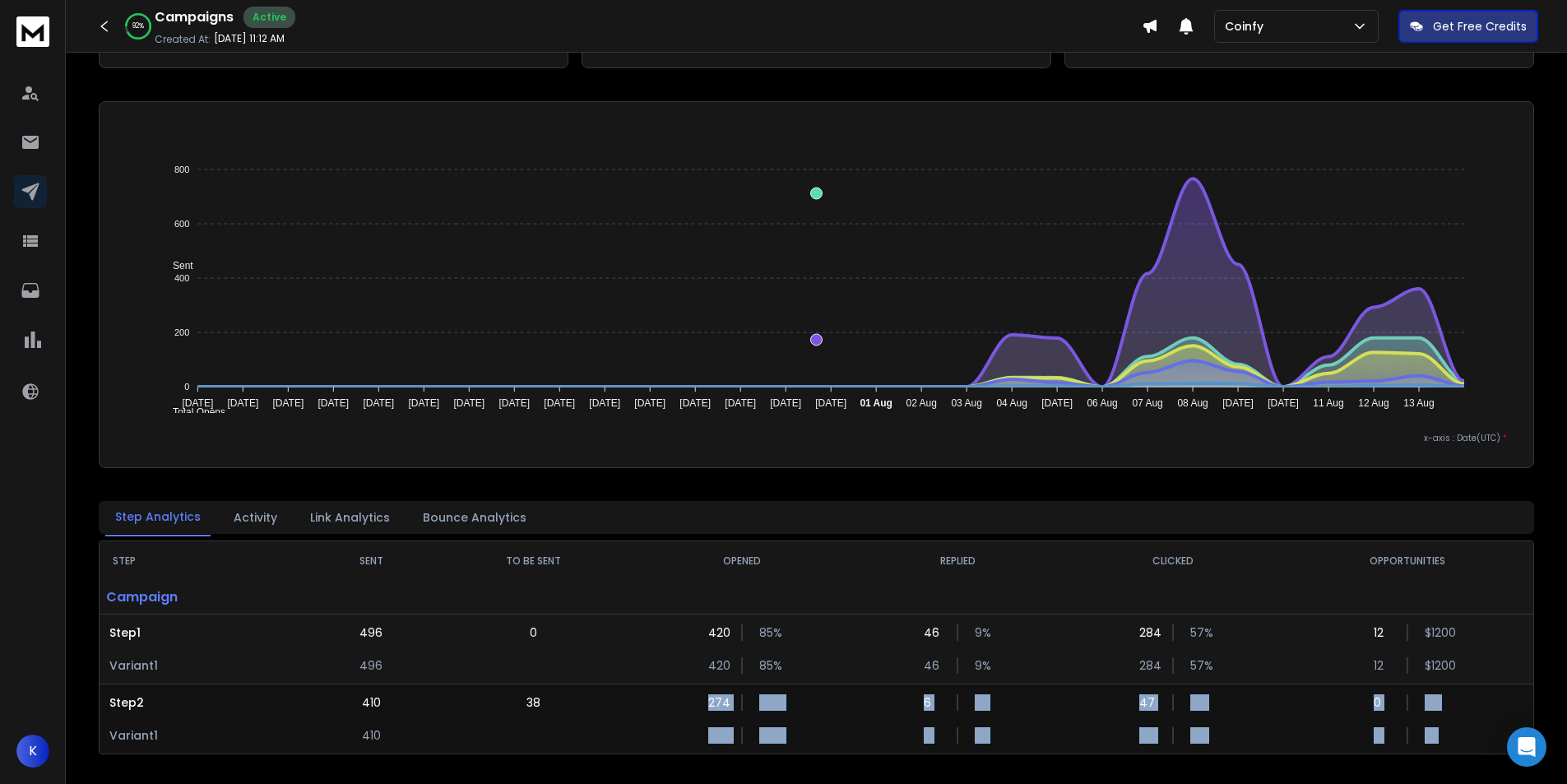
drag, startPoint x: 704, startPoint y: 700, endPoint x: 1467, endPoint y: 736, distance: 763.8
click at [1467, 736] on tr "Step 2 Variant 1 410 410 38 274 67 % 274 67 % 6 1 % 6 1 % 47 11 % 47 11 % 0 $ 0…" at bounding box center [816, 719] width 1434 height 69
click at [1467, 736] on div "0 $ 0 0 $ 0" at bounding box center [1407, 719] width 233 height 49
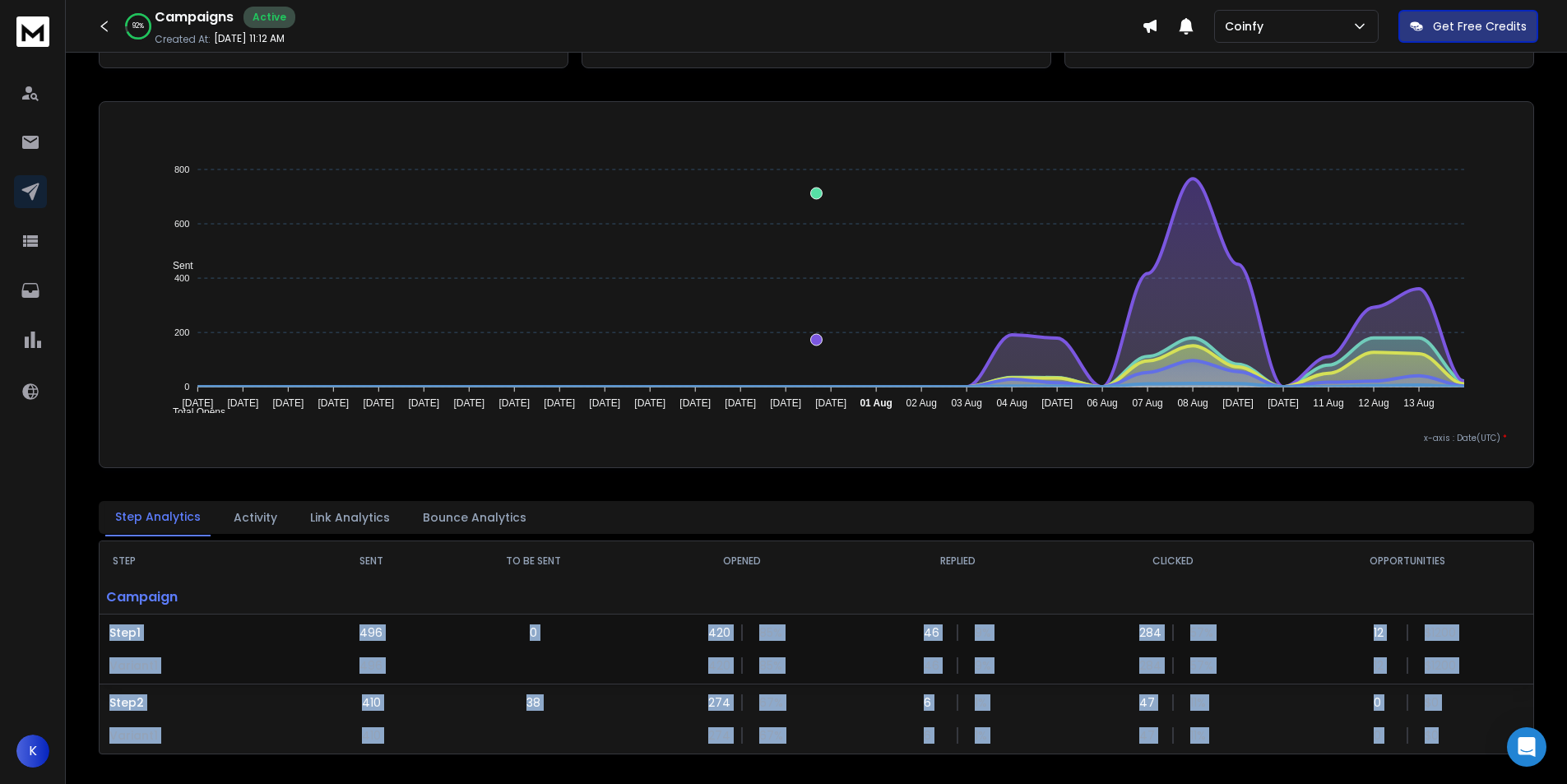
drag, startPoint x: 1467, startPoint y: 736, endPoint x: 106, endPoint y: 620, distance: 1365.9
click at [106, 620] on tbody "Campaign Step 1 Variant 1 496 496 0 420 85 % 420 85 % 46 9 % 46 9 % 284 57 % 28…" at bounding box center [816, 666] width 1434 height 173
click at [106, 620] on td "Step 1 Variant 1" at bounding box center [204, 649] width 209 height 69
drag, startPoint x: 103, startPoint y: 632, endPoint x: 1455, endPoint y: 753, distance: 1357.4
click at [1455, 753] on div "STEP SENT TO BE SENT OPENED REPLIED CLICKED OPPORTUNITIES Campaign Step 1 Varia…" at bounding box center [816, 647] width 1435 height 214
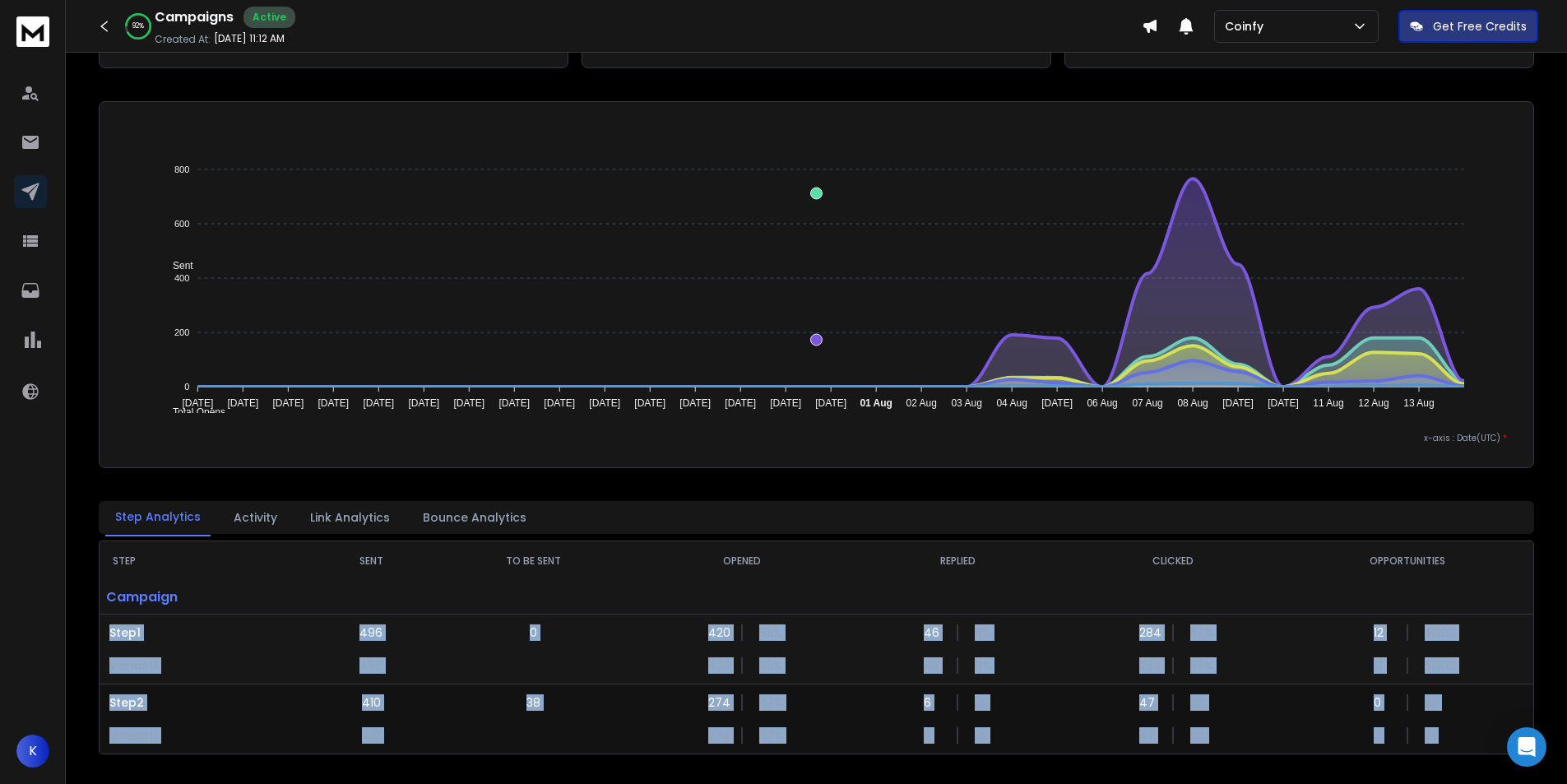
click at [1472, 744] on td "0 $ 0 0 $ 0" at bounding box center [1407, 719] width 252 height 69
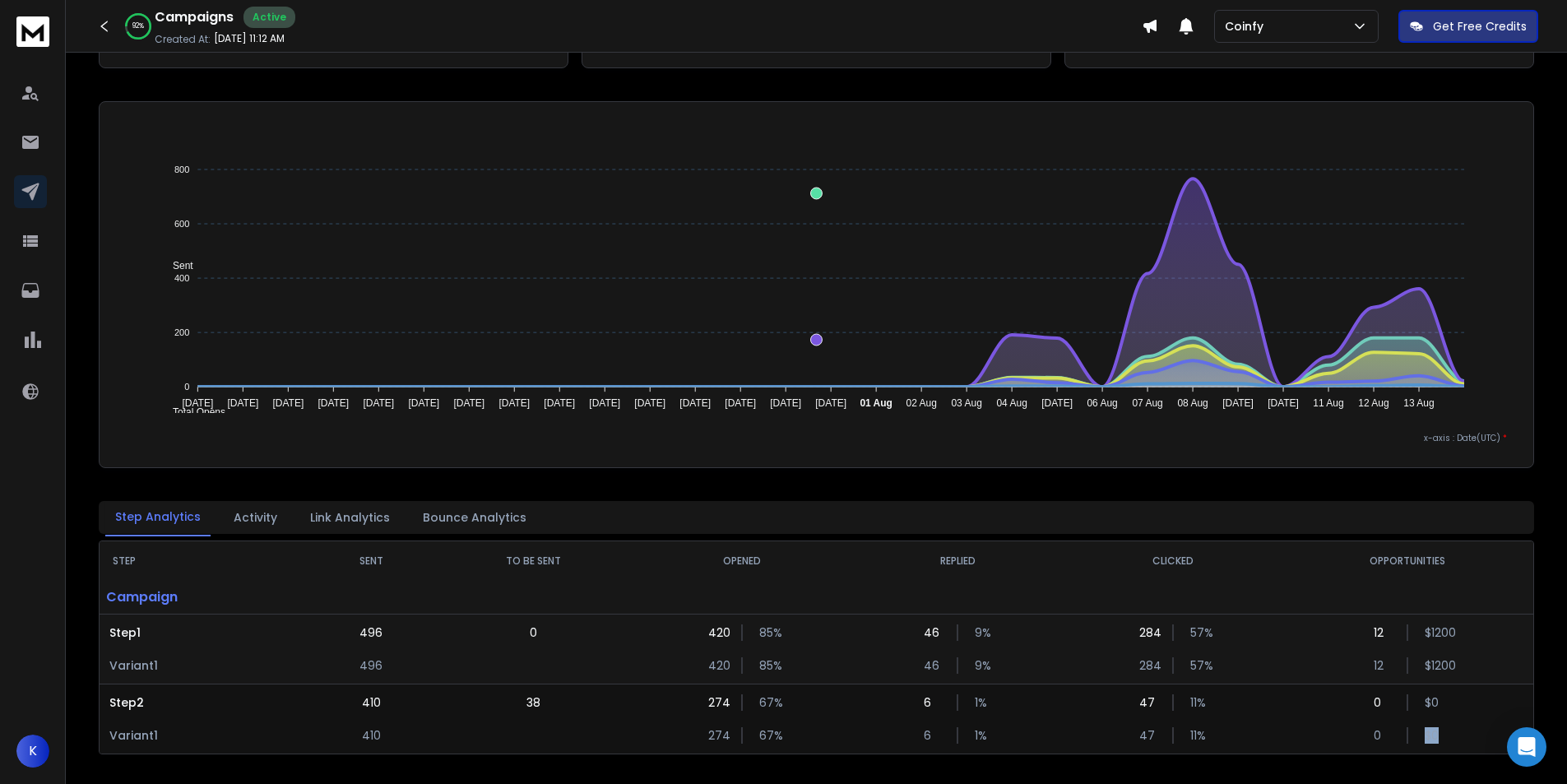
drag, startPoint x: 1472, startPoint y: 744, endPoint x: 1427, endPoint y: 736, distance: 45.7
click at [1427, 736] on td "0 $ 0 0 $ 0" at bounding box center [1407, 719] width 252 height 69
click at [1427, 736] on p "$ 0" at bounding box center [1434, 736] width 16 height 16
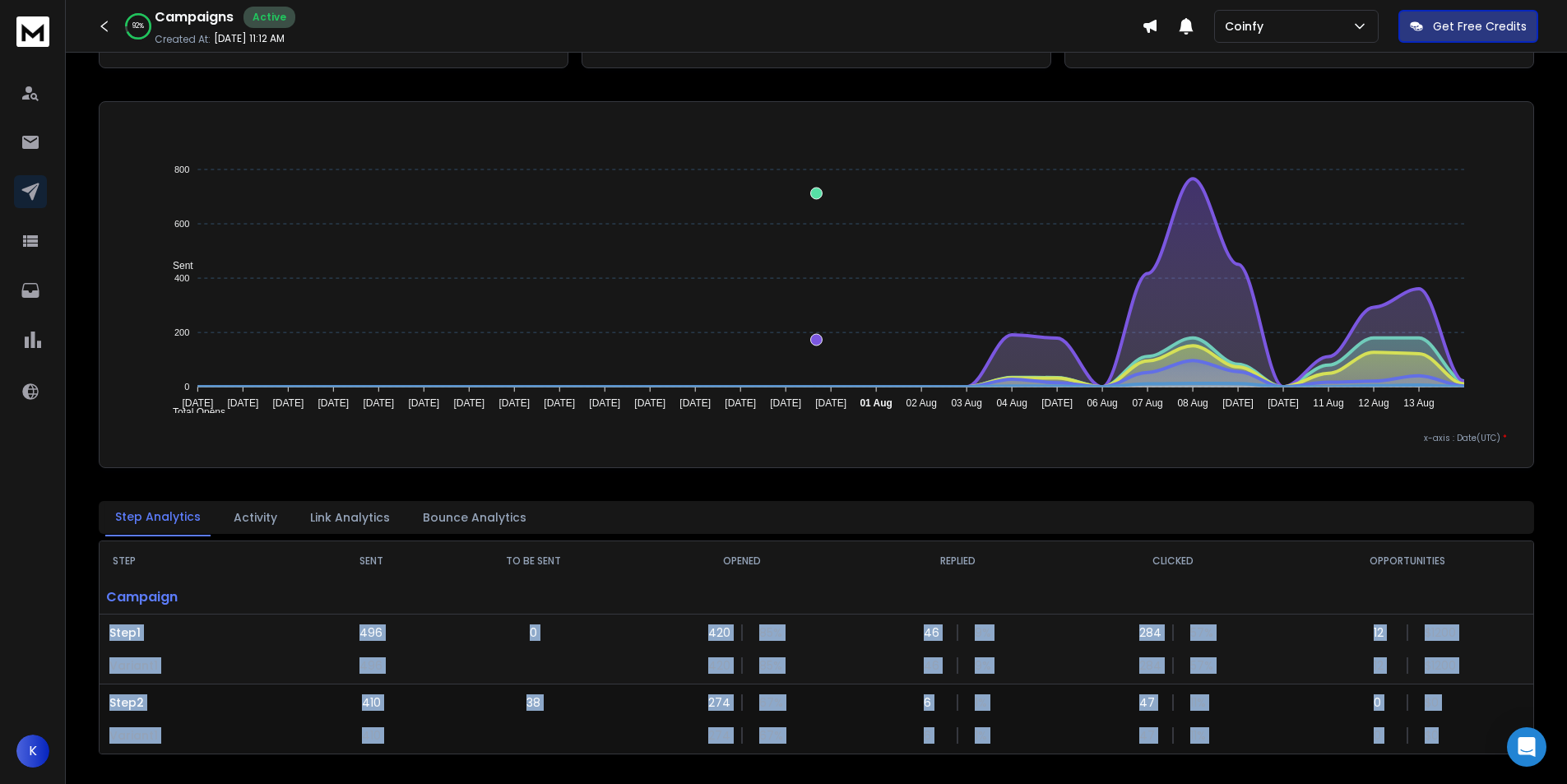
drag, startPoint x: 106, startPoint y: 624, endPoint x: 1441, endPoint y: 734, distance: 1339.5
click at [1441, 734] on tbody "Campaign Step 1 Variant 1 496 496 0 420 85 % 420 85 % 46 9 % 46 9 % 284 57 % 28…" at bounding box center [816, 666] width 1434 height 173
click at [1441, 734] on p "$ 0" at bounding box center [1434, 736] width 16 height 16
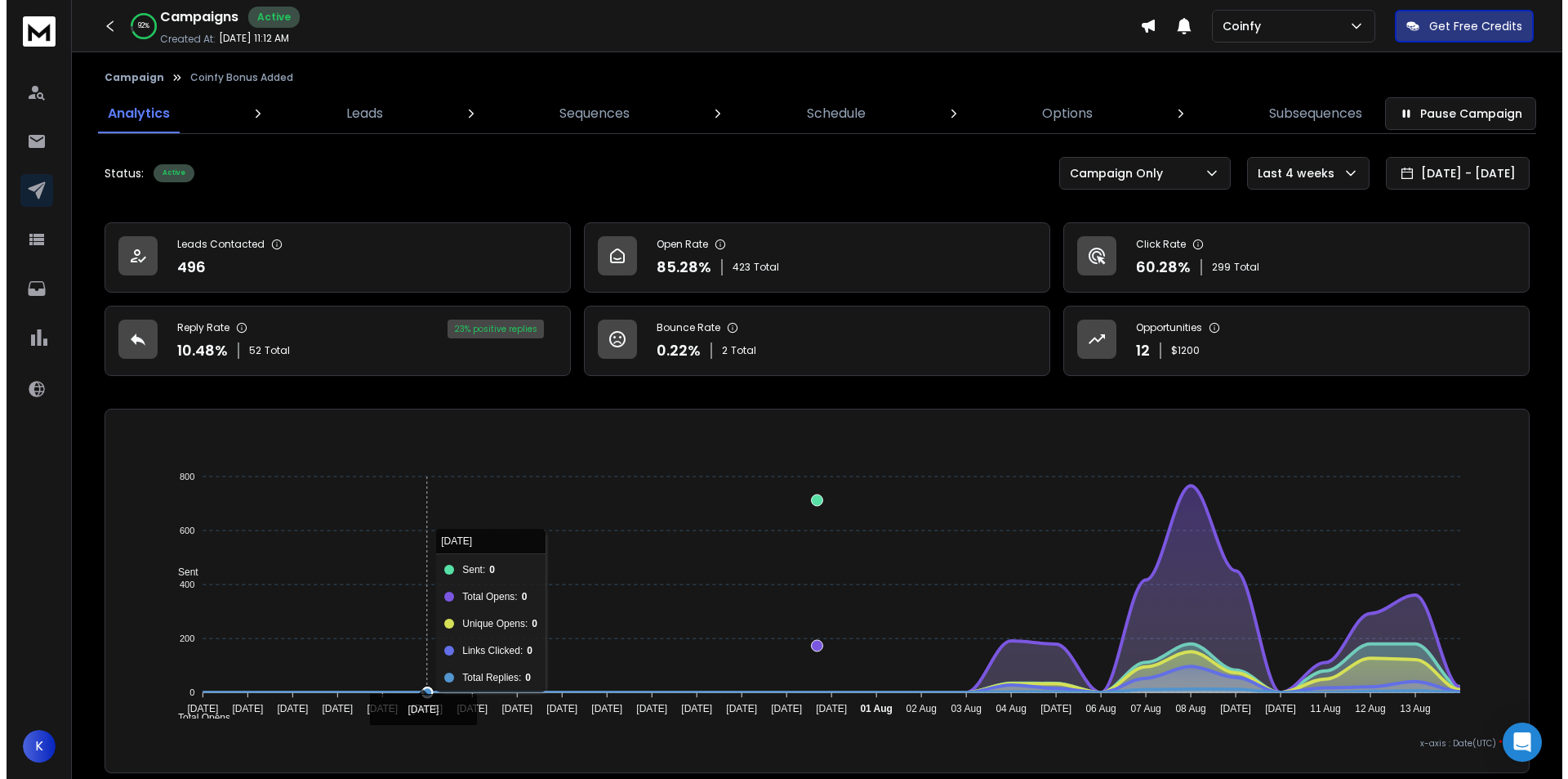
scroll to position [0, 0]
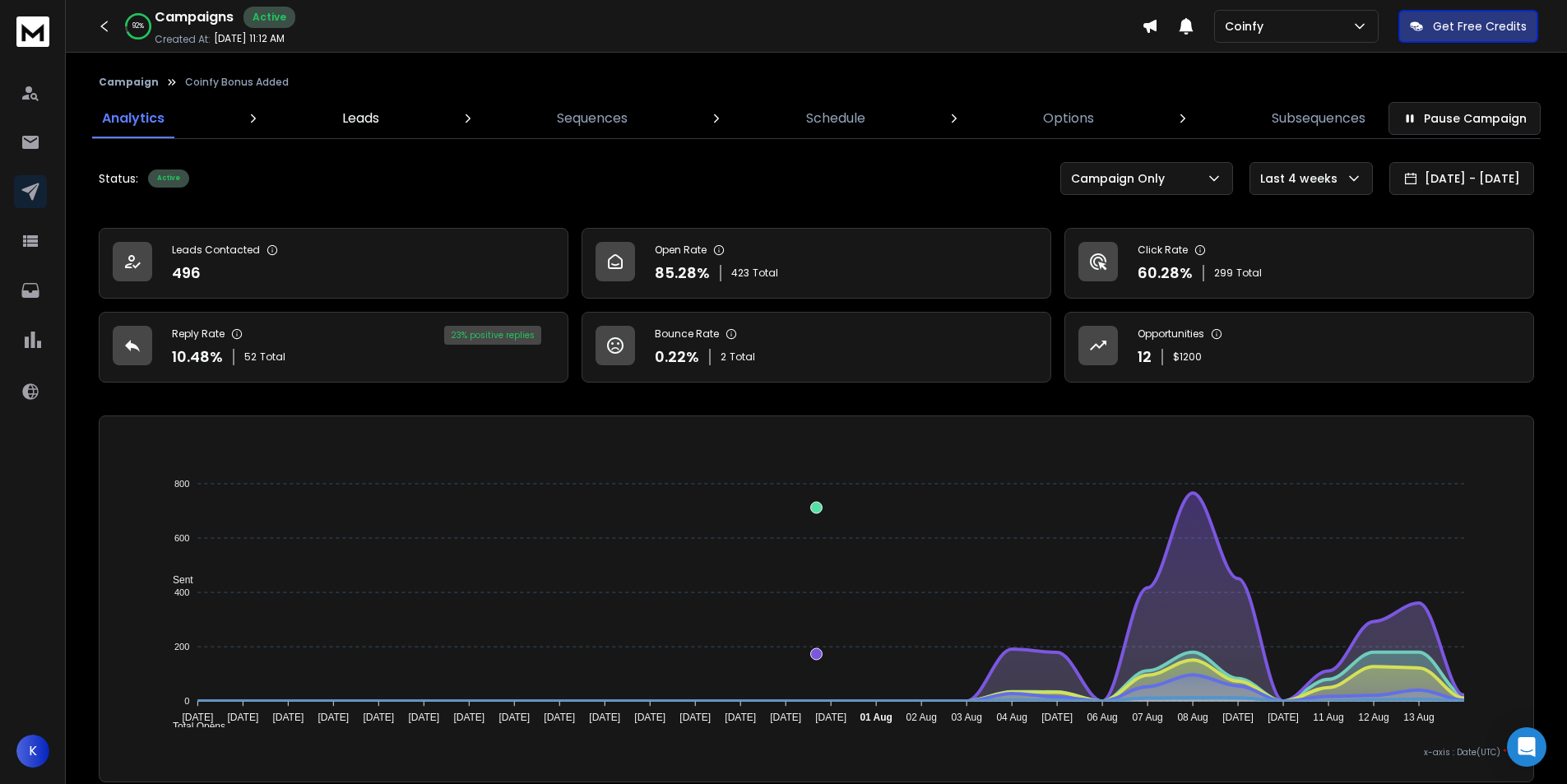
click at [343, 119] on p "Leads" at bounding box center [360, 119] width 37 height 20
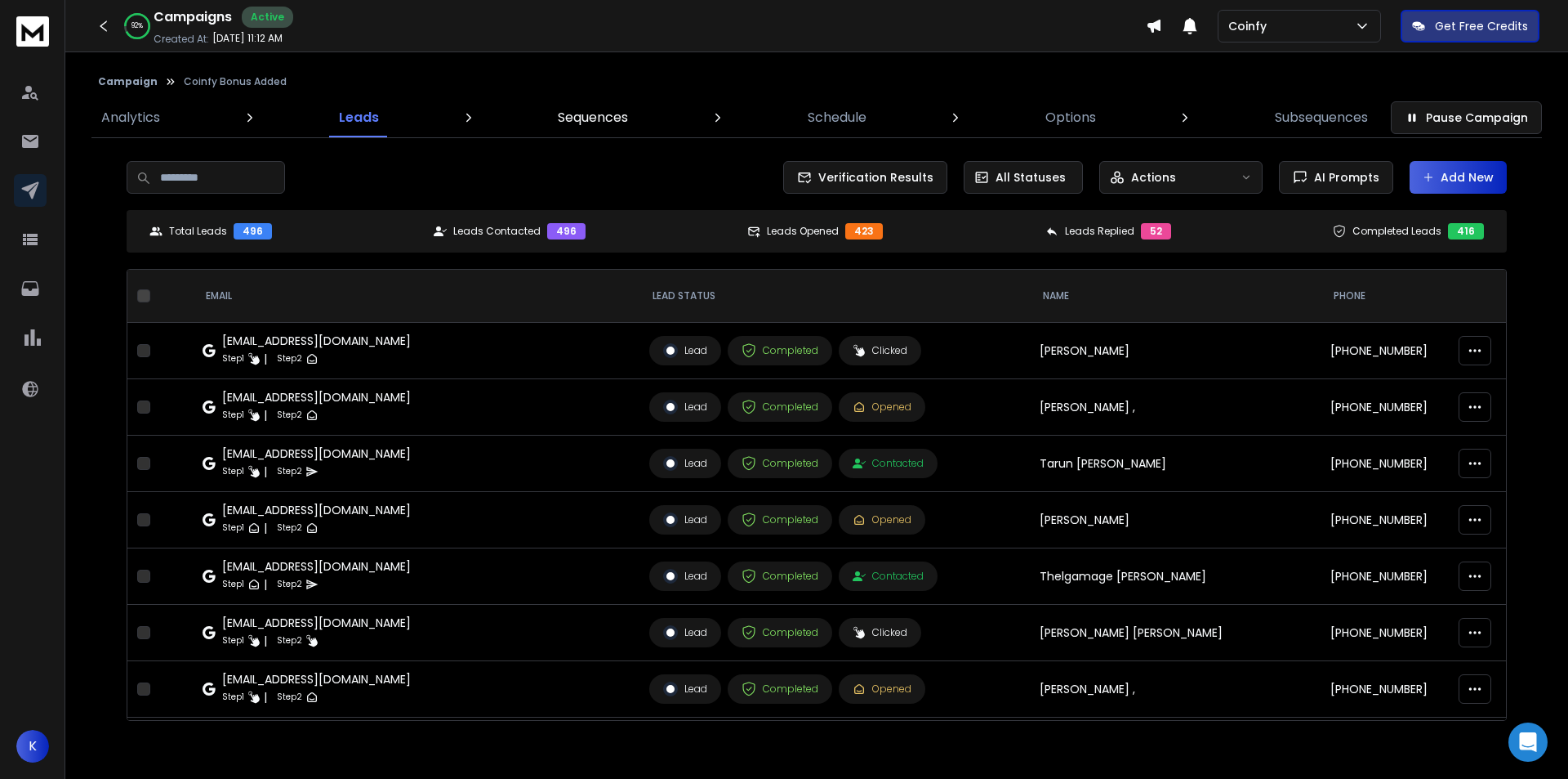
click at [590, 107] on link "Sequences" at bounding box center [593, 117] width 90 height 39
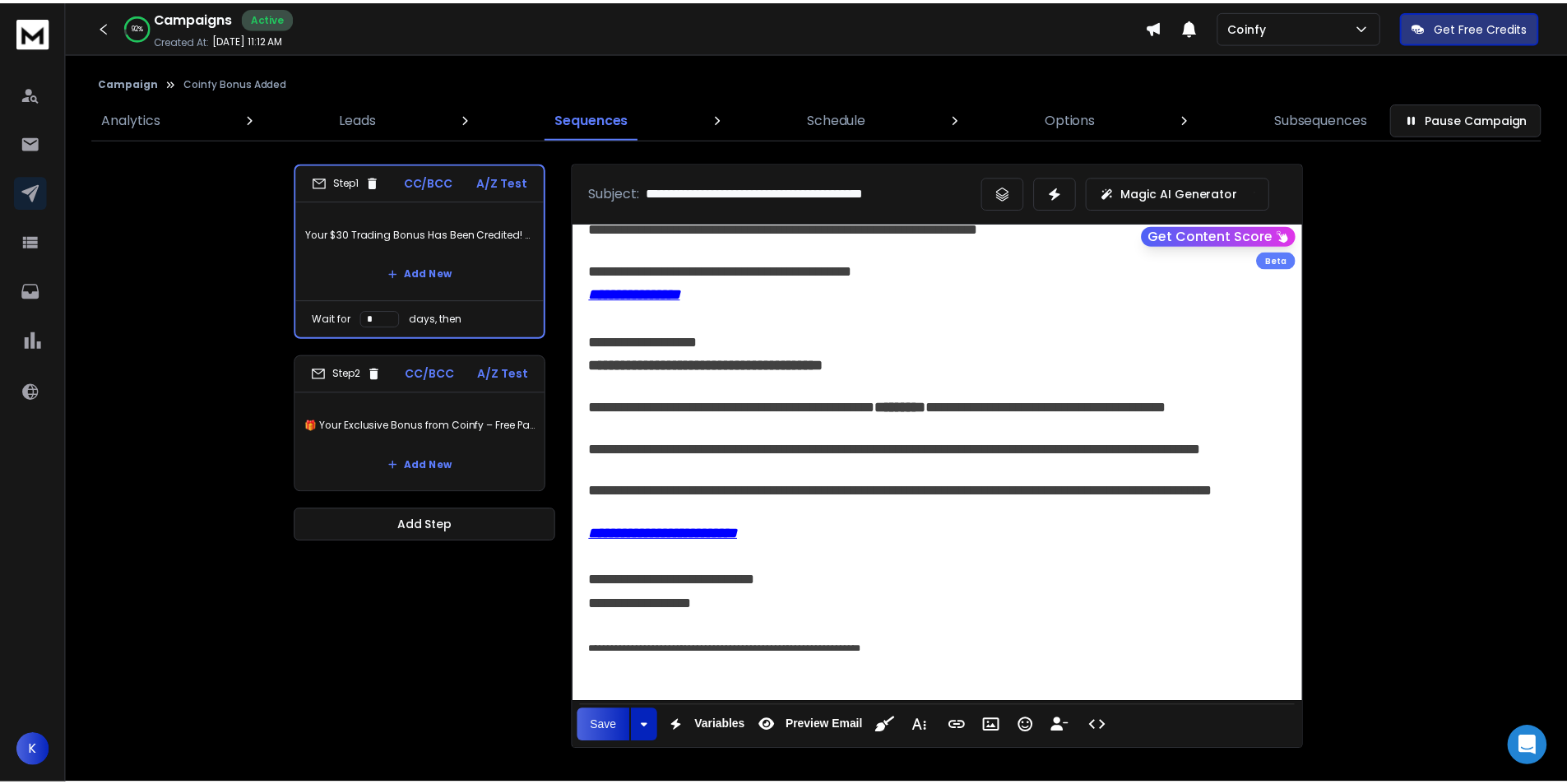
scroll to position [207, 0]
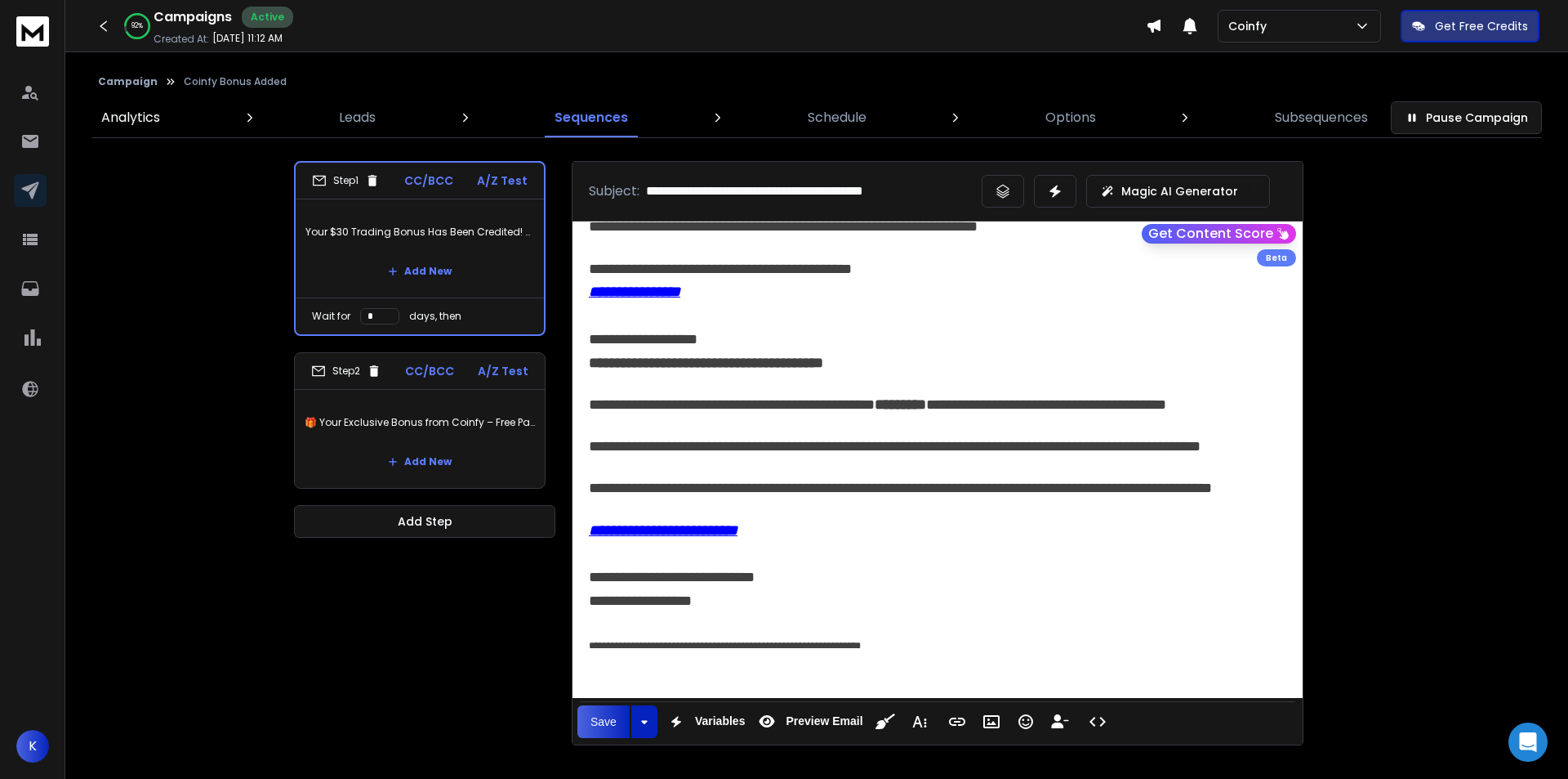
click at [154, 117] on p "Analytics" at bounding box center [131, 118] width 59 height 20
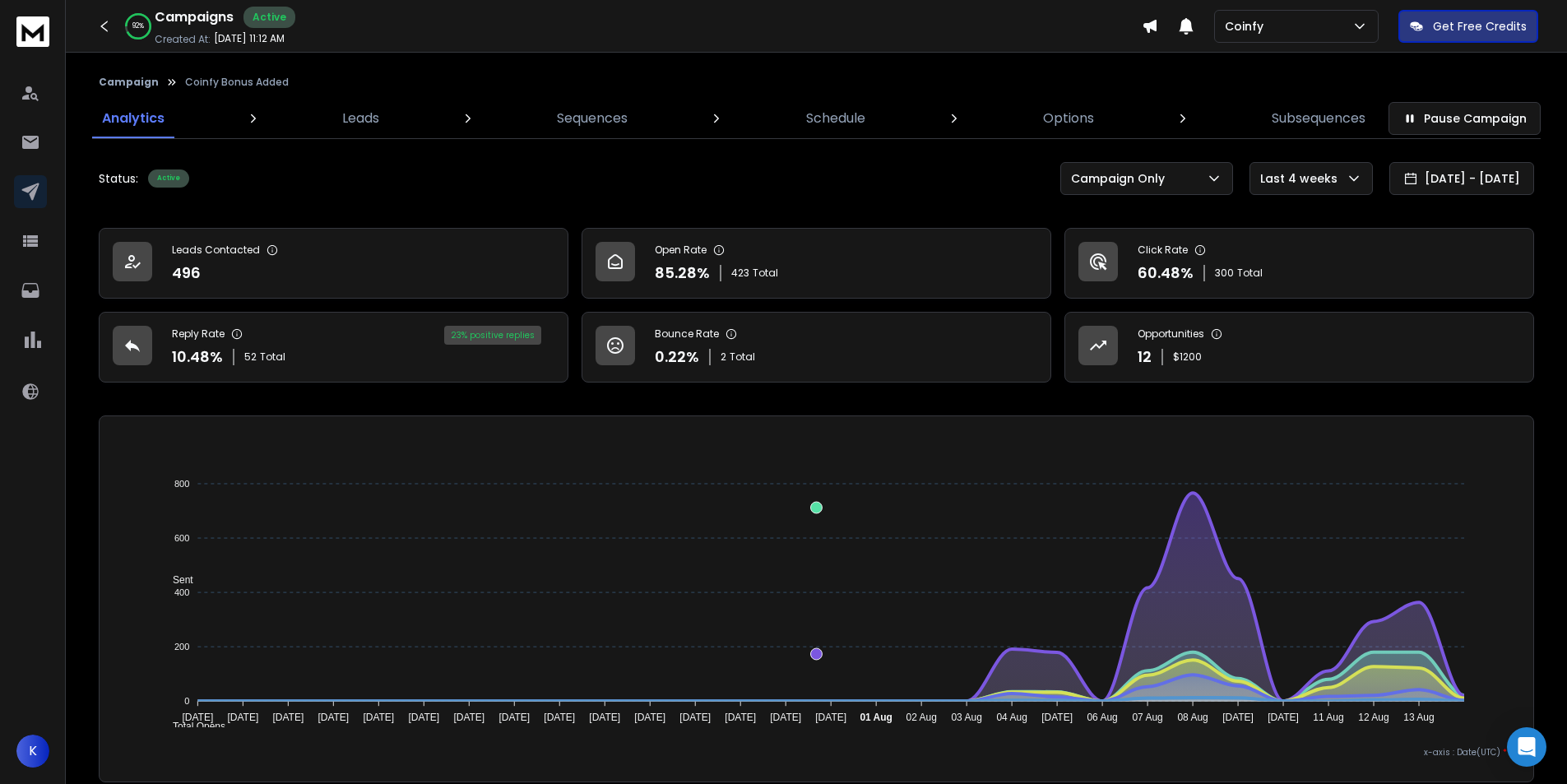
click at [130, 105] on link "Analytics" at bounding box center [133, 118] width 82 height 39
click at [101, 30] on icon at bounding box center [104, 26] width 15 height 15
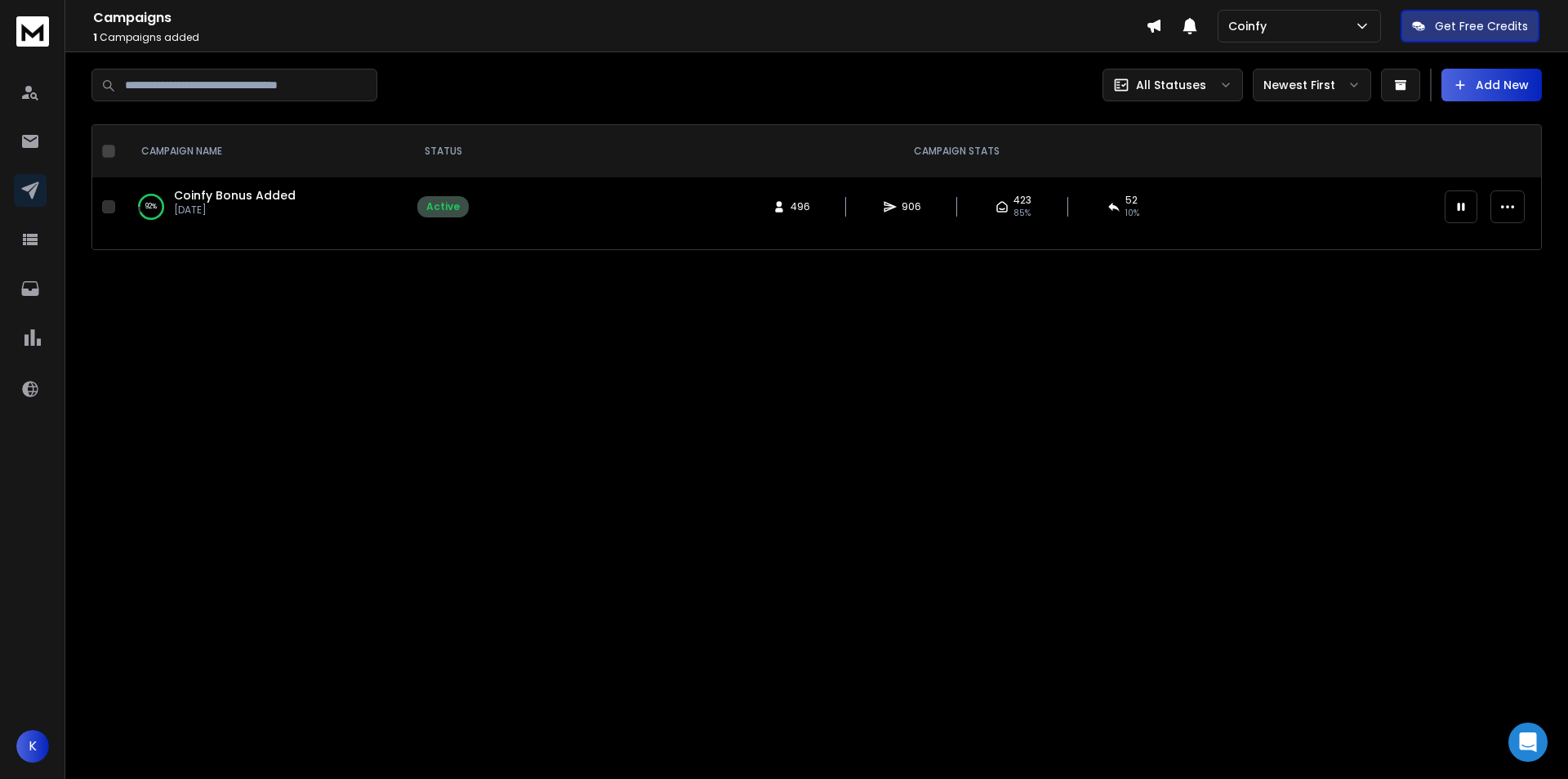
click at [630, 59] on div "Campaigns 1 Campaigns Added All Statuses Newest First Add New CAMPAIGN NAME STA…" at bounding box center [817, 160] width 1503 height 214
click at [1258, 328] on div "Get only verified leads with our AI-powered Lead Finder, starting at $22/mo Try…" at bounding box center [784, 390] width 1568 height 779
